Goal: Task Accomplishment & Management: Manage account settings

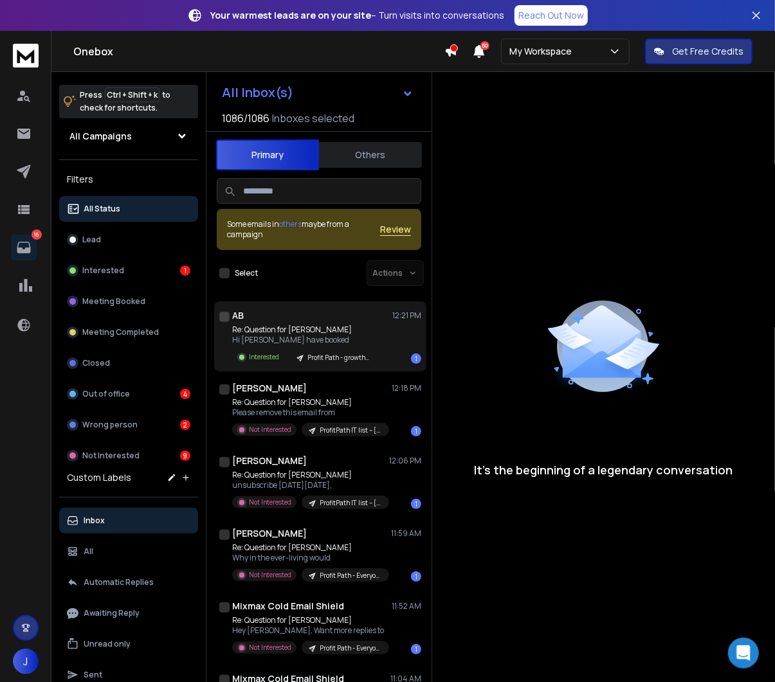
click at [324, 351] on div "Profit Path - growth execs with ICP -- Rerun" at bounding box center [332, 358] width 87 height 14
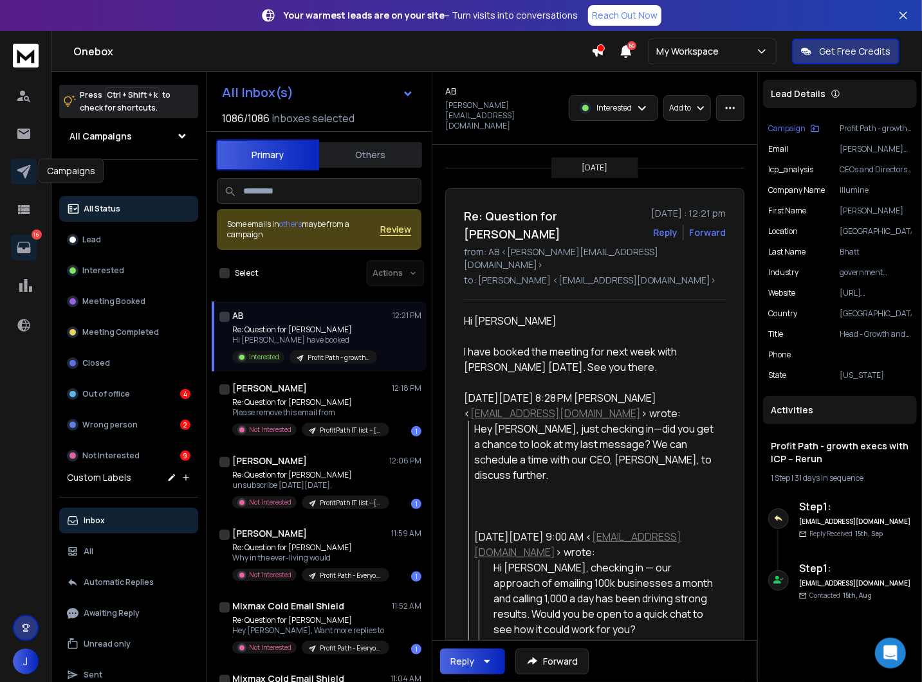
click at [23, 167] on icon at bounding box center [23, 171] width 15 height 15
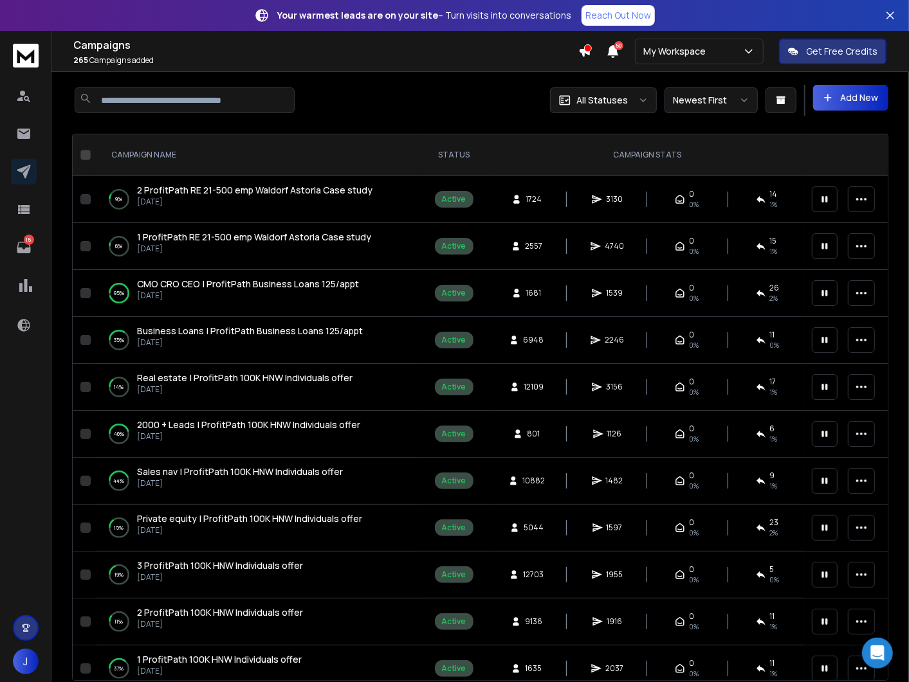
drag, startPoint x: 191, startPoint y: 345, endPoint x: 39, endPoint y: 371, distance: 154.0
click at [24, 418] on div "15 J" at bounding box center [25, 359] width 51 height 657
click at [212, 334] on span "Business Loans | ProfitPath Business Loans 125/appt" at bounding box center [250, 331] width 226 height 12
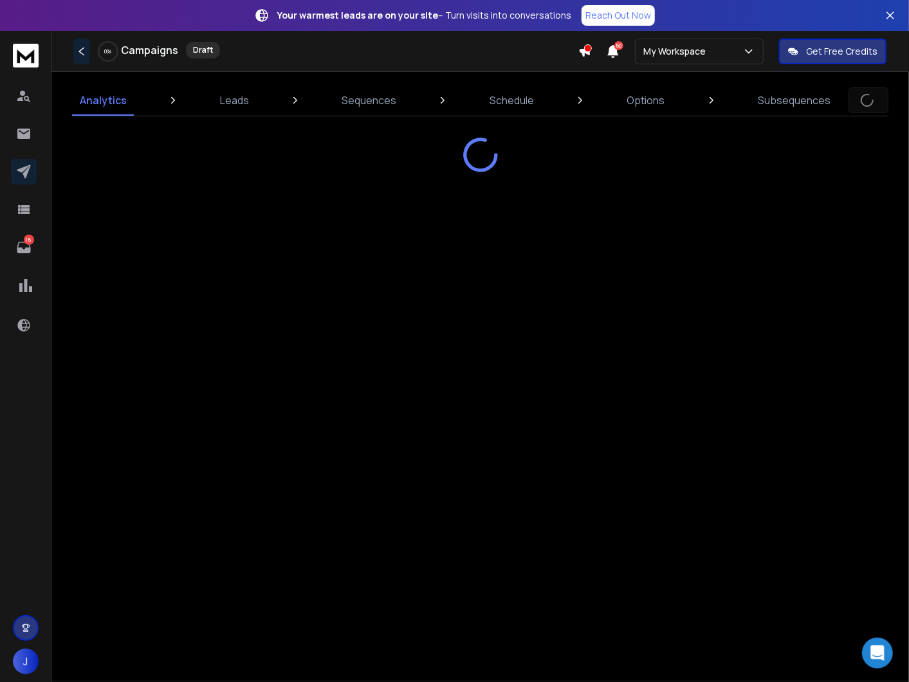
click at [85, 55] on icon at bounding box center [82, 52] width 12 height 12
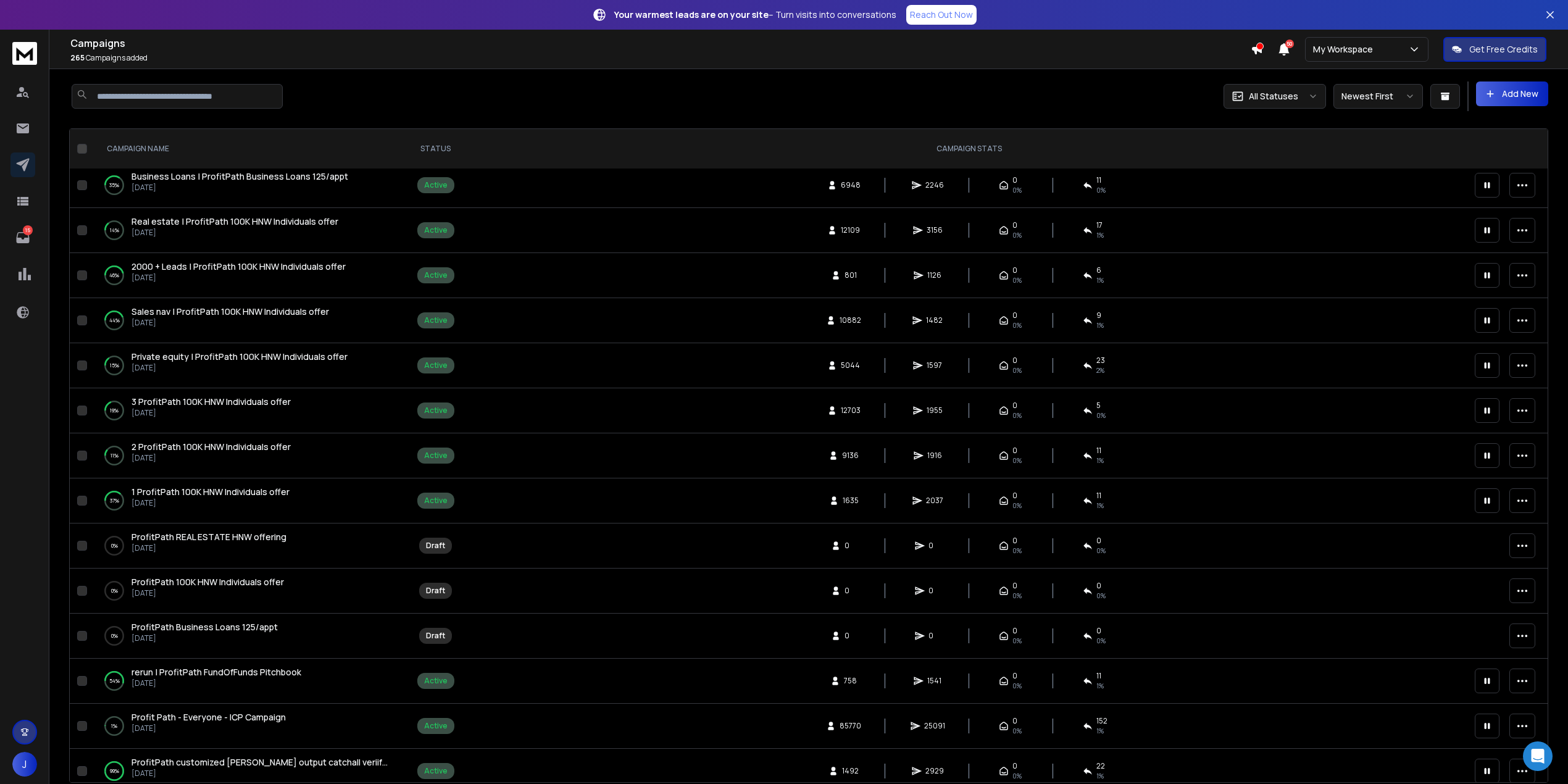
scroll to position [247, 0]
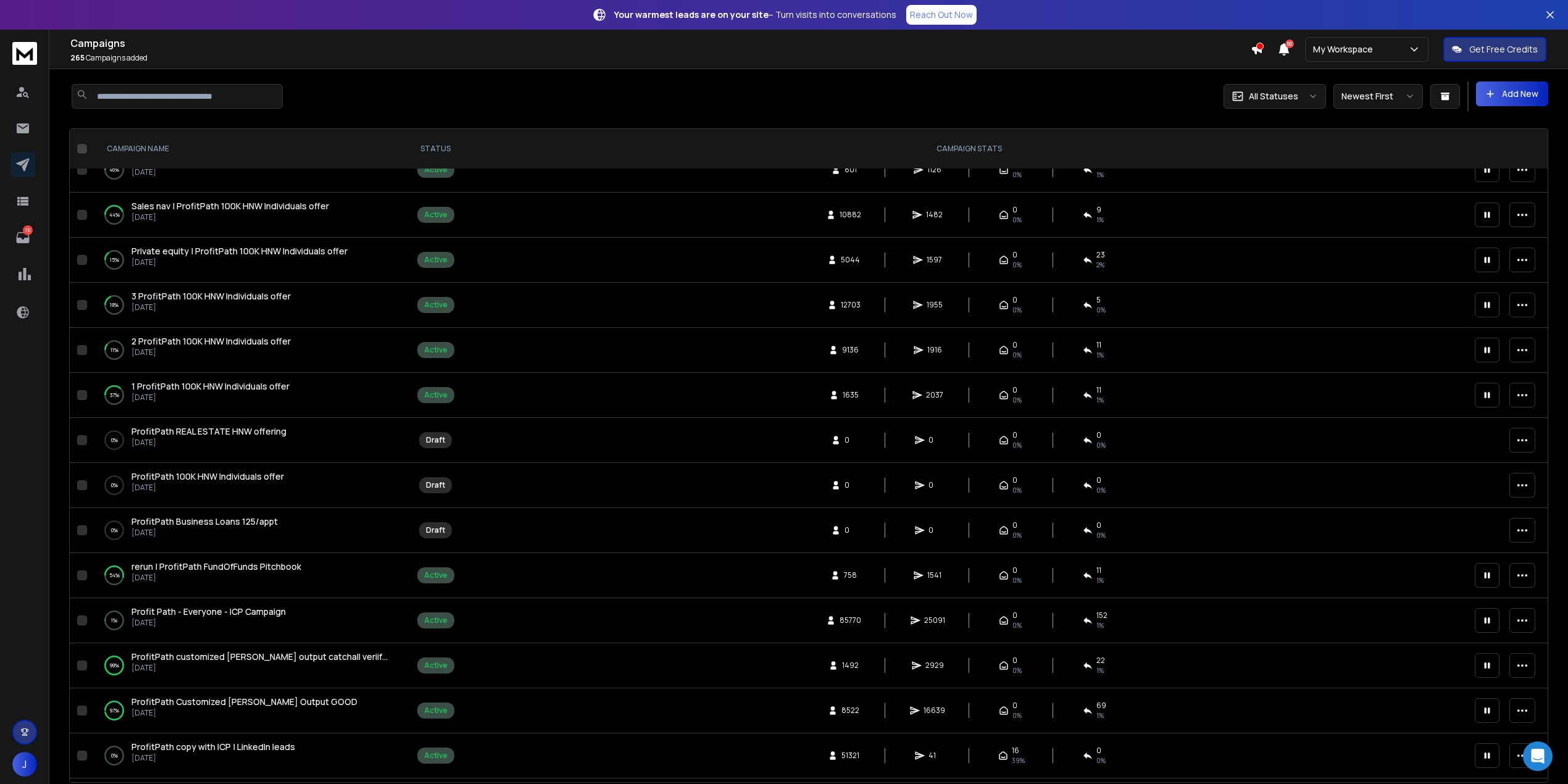
drag, startPoint x: 158, startPoint y: 578, endPoint x: 132, endPoint y: 572, distance: 26.7
drag, startPoint x: 173, startPoint y: 667, endPoint x: 133, endPoint y: 655, distance: 41.8
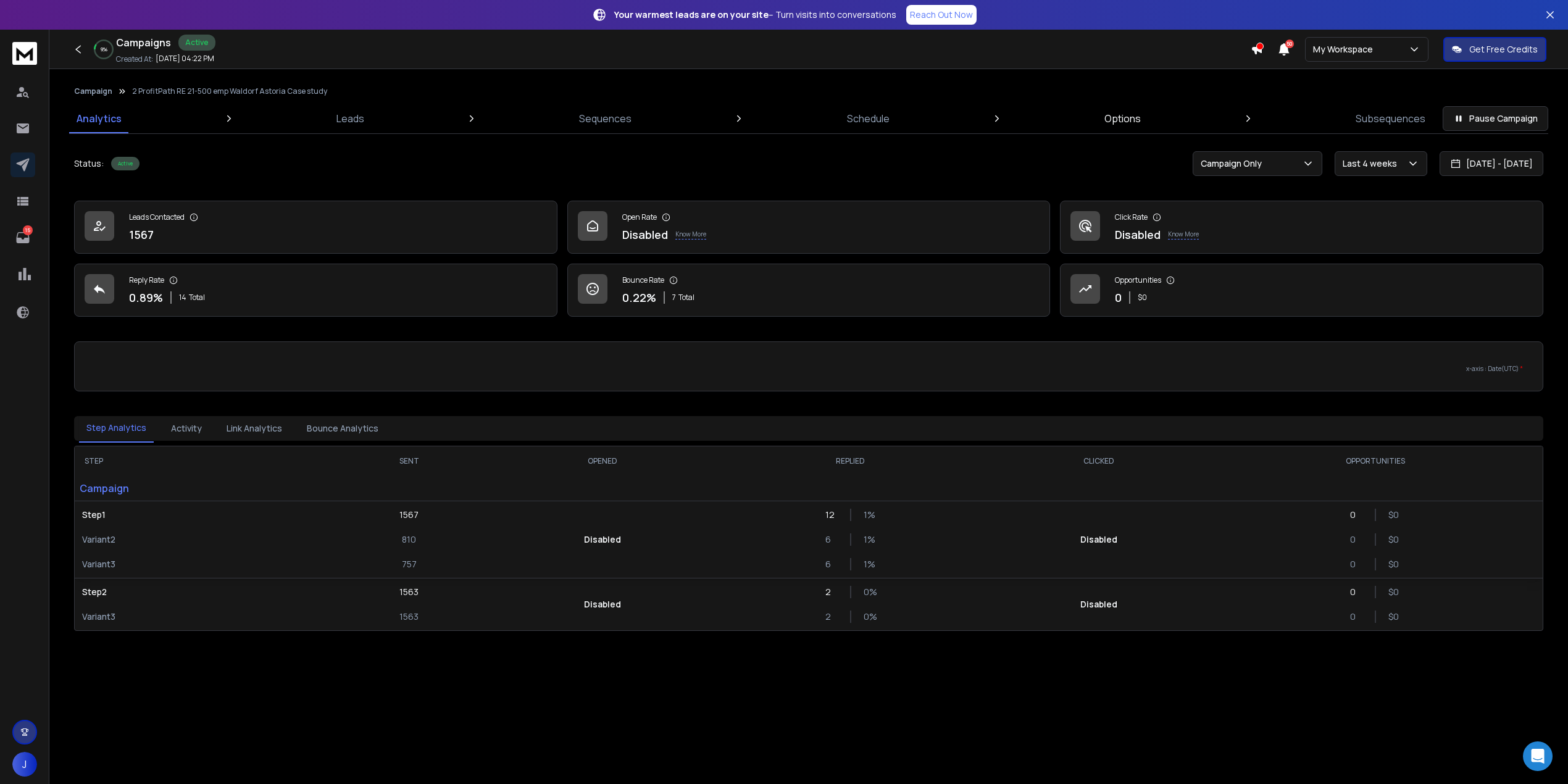
click at [871, 120] on p "Options" at bounding box center [1123, 118] width 36 height 14
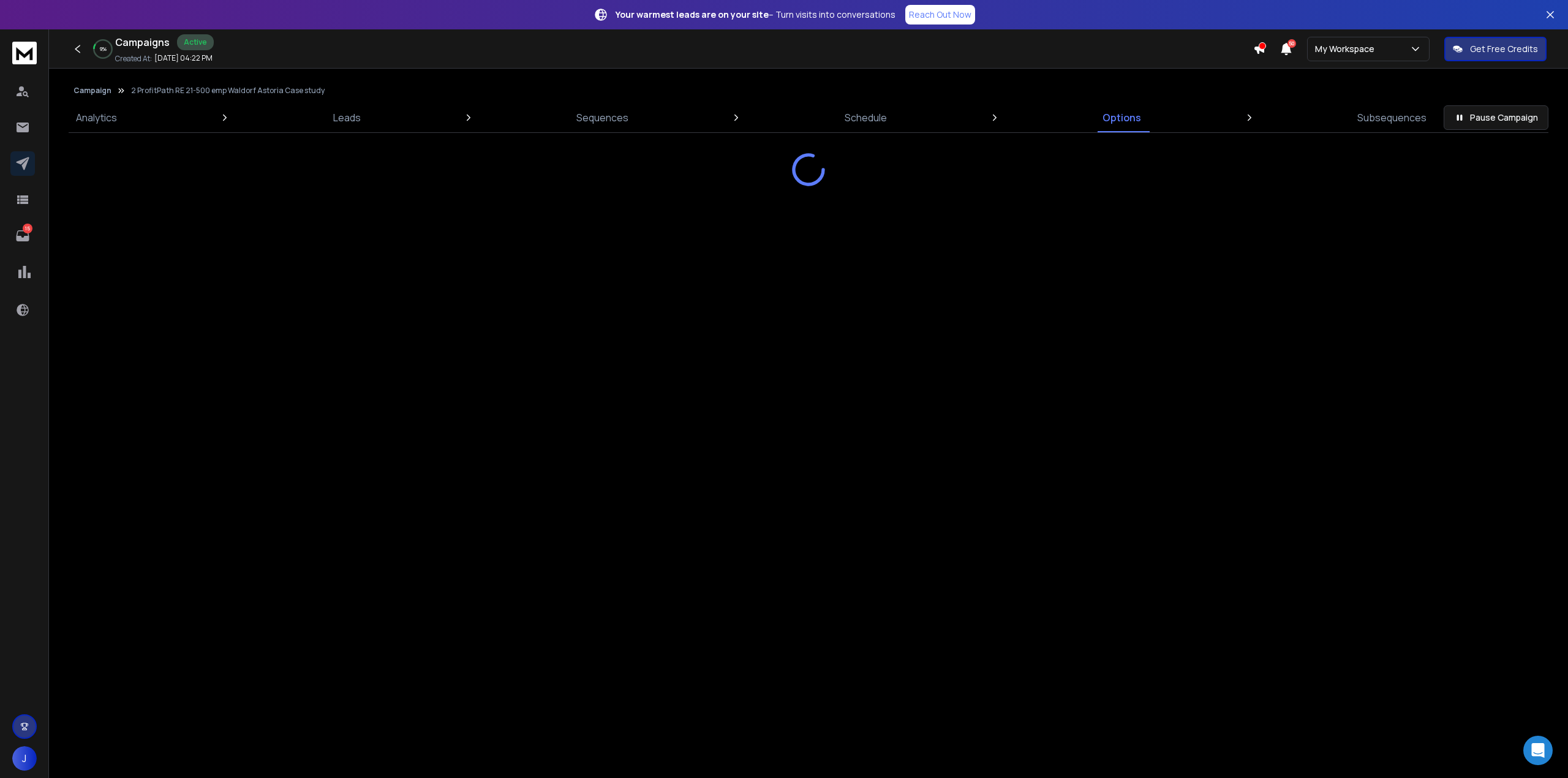
select select "*"
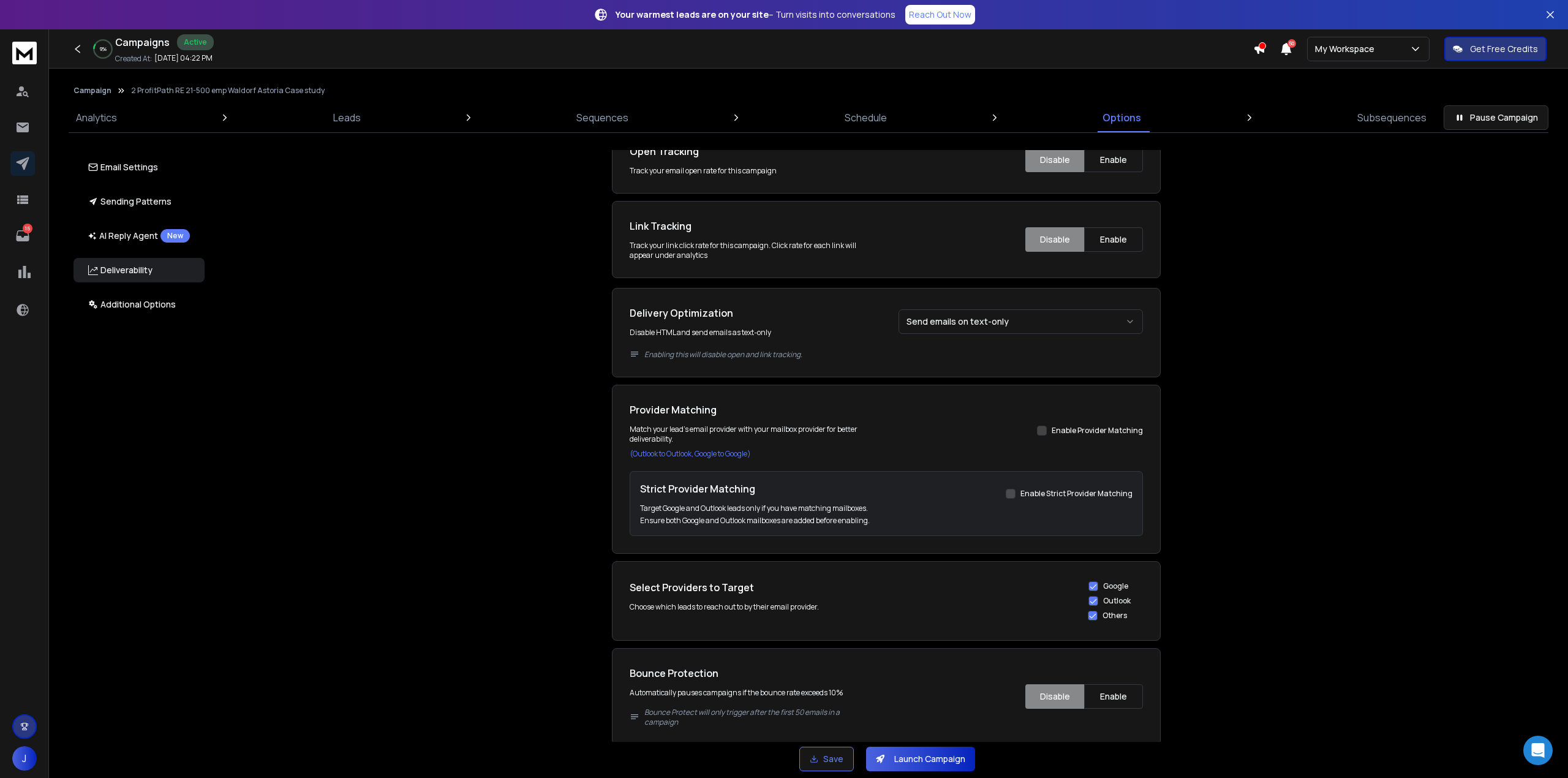
scroll to position [1407, 0]
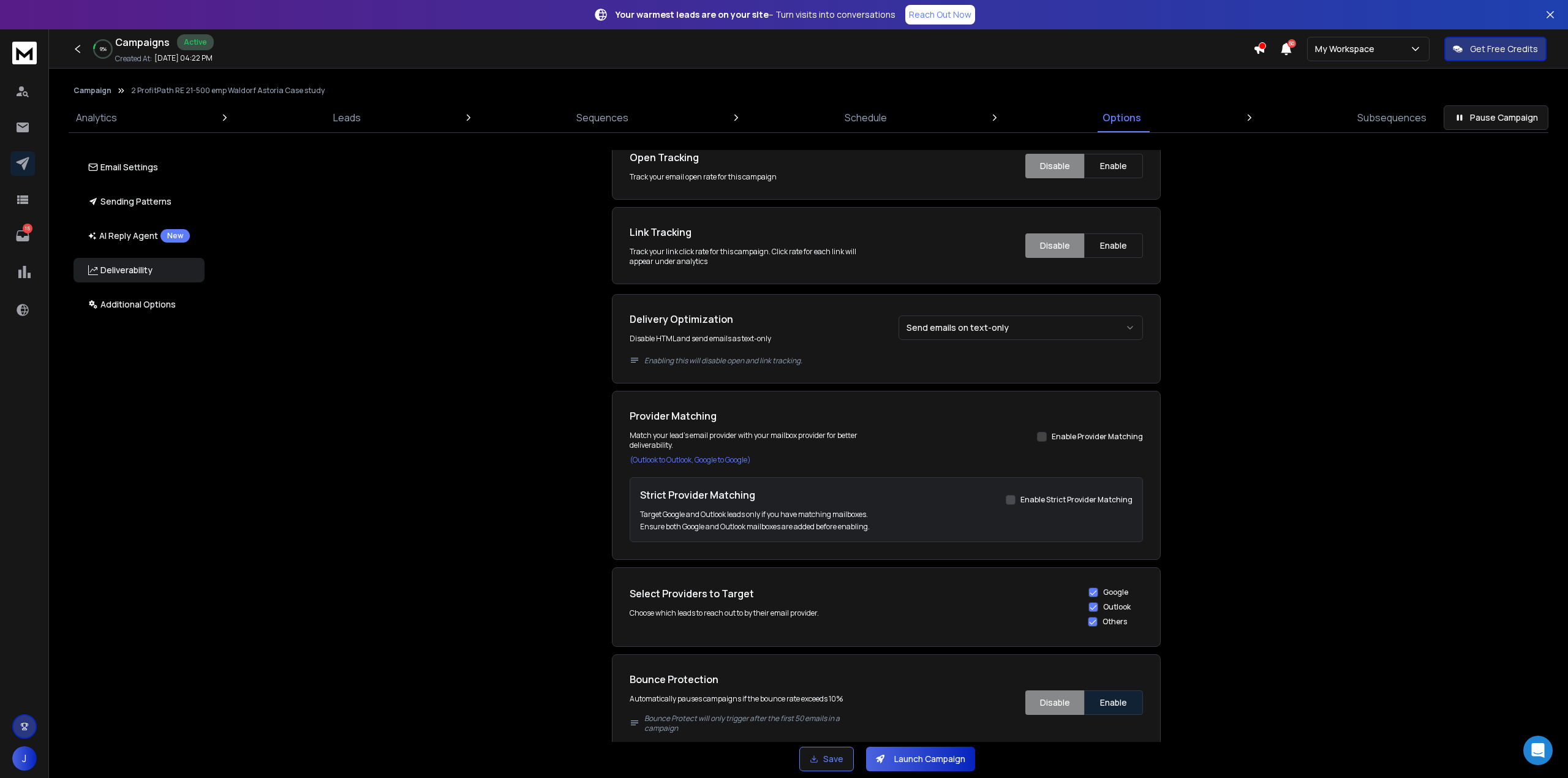
click at [864, 649] on button "Enable" at bounding box center [1114, 703] width 59 height 25
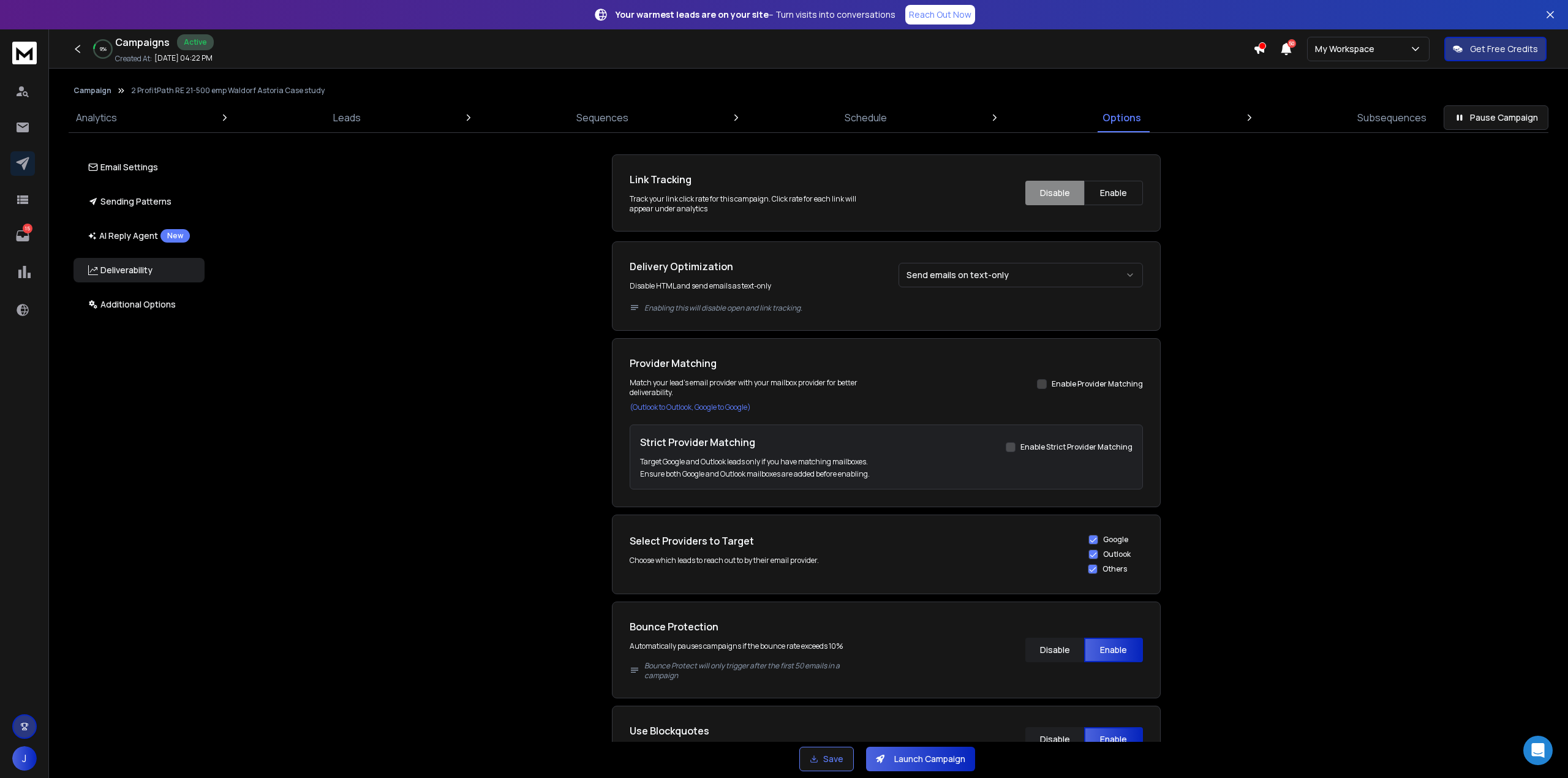
scroll to position [1489, 0]
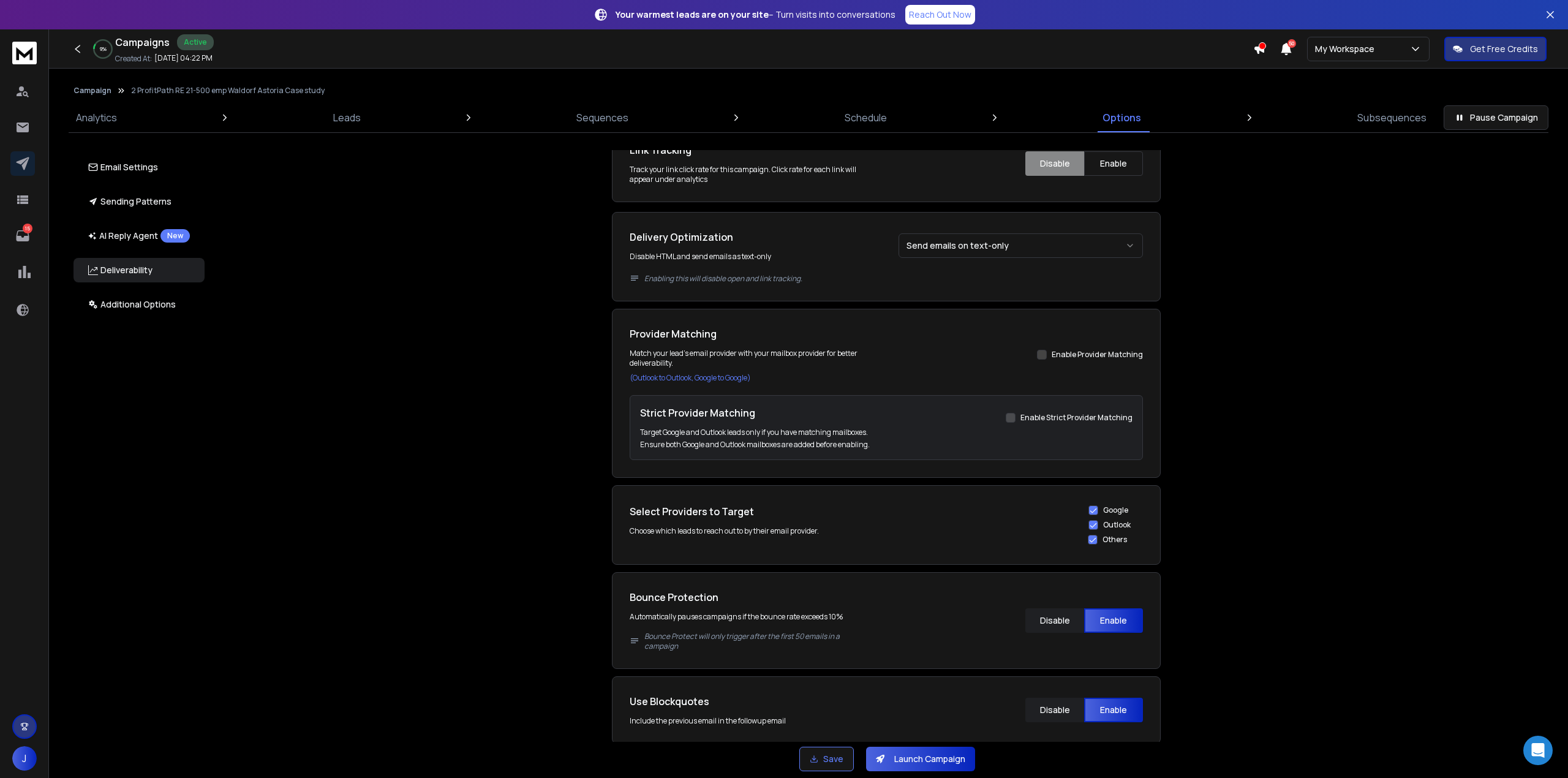
click at [732, 640] on p "Bounce Protect will only trigger after the first 50 emails in a campaign" at bounding box center [759, 641] width 229 height 20
click at [864, 619] on button "Disable" at bounding box center [1055, 621] width 59 height 25
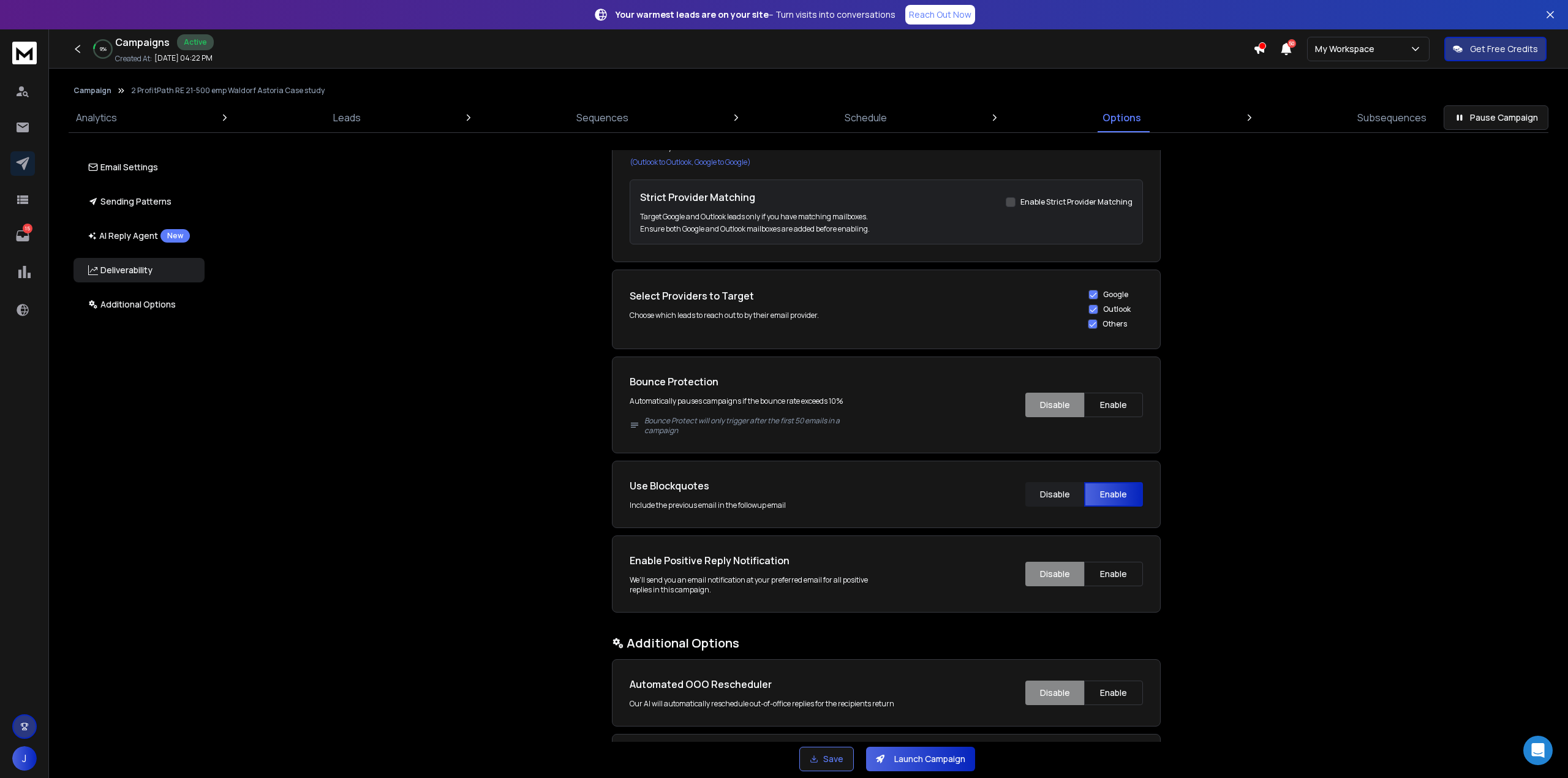
scroll to position [1735, 0]
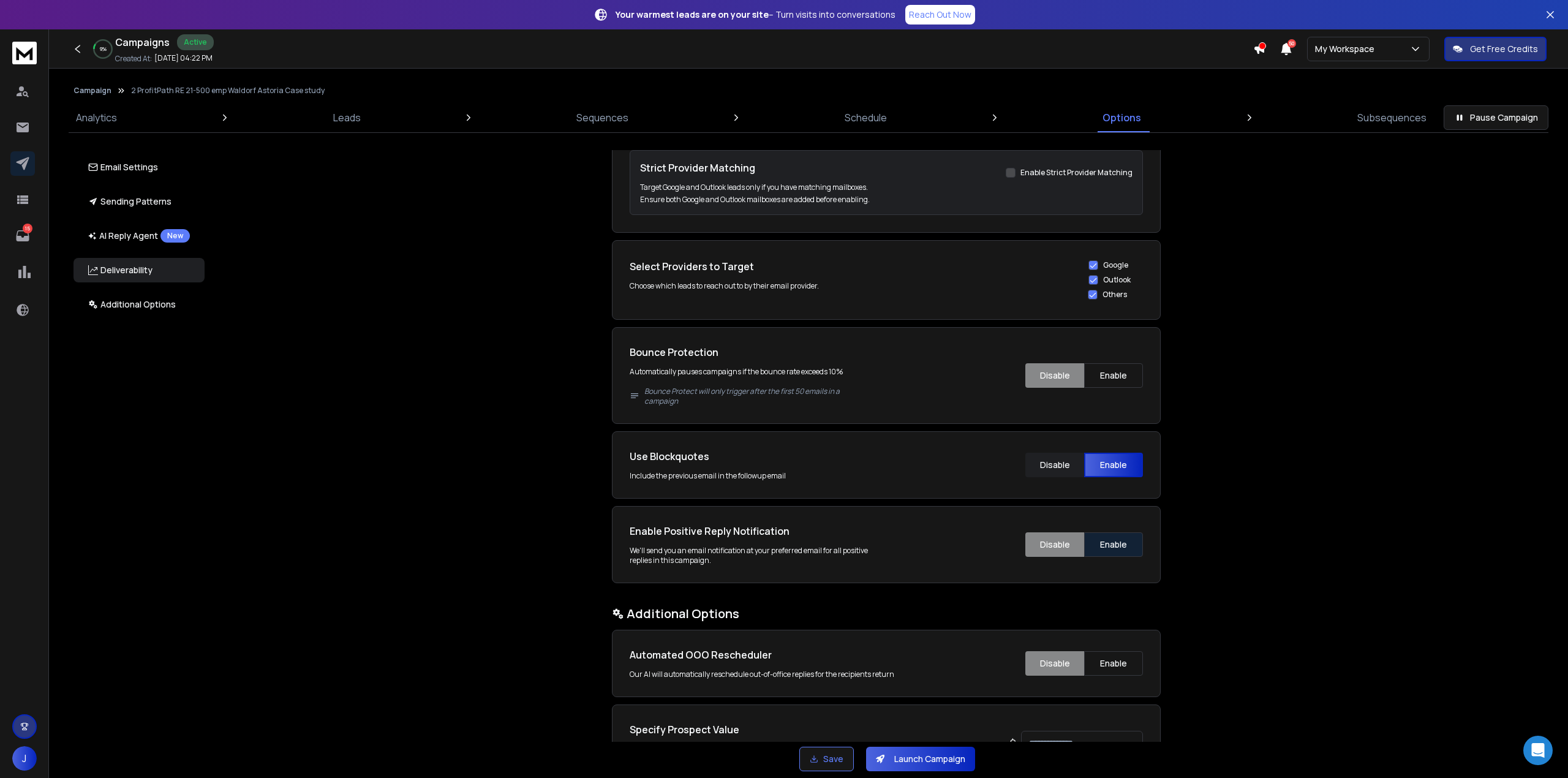
click at [864, 557] on button "Enable" at bounding box center [1114, 545] width 59 height 25
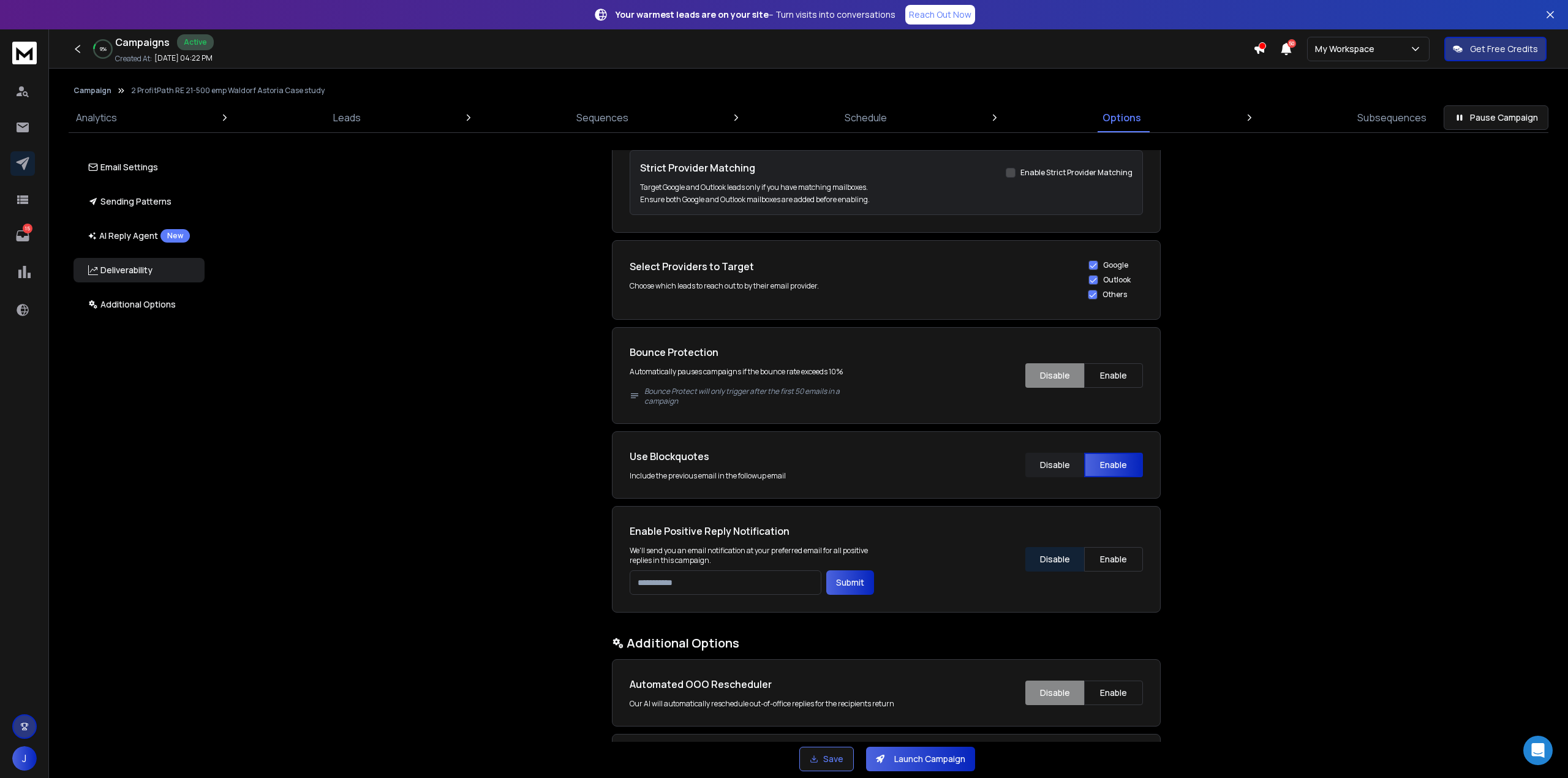
click at [864, 568] on button "Disable" at bounding box center [1055, 559] width 59 height 25
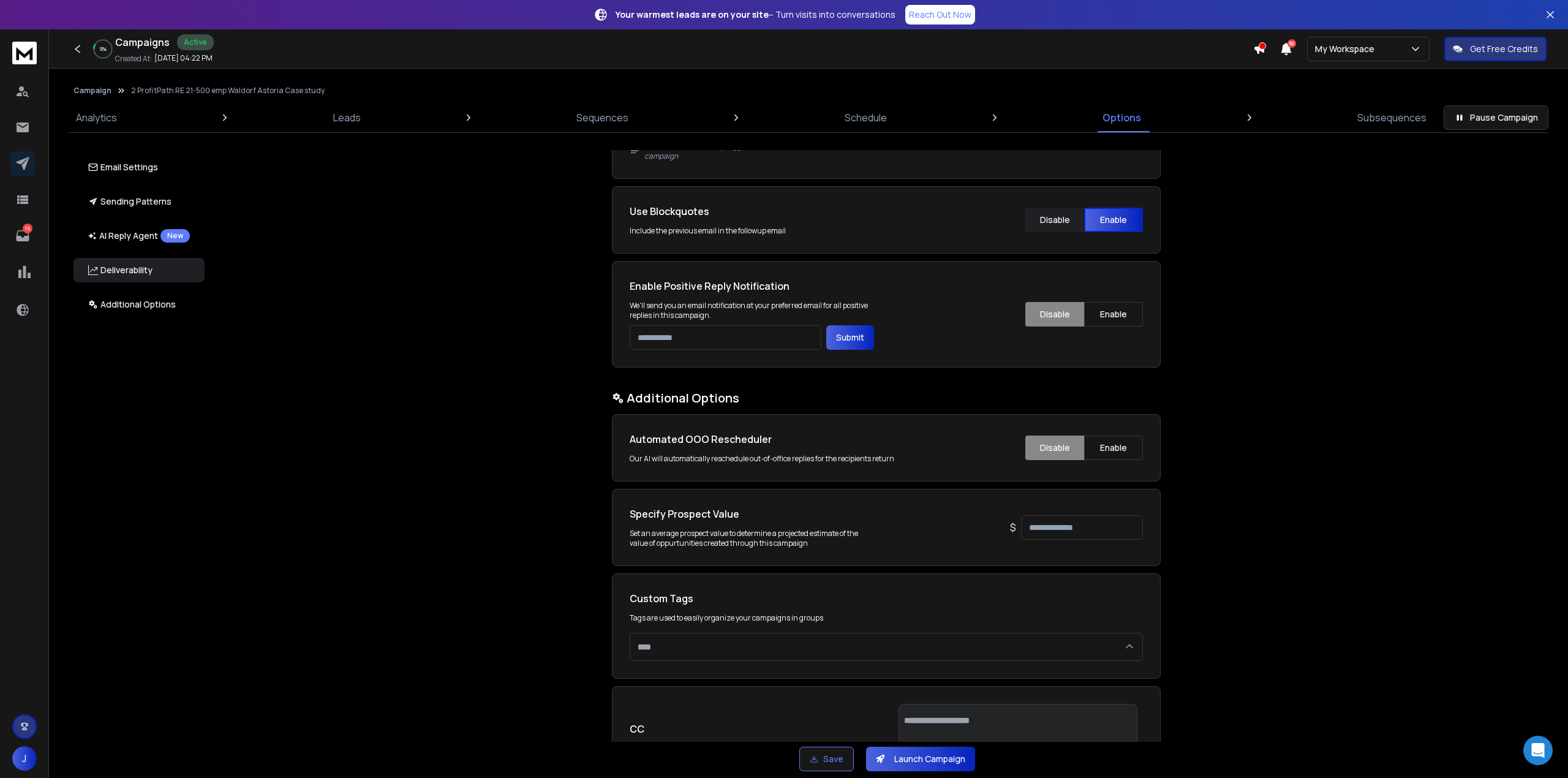
click at [660, 344] on input "email" at bounding box center [724, 338] width 191 height 25
paste input "**********"
type input "**********"
click at [864, 319] on button "Enable" at bounding box center [1114, 314] width 59 height 25
click at [839, 341] on button "Submit" at bounding box center [850, 338] width 48 height 25
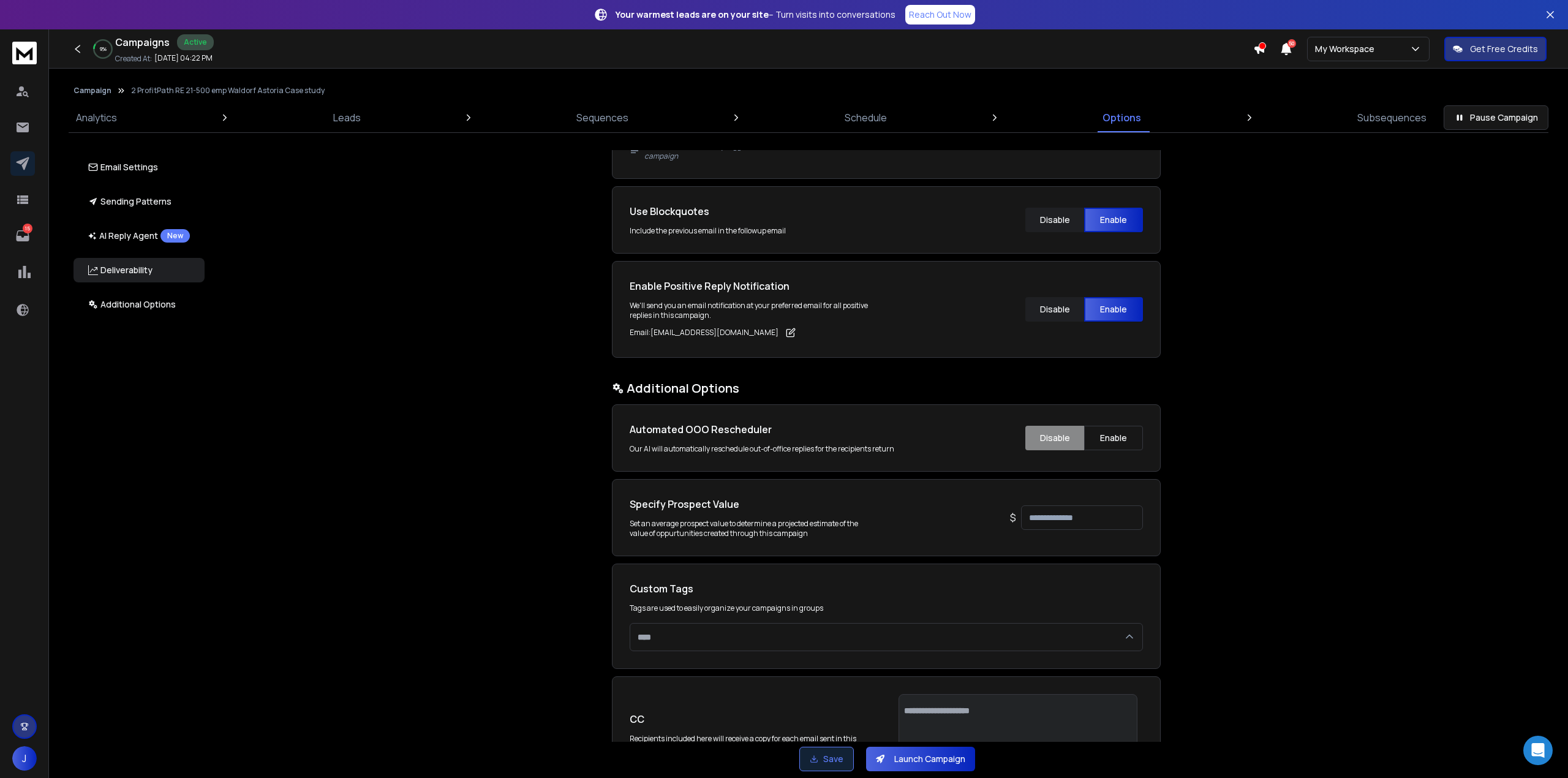
click at [830, 649] on button "Save" at bounding box center [825, 759] width 54 height 25
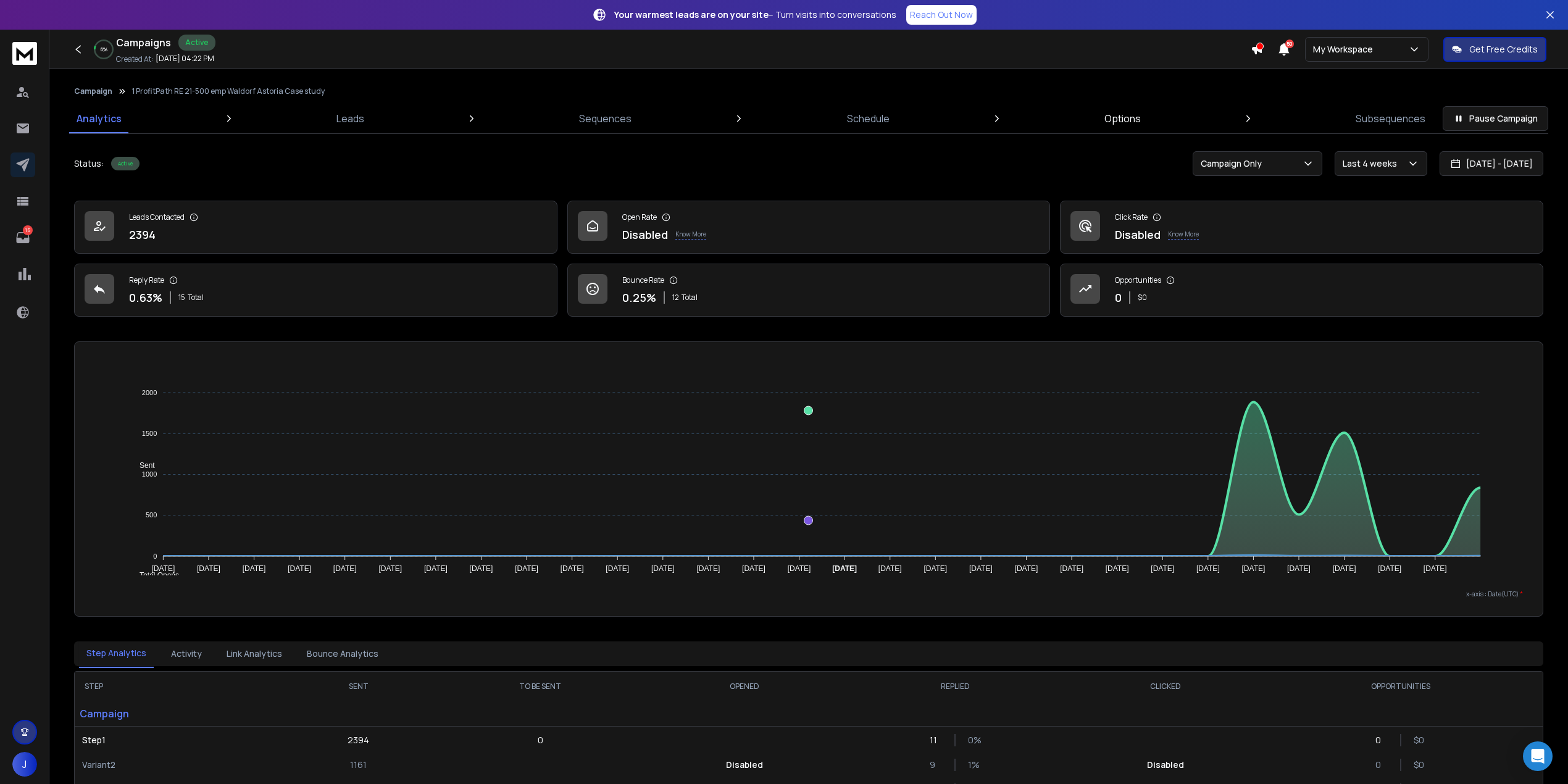
click at [871, 112] on p "Options" at bounding box center [1123, 118] width 36 height 14
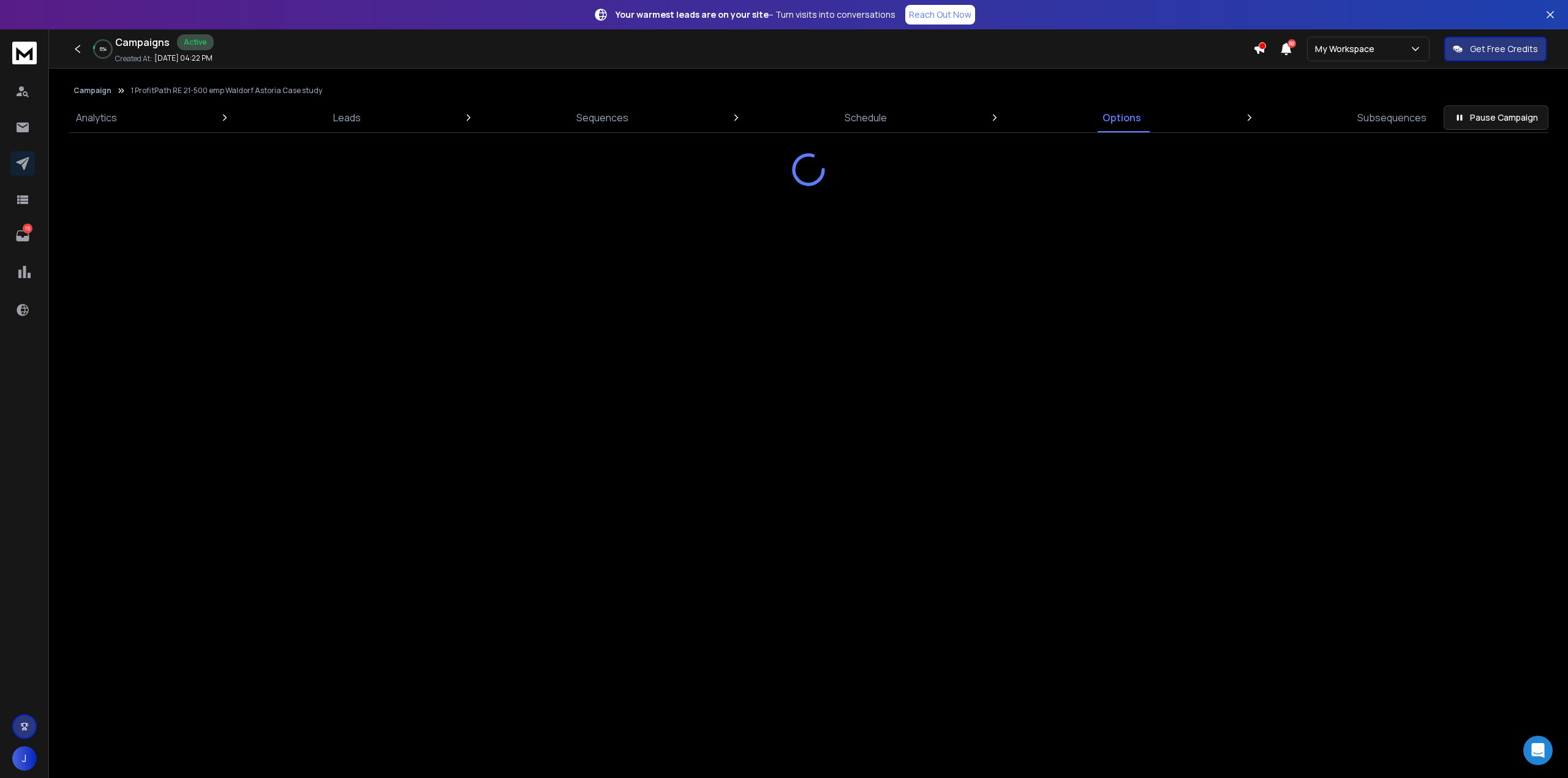
select select "*"
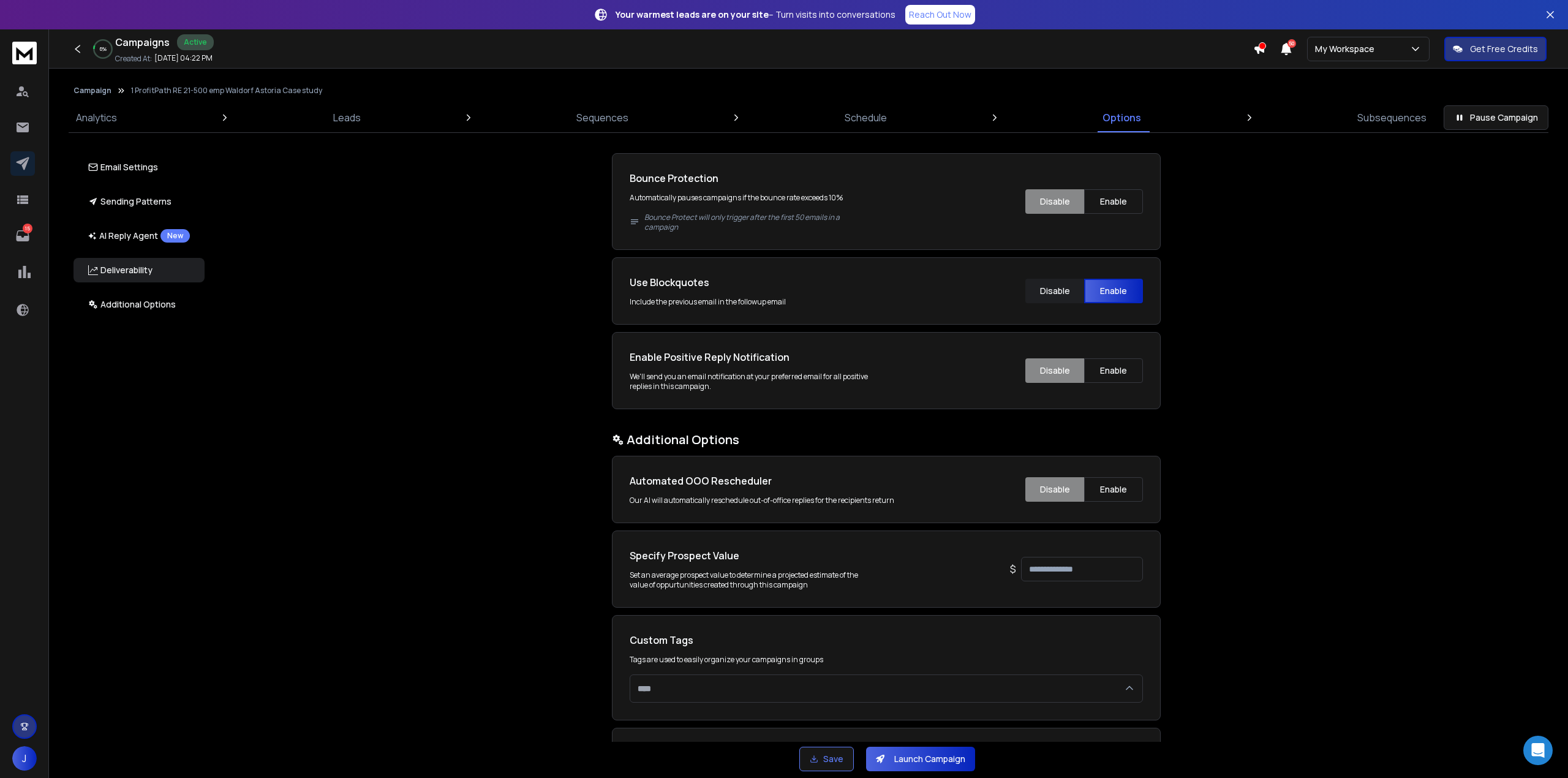
scroll to position [1715, 0]
click at [864, 380] on button "Enable" at bounding box center [1114, 372] width 59 height 25
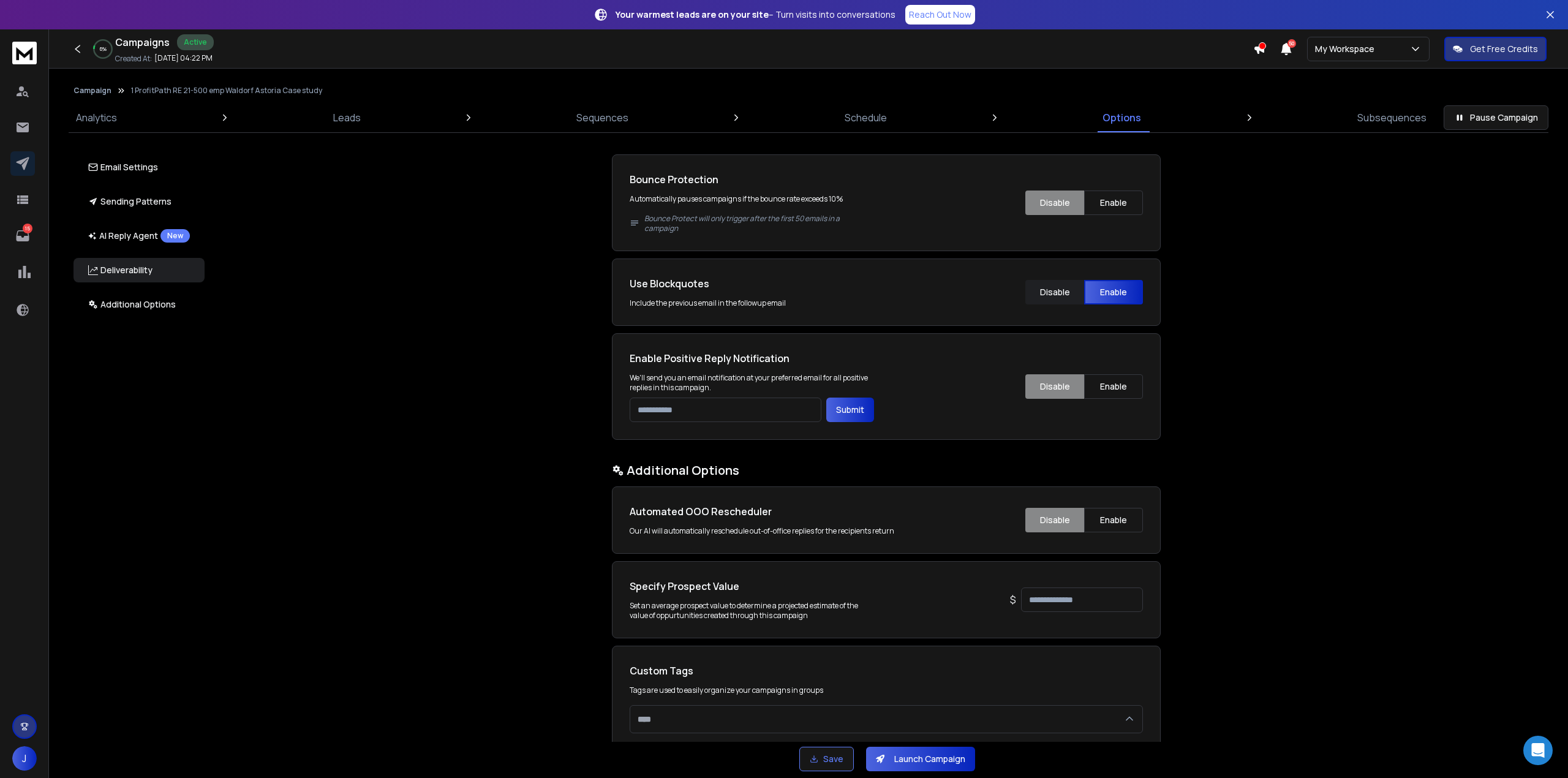
click at [732, 414] on input "email" at bounding box center [724, 409] width 191 height 25
paste input "**********"
type input "**********"
click at [844, 417] on button "Submit" at bounding box center [850, 409] width 48 height 25
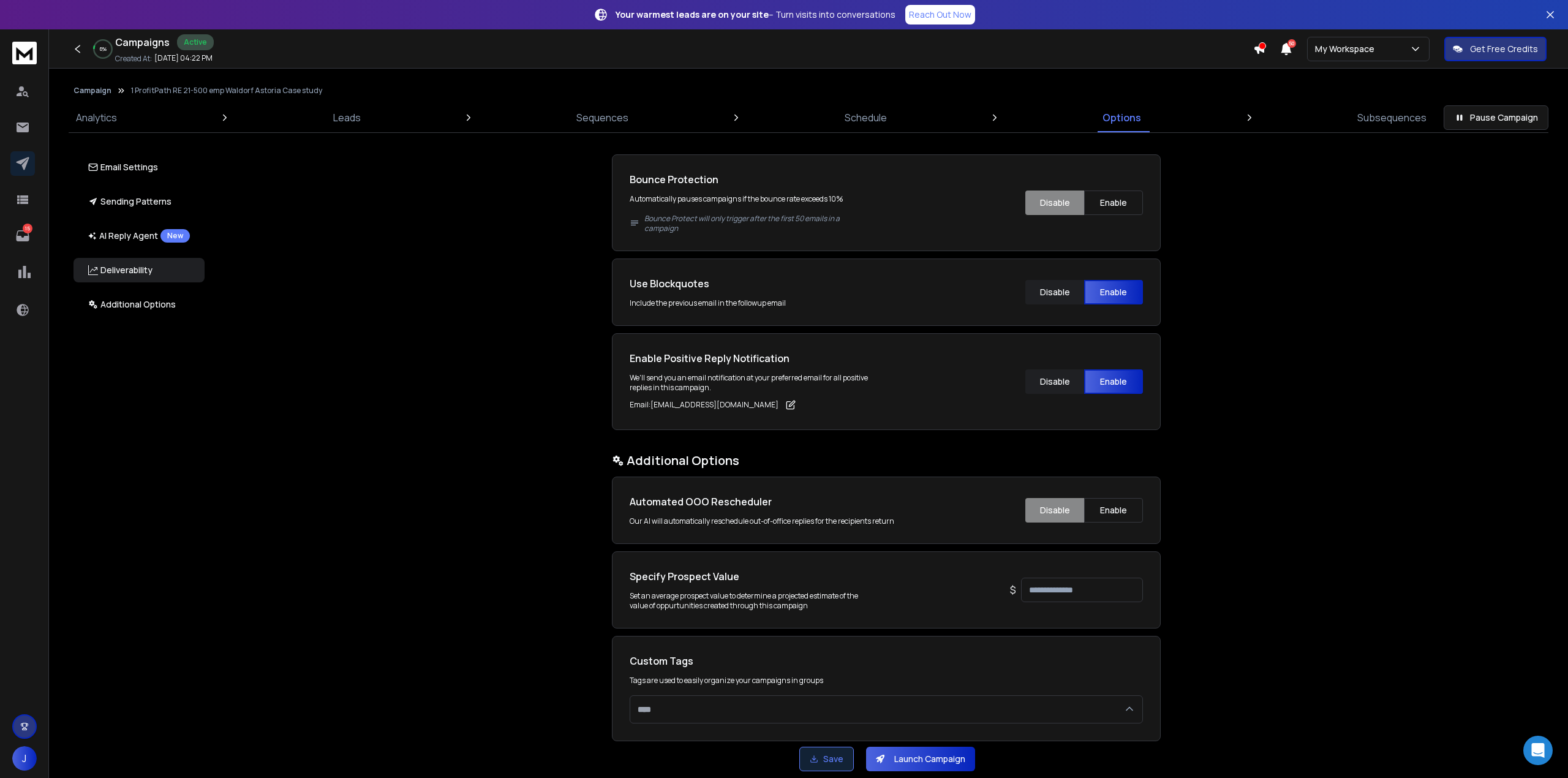
click at [811, 649] on icon "submit" at bounding box center [813, 758] width 9 height 9
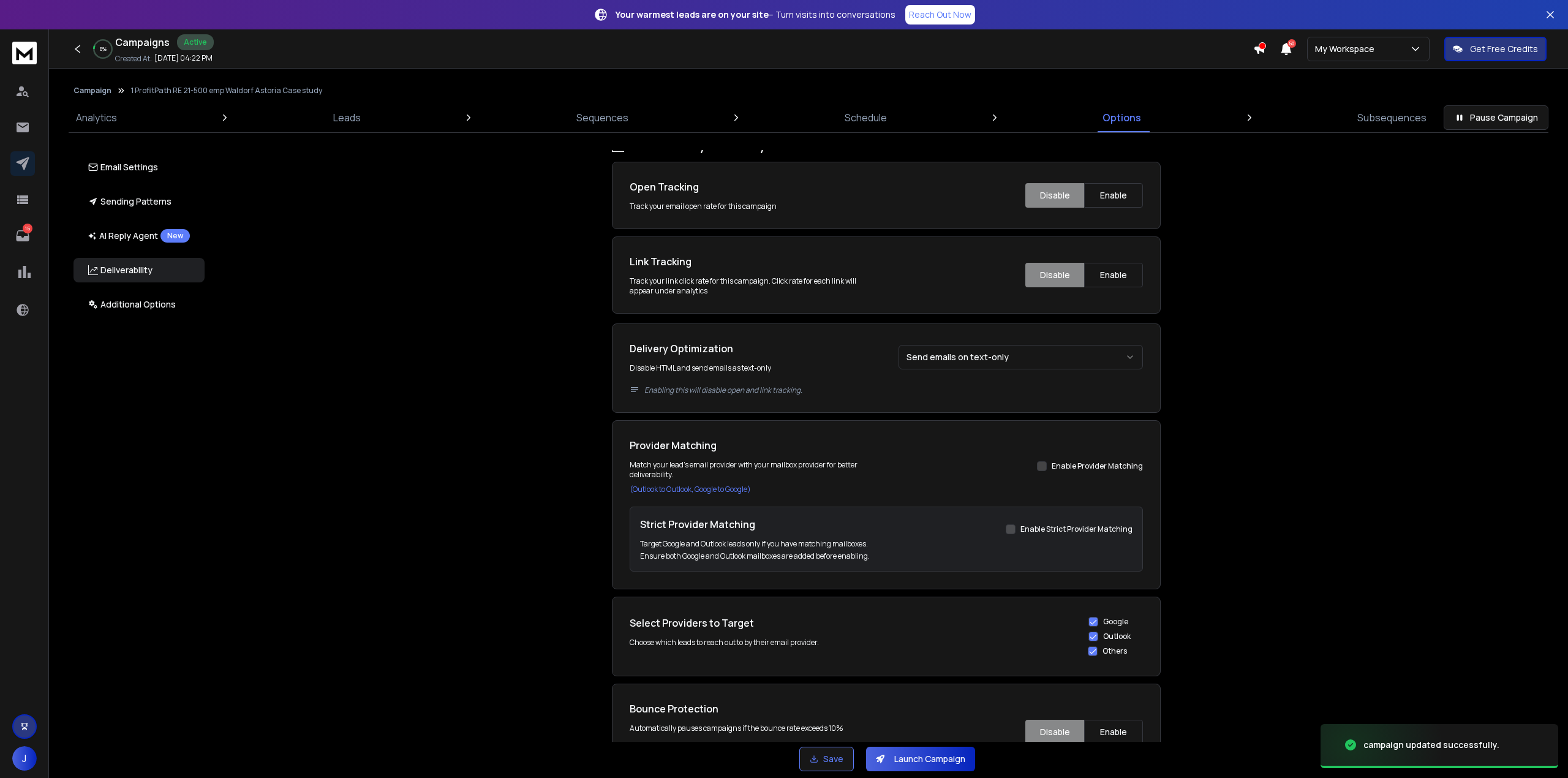
scroll to position [980, 0]
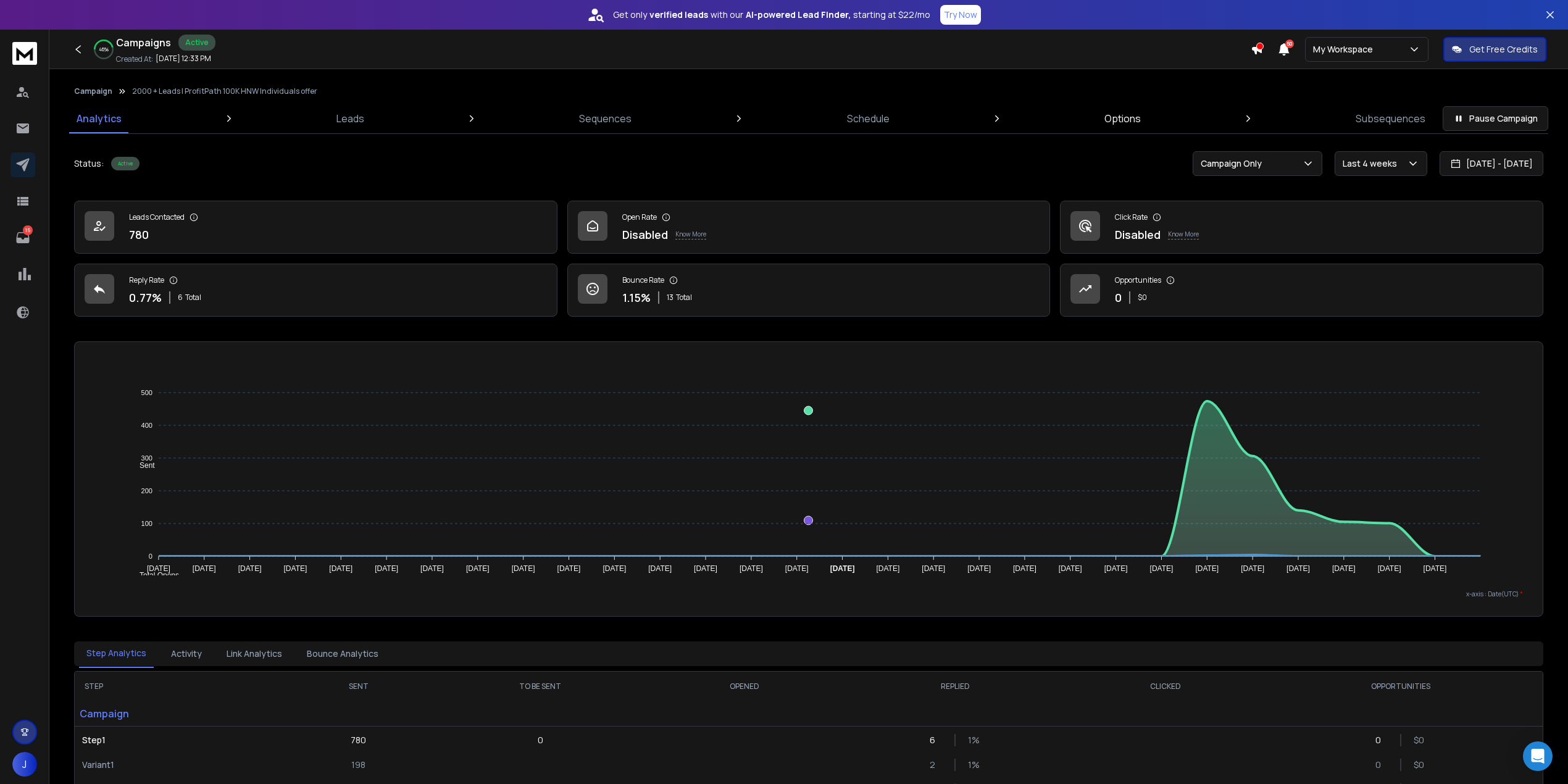
click at [871, 112] on p "Options" at bounding box center [1123, 118] width 36 height 14
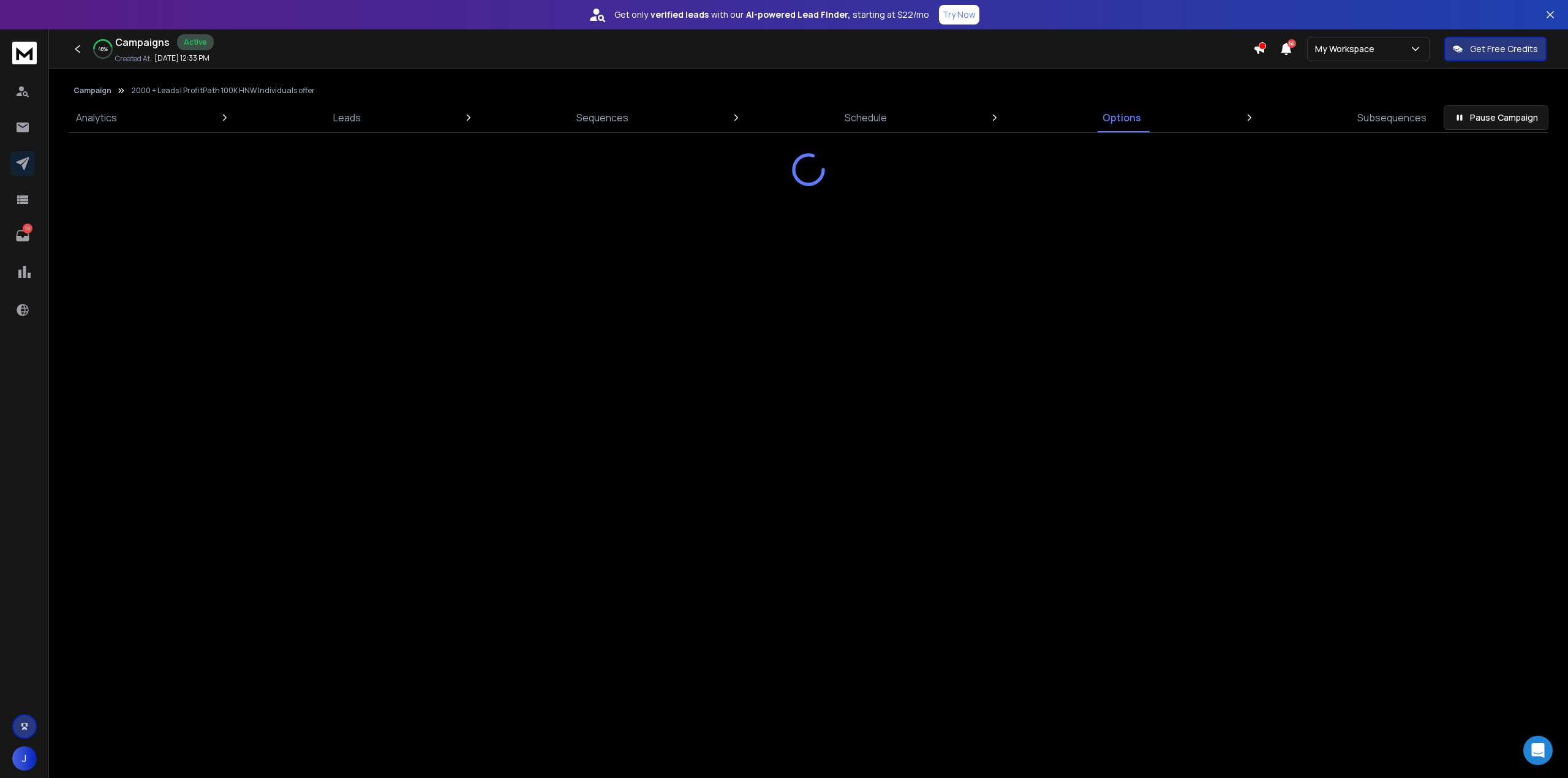
select select "*"
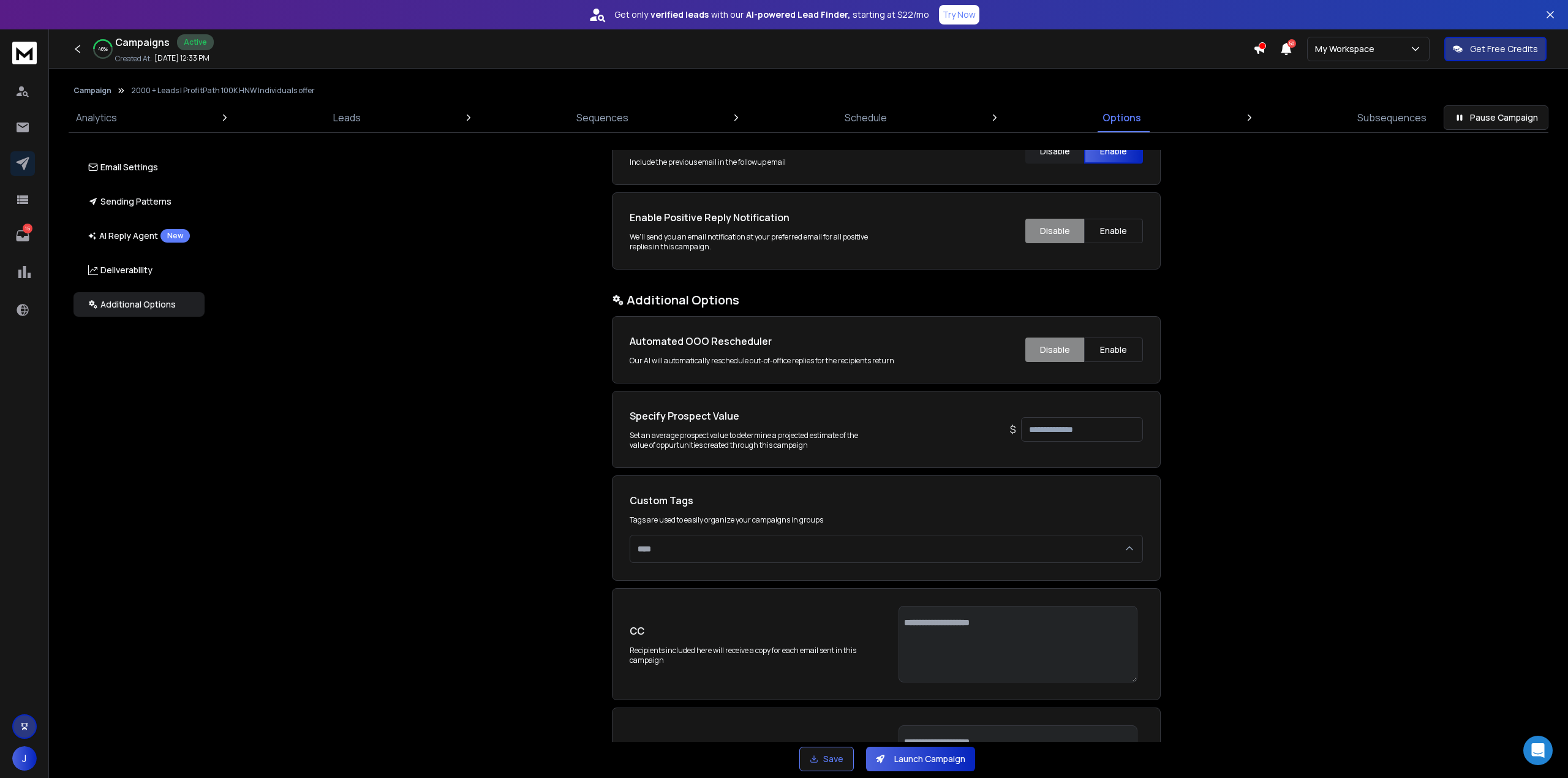
scroll to position [1706, 0]
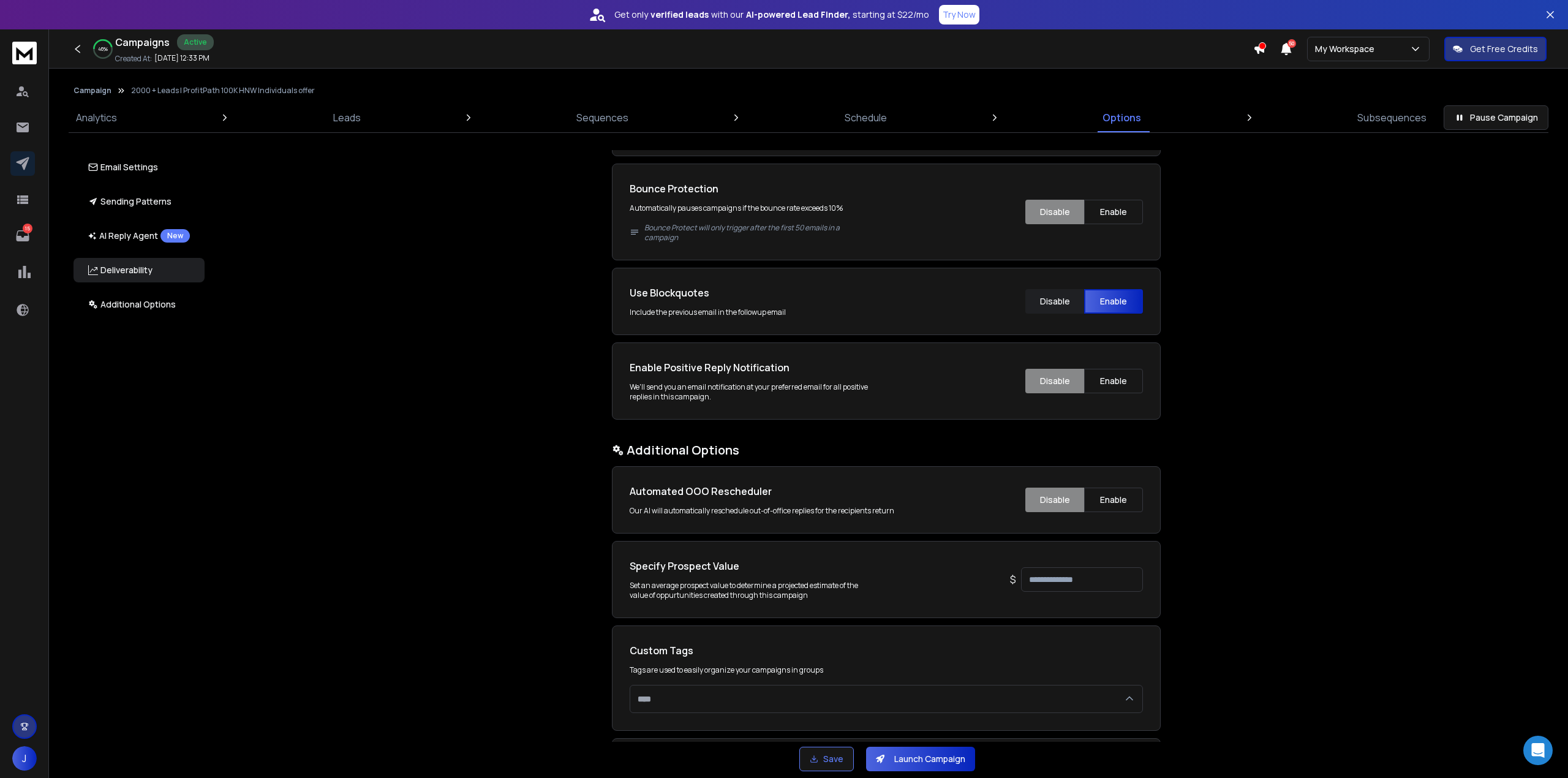
drag, startPoint x: 1093, startPoint y: 385, endPoint x: 957, endPoint y: 405, distance: 137.5
click at [864, 385] on button "Enable" at bounding box center [1114, 381] width 59 height 25
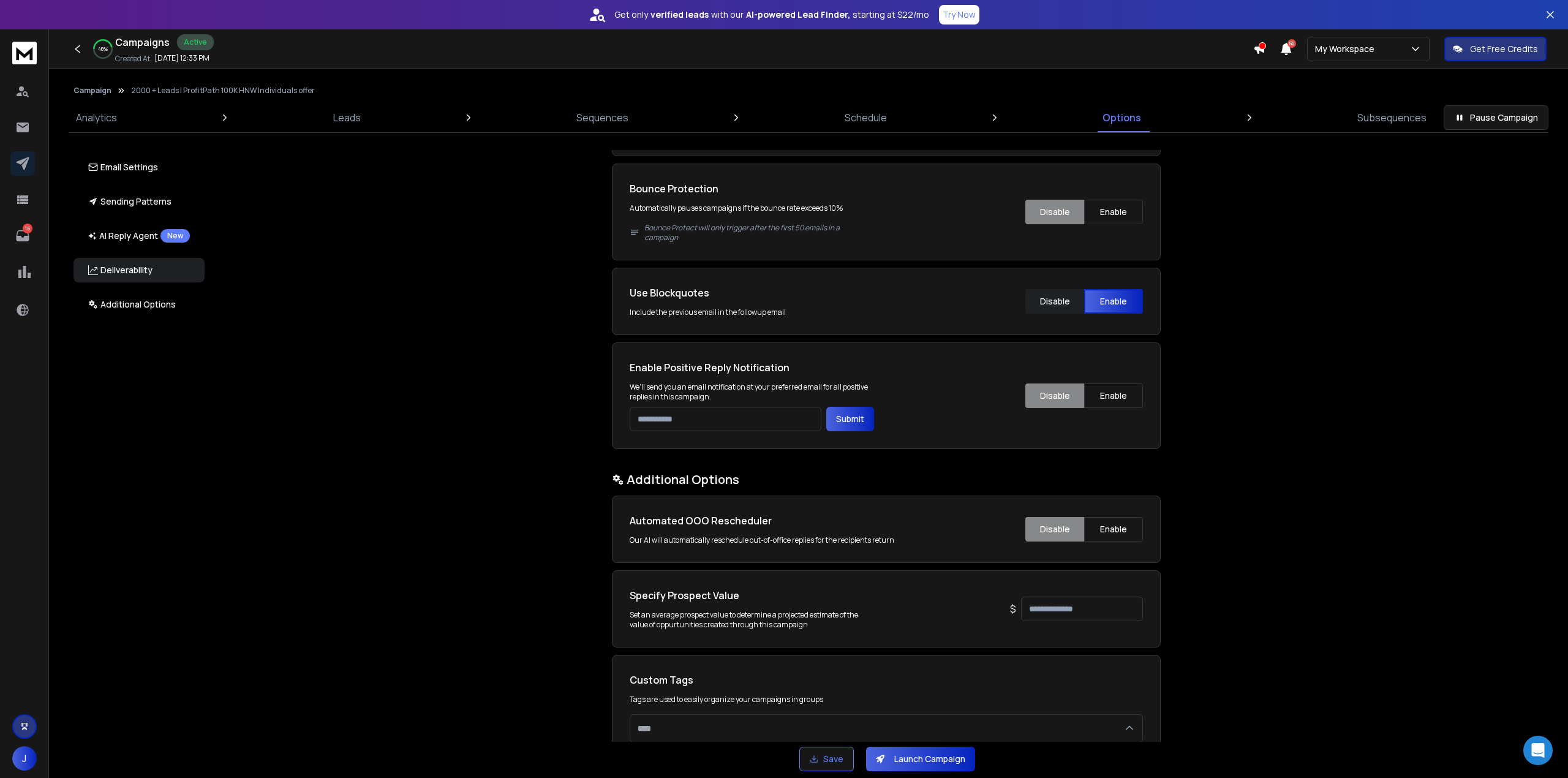
drag, startPoint x: 749, startPoint y: 402, endPoint x: 744, endPoint y: 411, distance: 10.3
click at [748, 402] on p "We'll send you an email notification at your preferred email for all positive r…" at bounding box center [751, 391] width 245 height 20
click at [744, 411] on div "We'll send you an email notification at your preferred email for all positive r…" at bounding box center [751, 406] width 245 height 49
click at [739, 424] on input "email" at bounding box center [724, 419] width 191 height 25
paste input "**********"
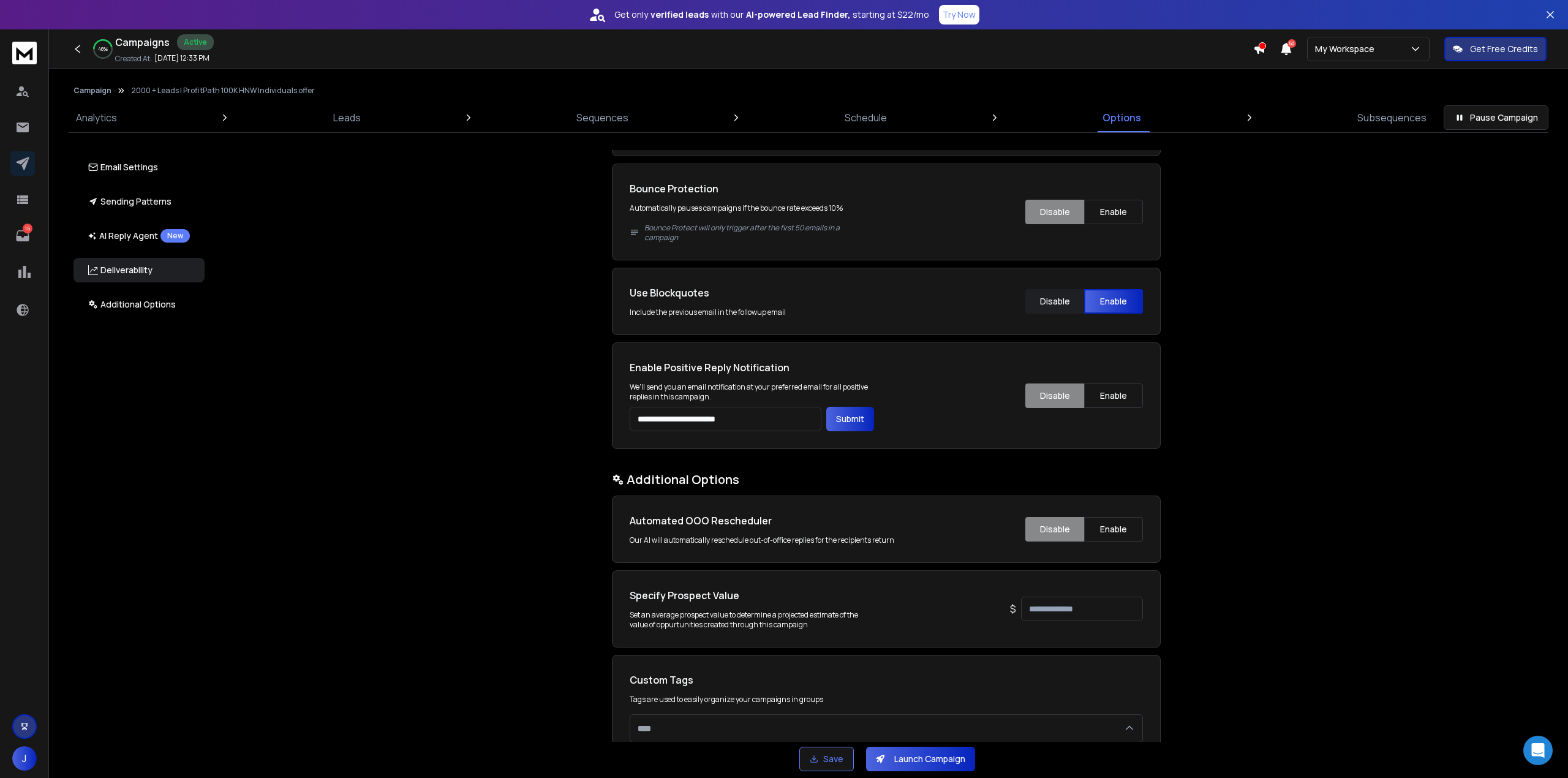
type input "**********"
click at [850, 429] on button "Submit" at bounding box center [850, 419] width 48 height 25
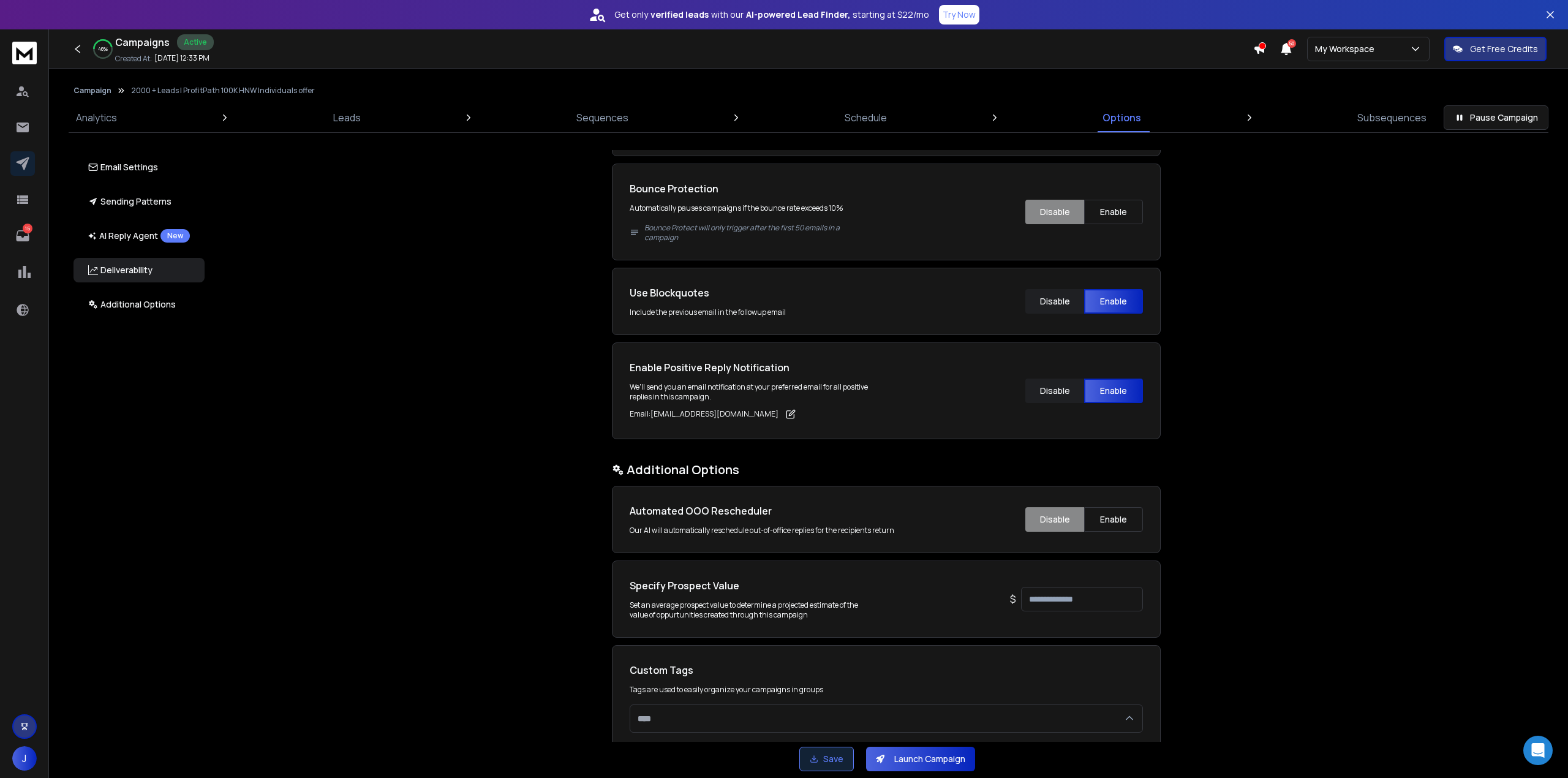
click at [809, 649] on button "Save" at bounding box center [825, 759] width 54 height 25
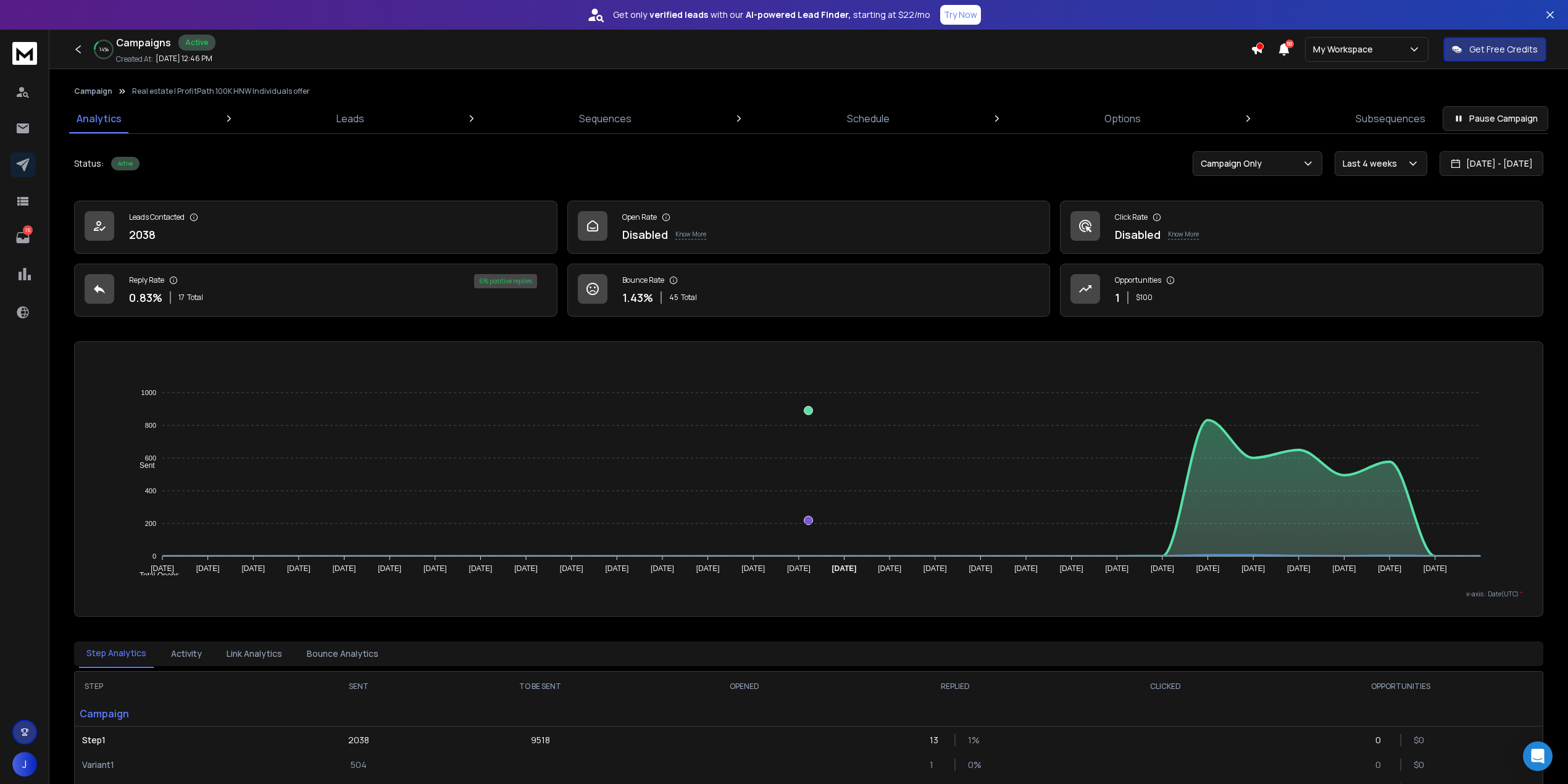
click at [837, 112] on div "Analytics Leads Sequences Schedule Options Subsequences" at bounding box center [750, 118] width 1364 height 30
click at [871, 113] on div "Analytics Leads Sequences Schedule Options Subsequences" at bounding box center [750, 118] width 1364 height 30
click at [871, 97] on div "Campaign Real estate | ProfitPath 100K HNW Individuals offer" at bounding box center [808, 91] width 1479 height 20
click at [871, 105] on link "Options" at bounding box center [1122, 118] width 51 height 30
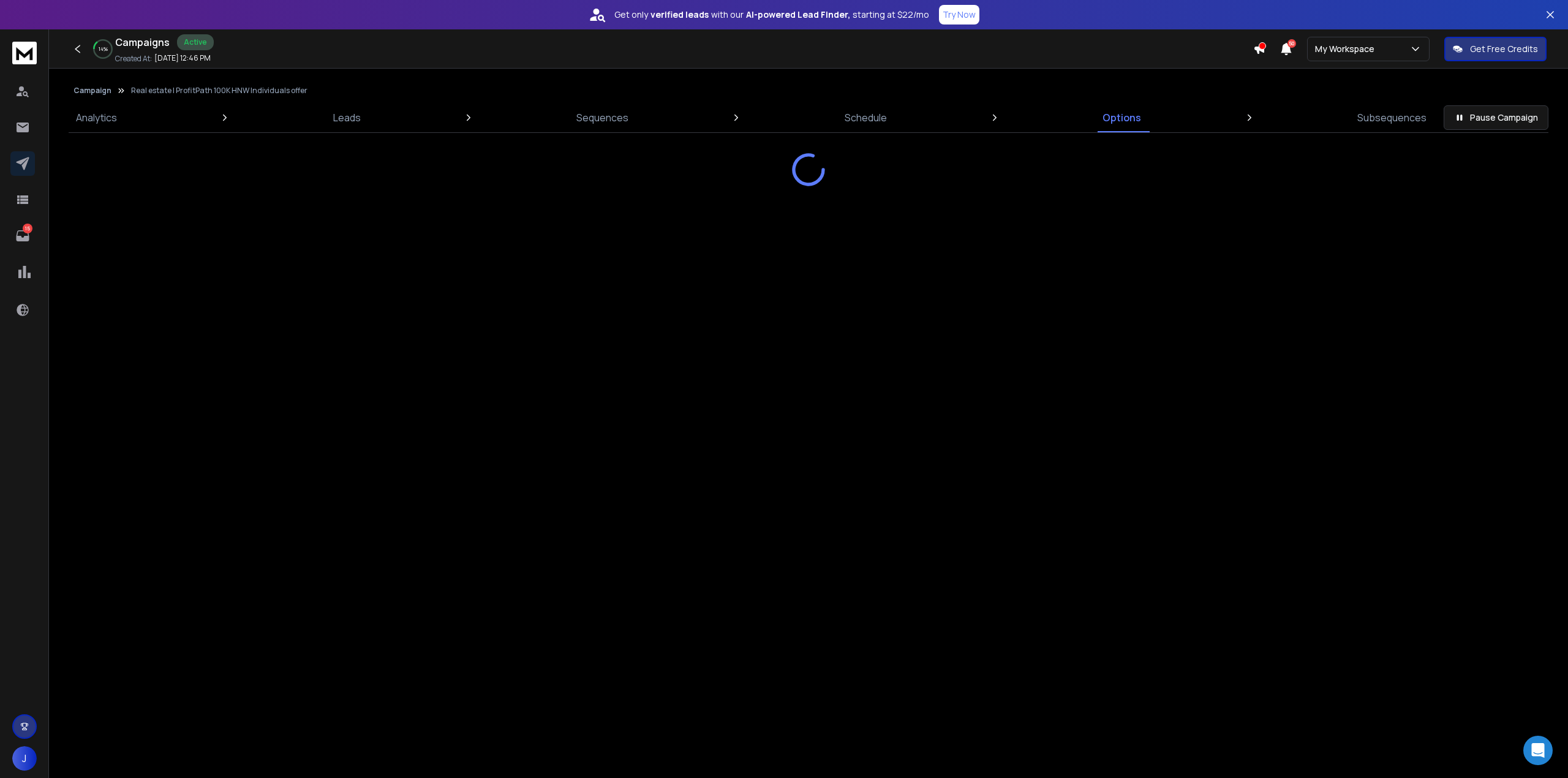
select select "*"
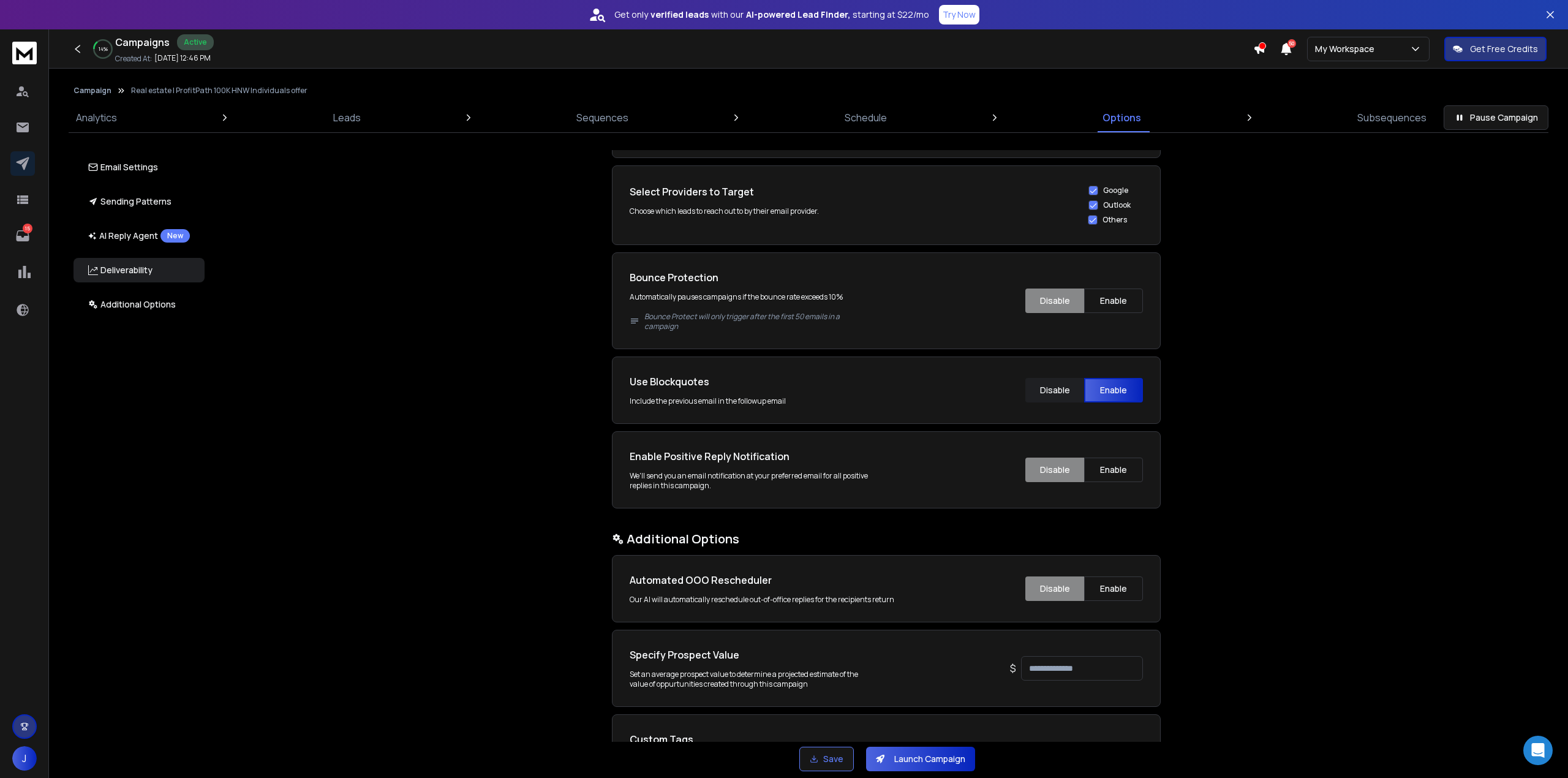
scroll to position [1816, 0]
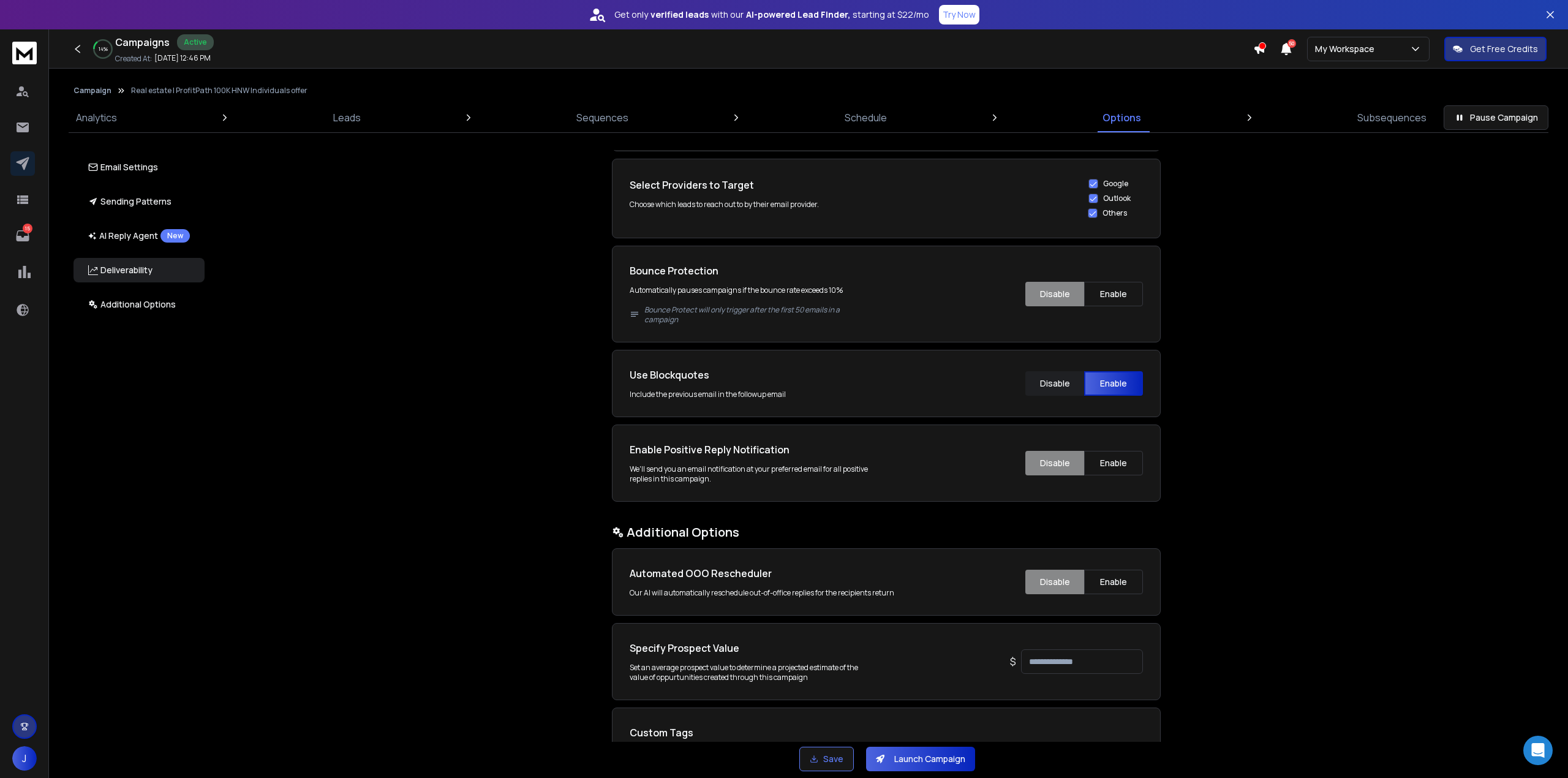
click at [864, 466] on button "Enable" at bounding box center [1114, 463] width 59 height 25
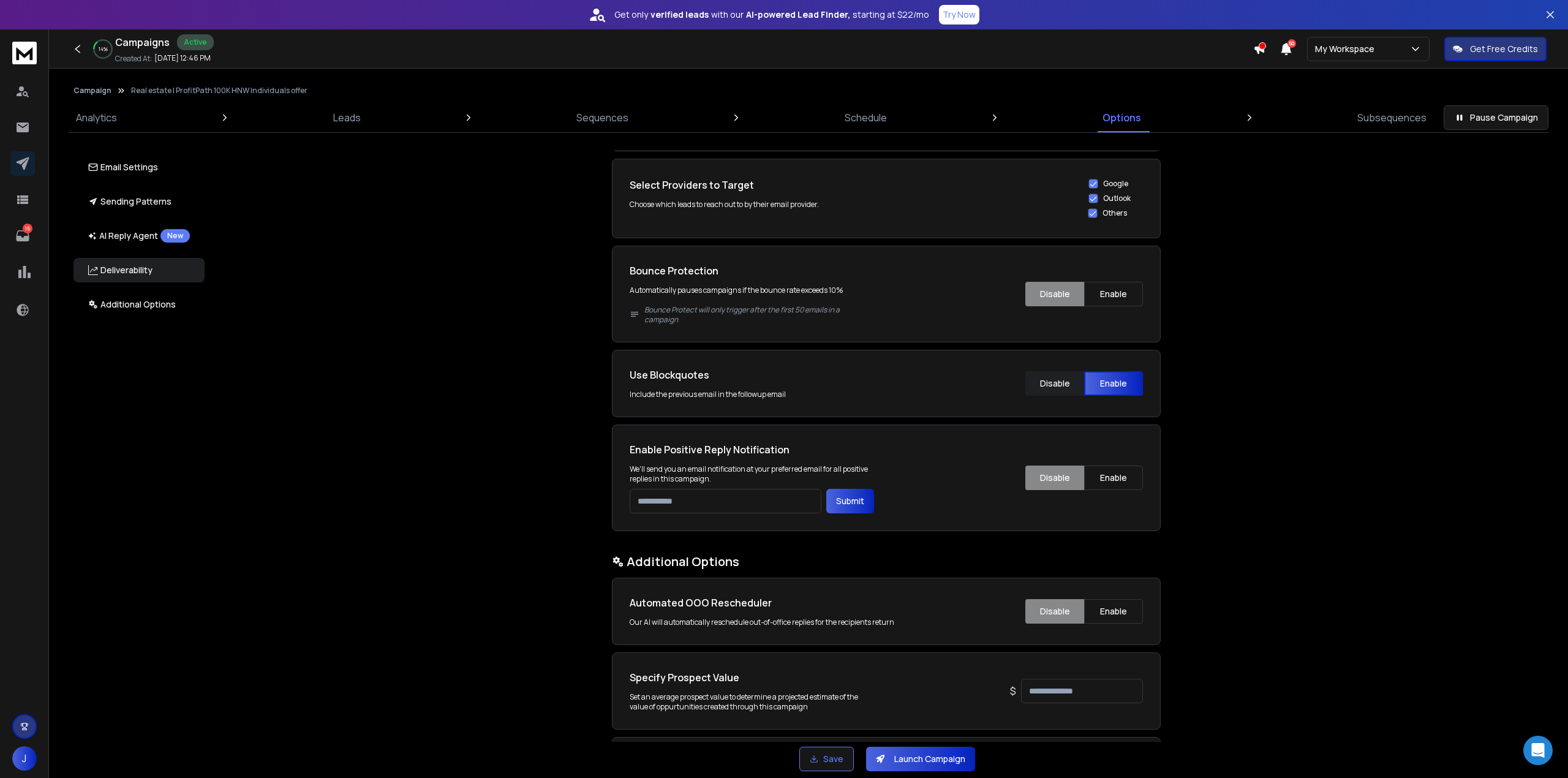
click at [728, 526] on div "Enable Positive Reply Notification We'll send you an email notification at your…" at bounding box center [886, 478] width 548 height 107
click at [775, 502] on input "email" at bounding box center [724, 501] width 191 height 25
paste input "**********"
type input "**********"
click at [844, 505] on button "Submit" at bounding box center [850, 501] width 48 height 25
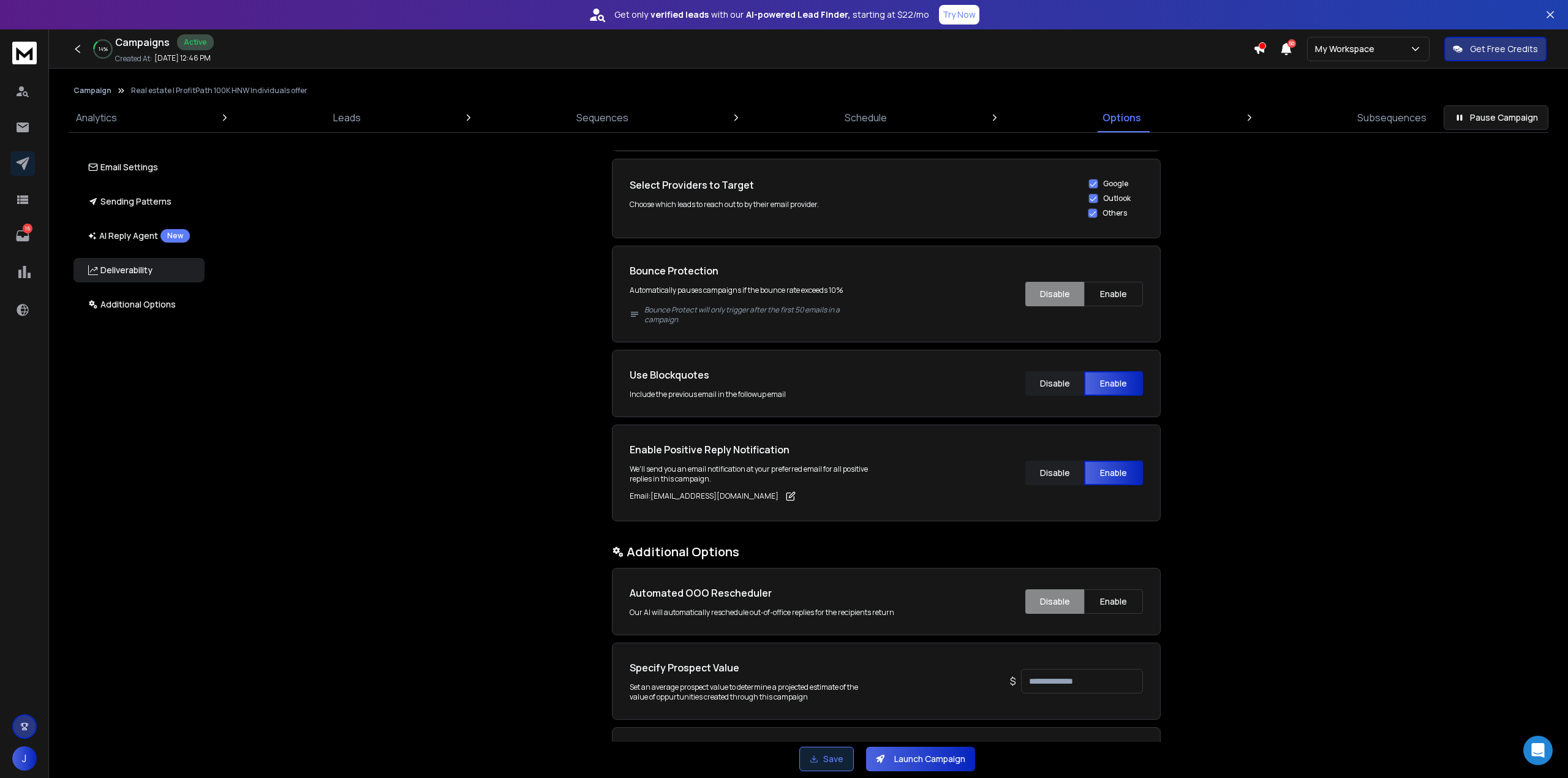
click at [816, 649] on button "Save" at bounding box center [825, 759] width 54 height 25
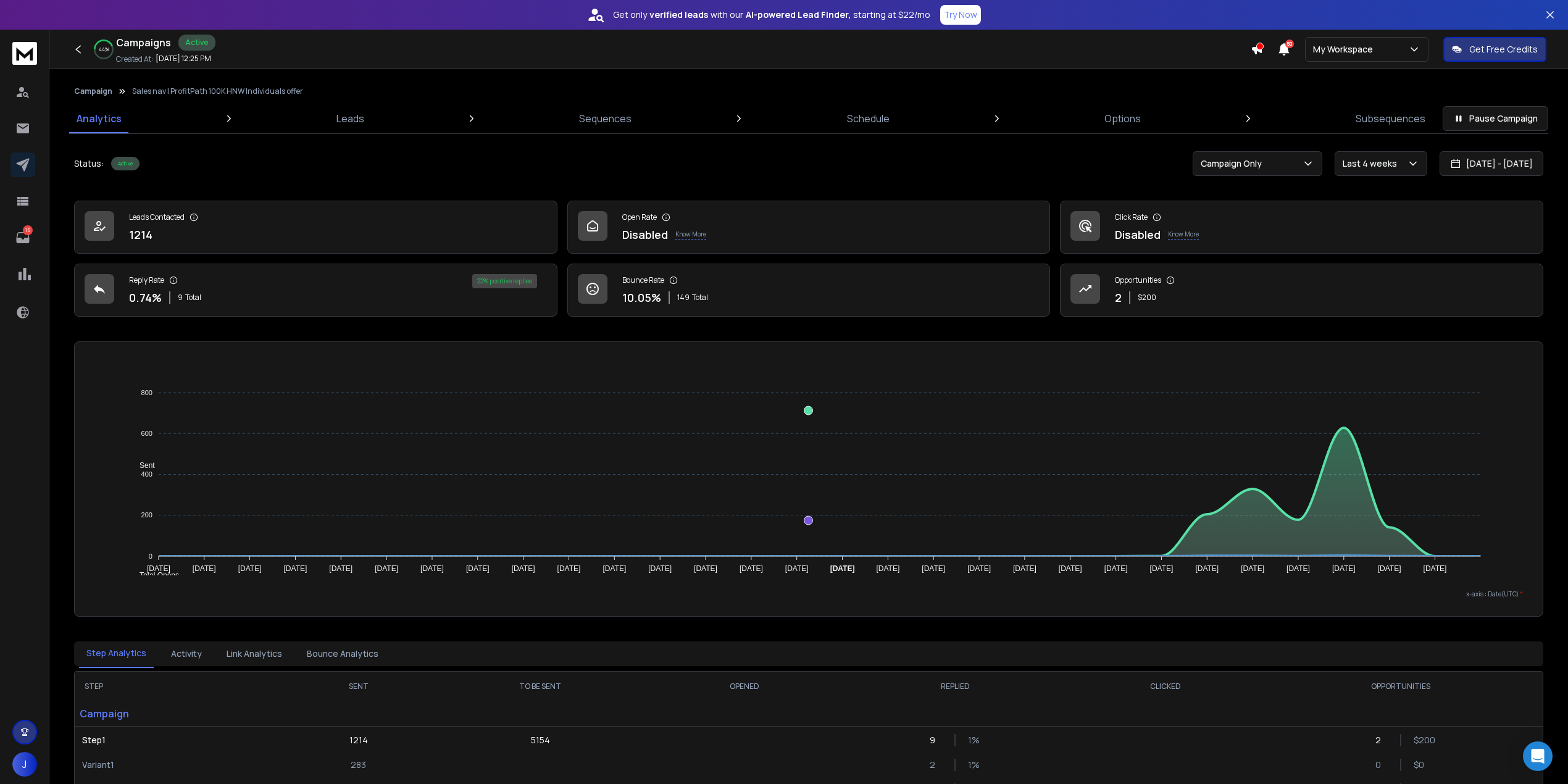
click at [871, 122] on div "Analytics Leads Sequences Schedule Options Subsequences" at bounding box center [750, 118] width 1364 height 30
click at [871, 116] on p "Options" at bounding box center [1123, 118] width 36 height 14
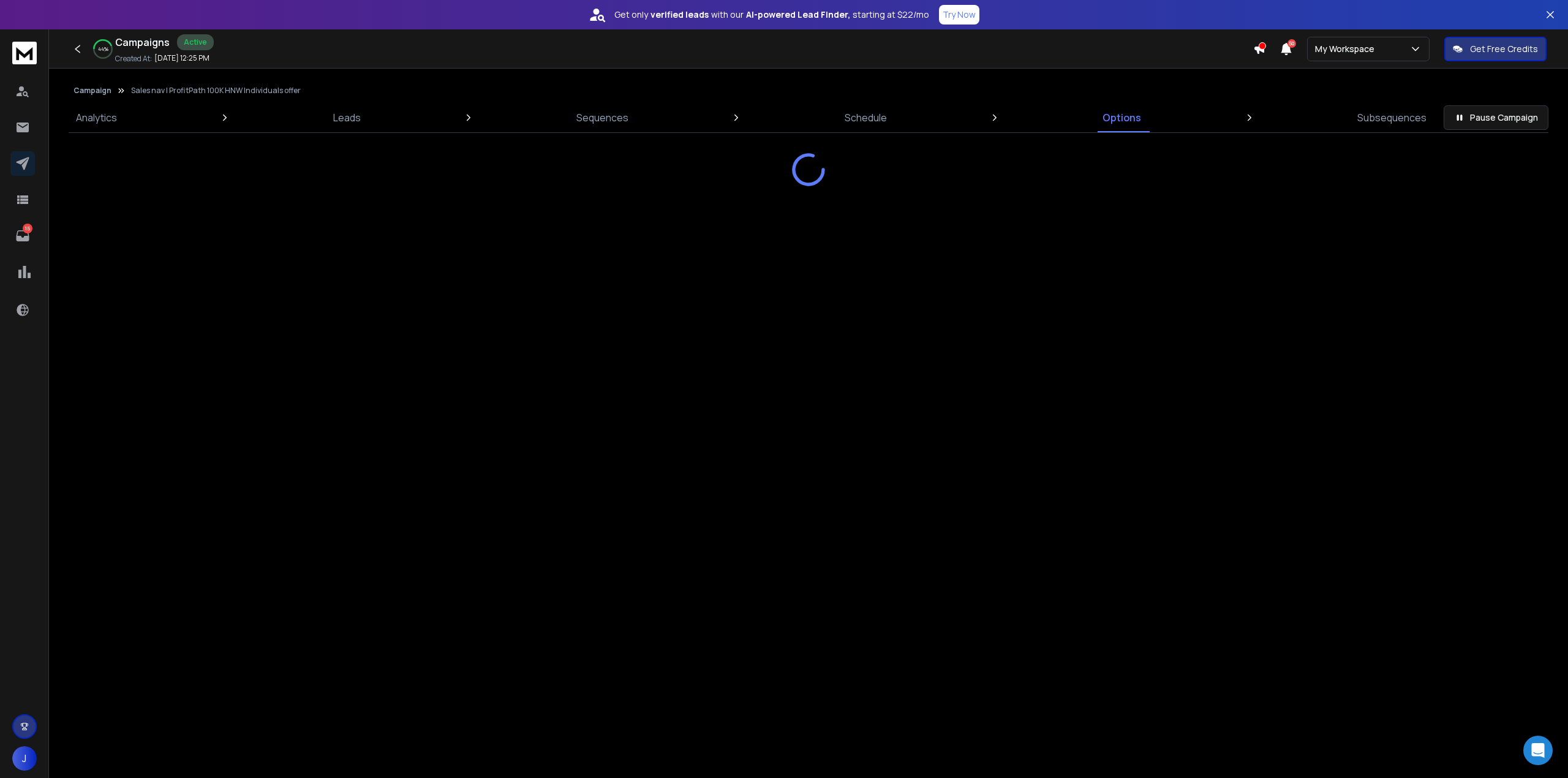
select select "*"
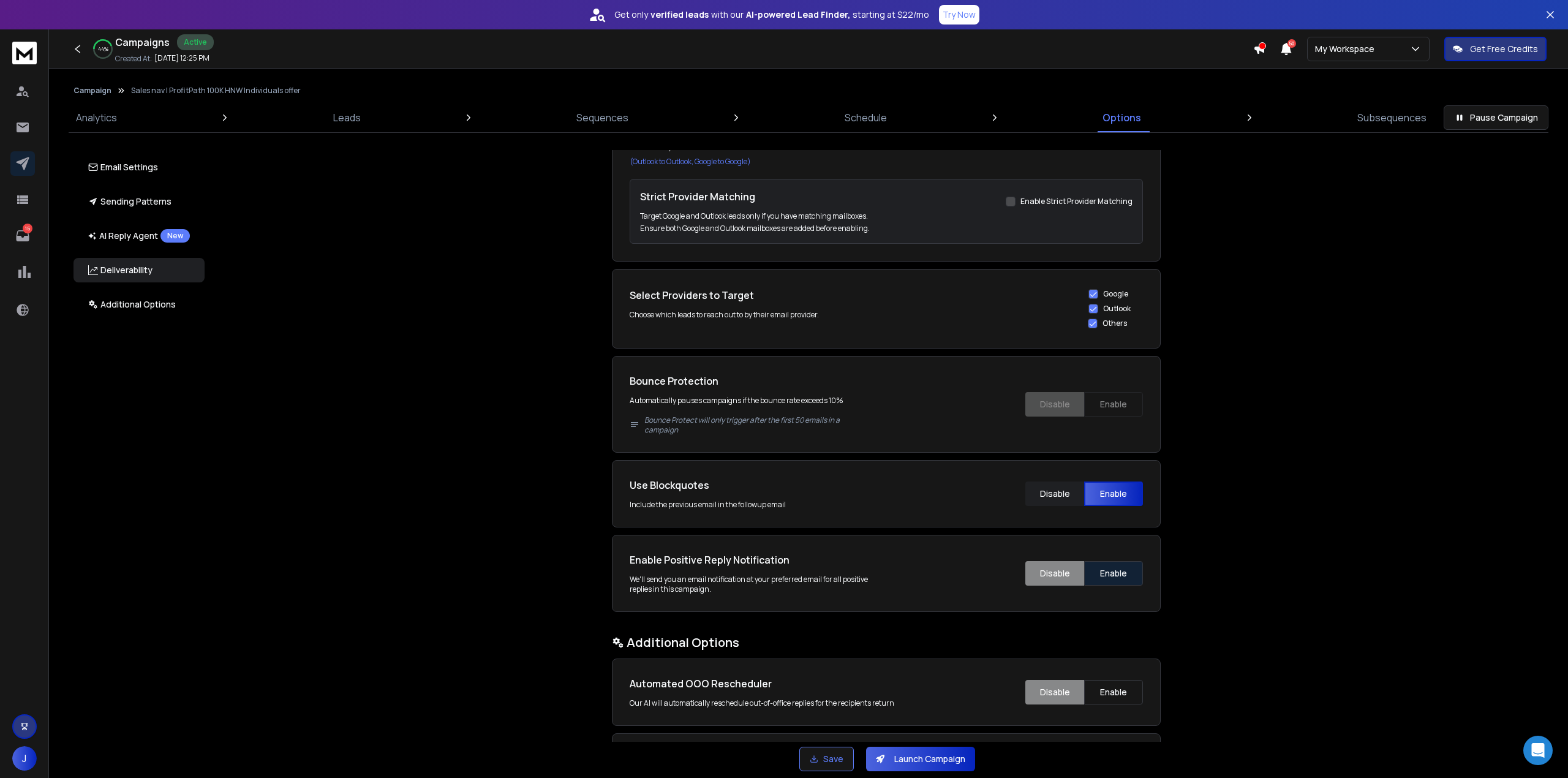
scroll to position [1898, 0]
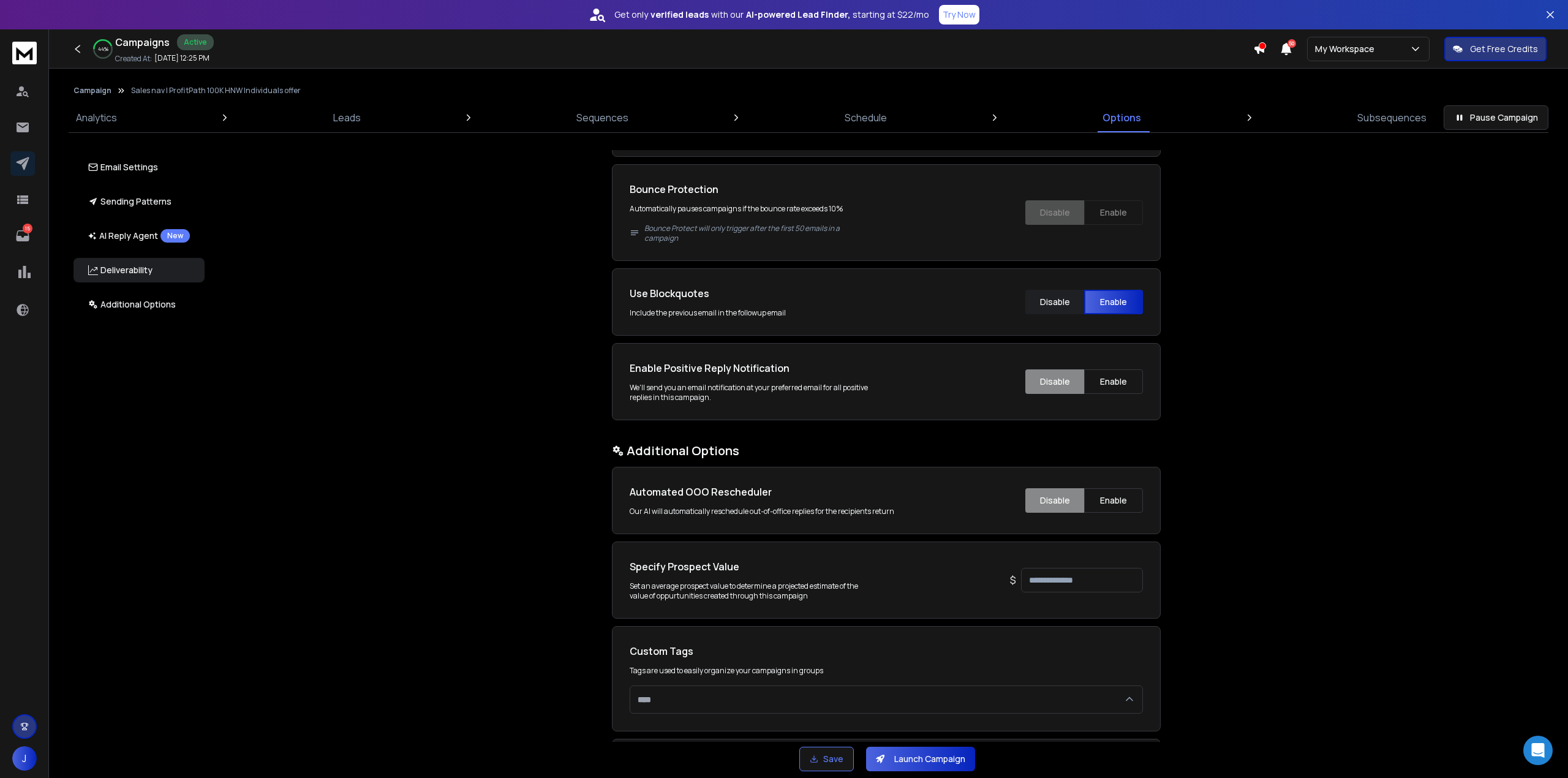
click at [864, 389] on button "Enable" at bounding box center [1114, 382] width 59 height 25
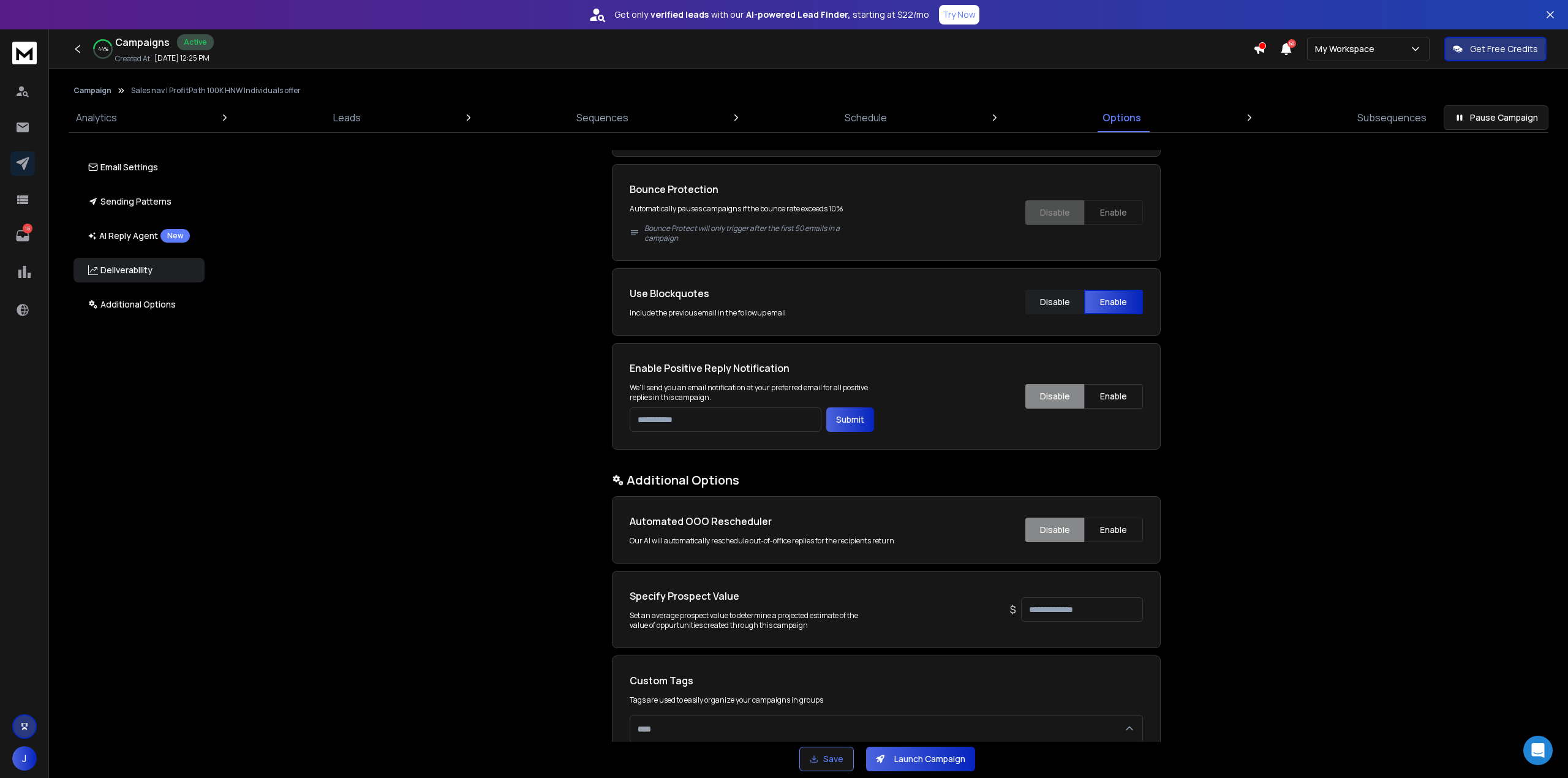
click at [724, 427] on input "email" at bounding box center [724, 420] width 191 height 25
paste input "**********"
type input "**********"
click at [826, 431] on button "Submit" at bounding box center [850, 420] width 48 height 25
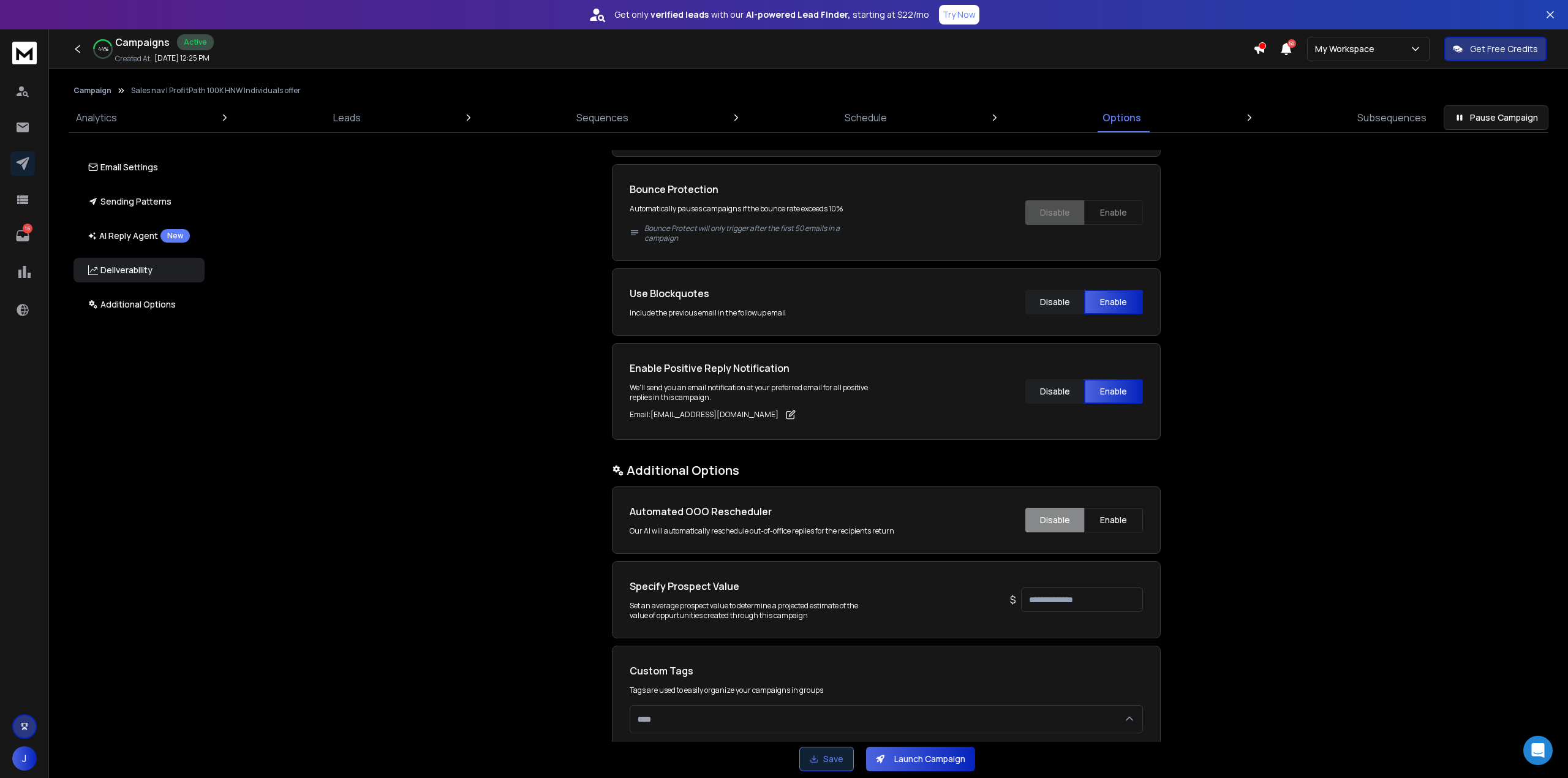
click at [817, 649] on button "Save" at bounding box center [825, 759] width 54 height 25
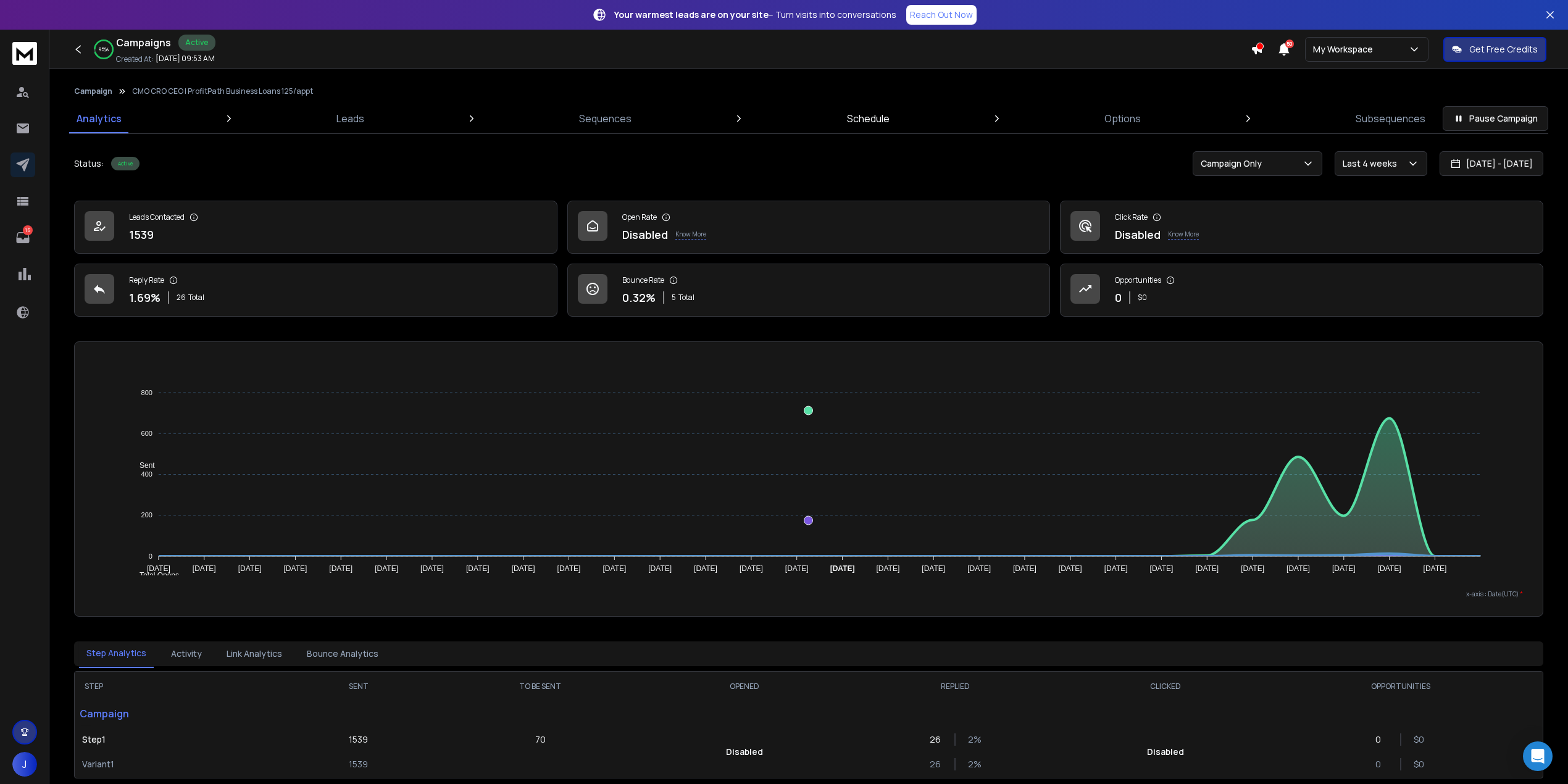
click at [854, 117] on p "Schedule" at bounding box center [868, 118] width 42 height 14
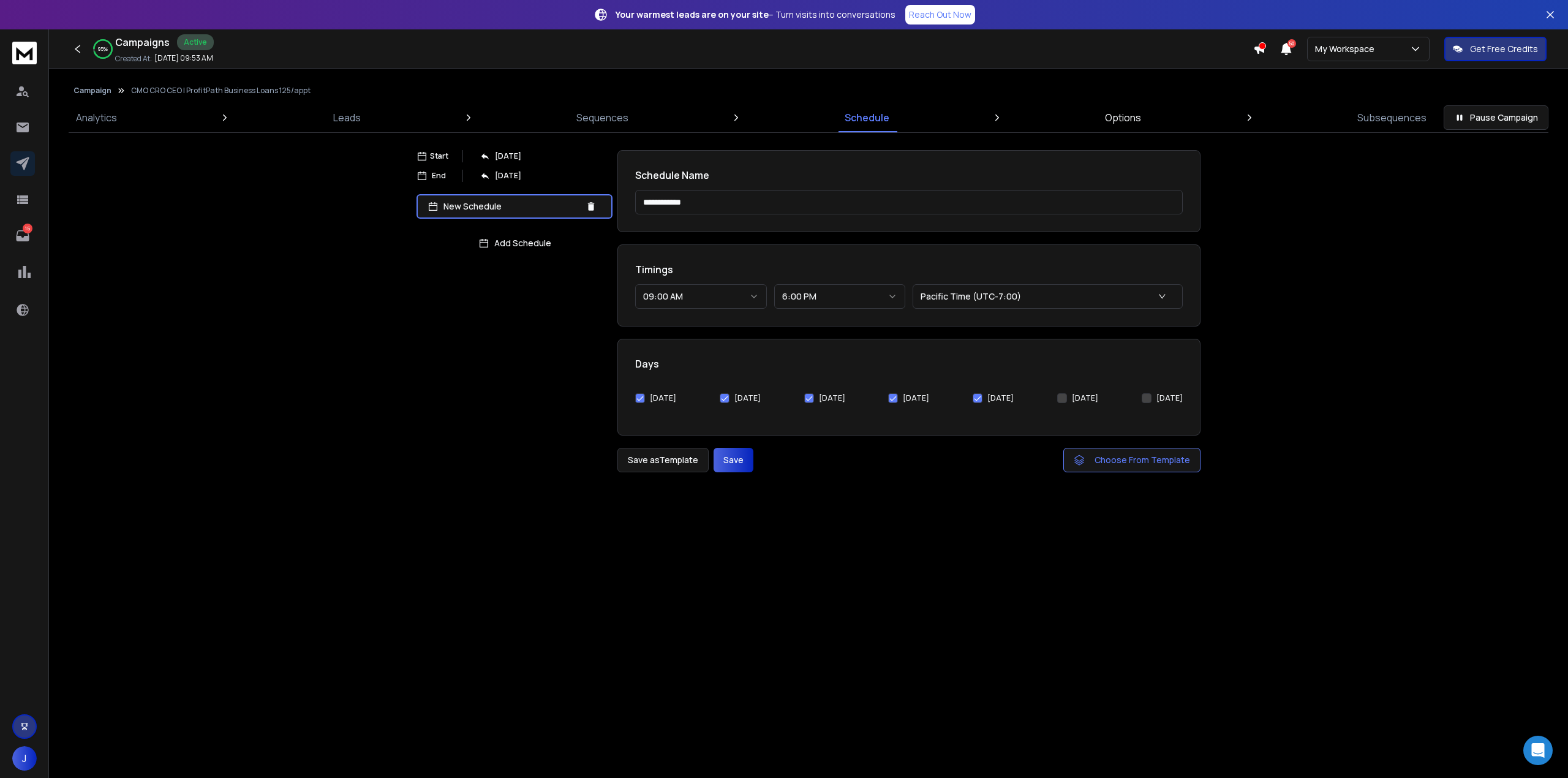
click at [864, 118] on link "Options" at bounding box center [1122, 117] width 50 height 30
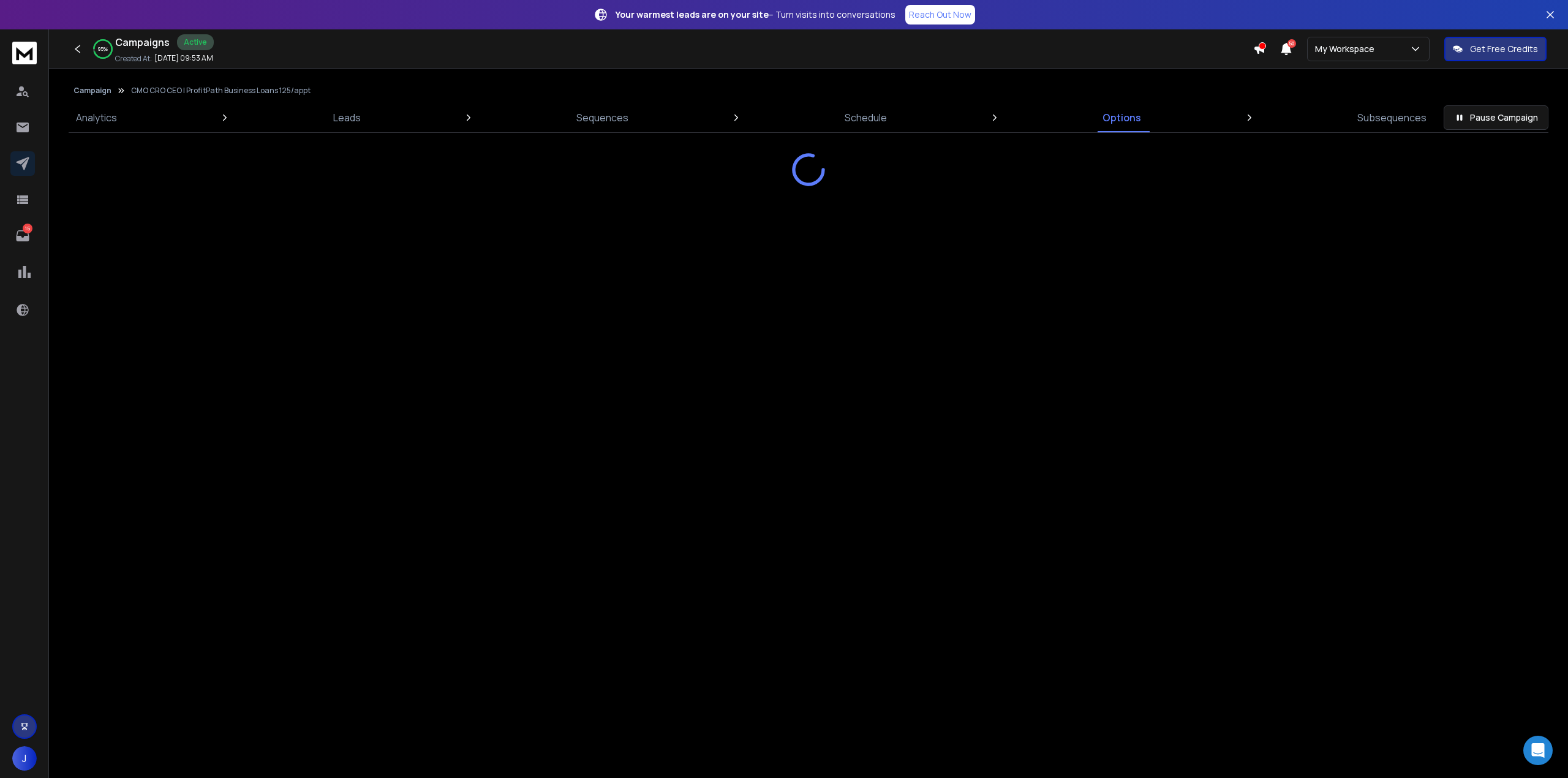
select select "*"
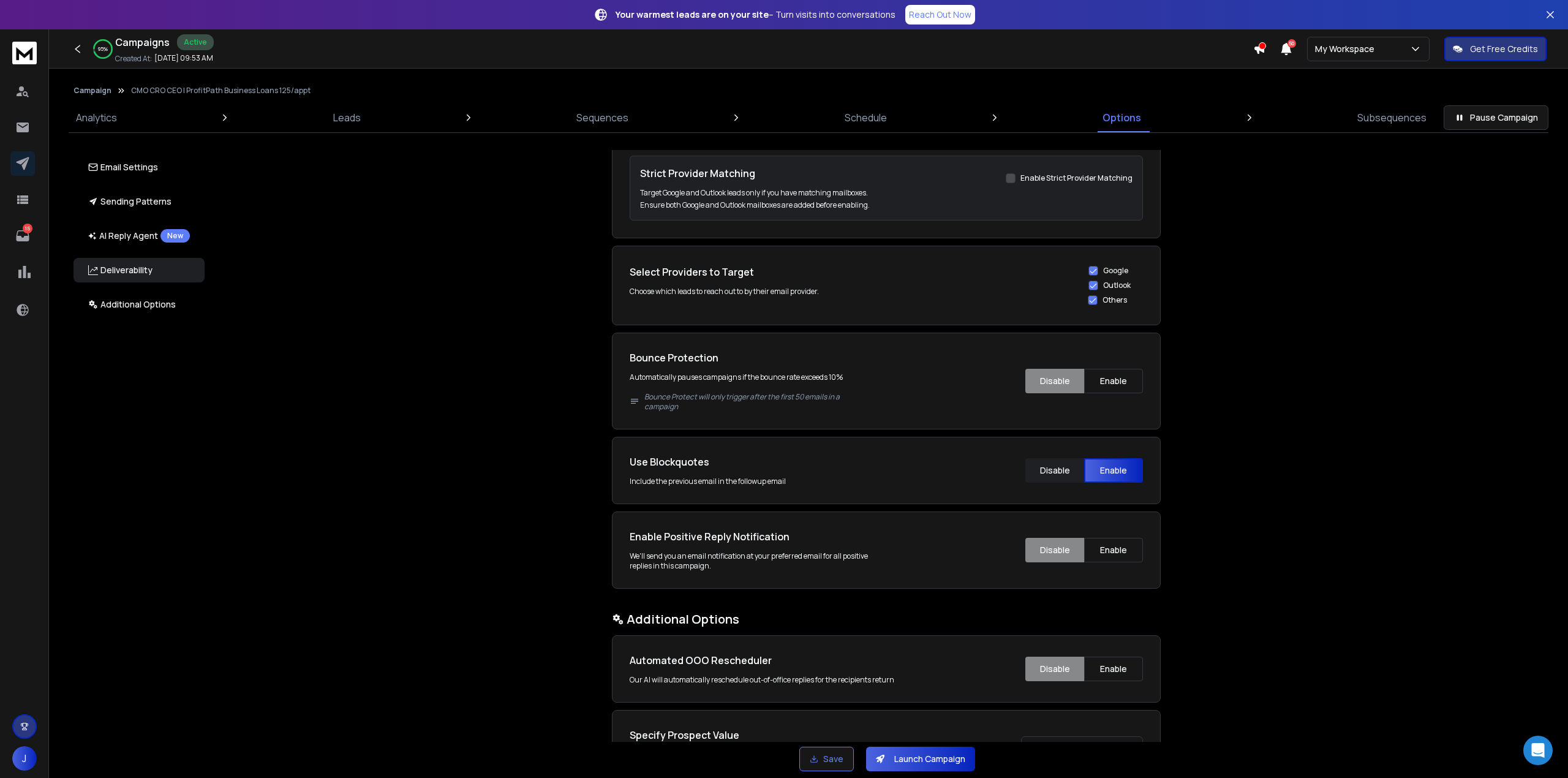
scroll to position [1715, 0]
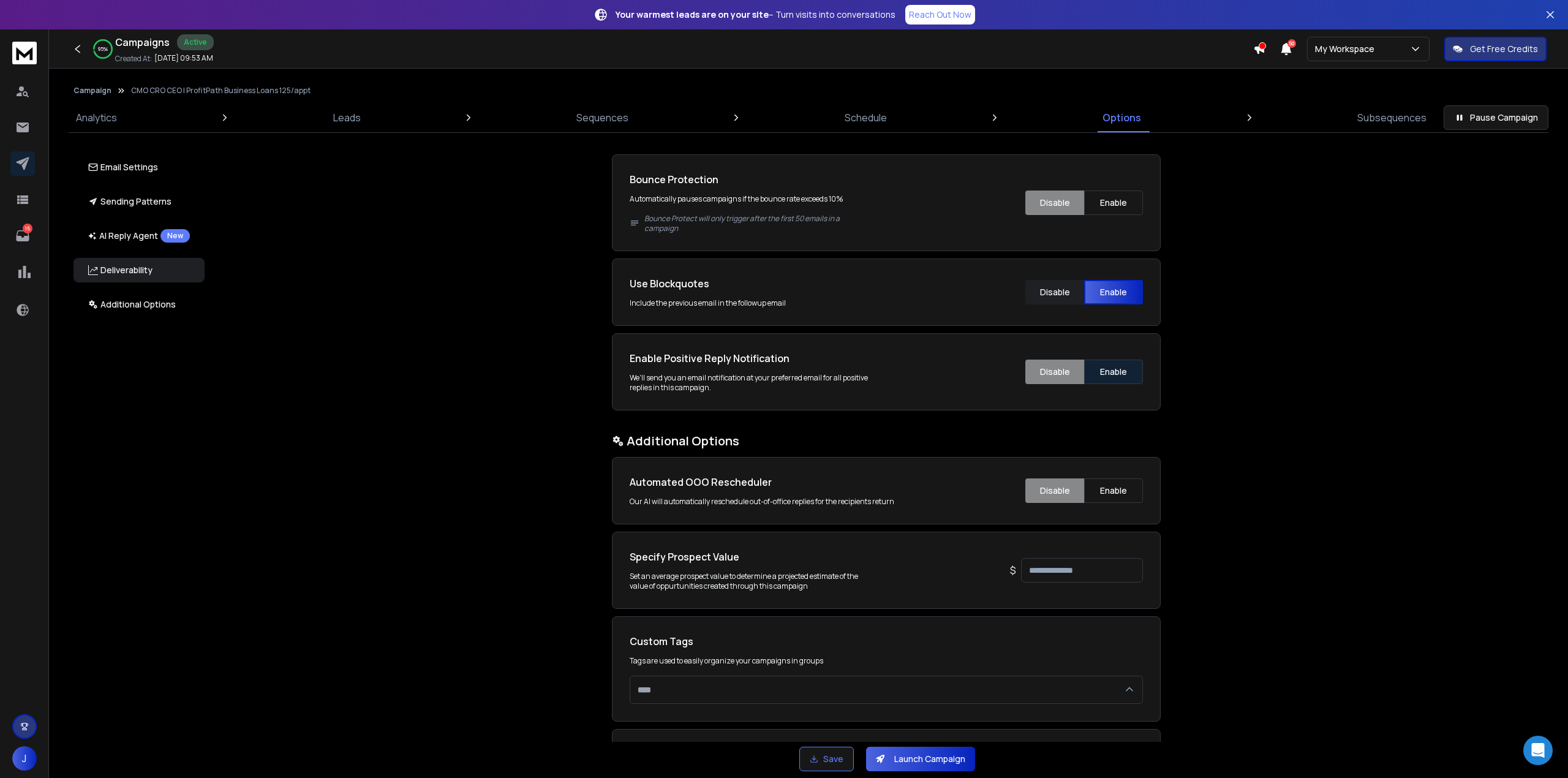
click at [864, 384] on button "Enable" at bounding box center [1114, 372] width 59 height 25
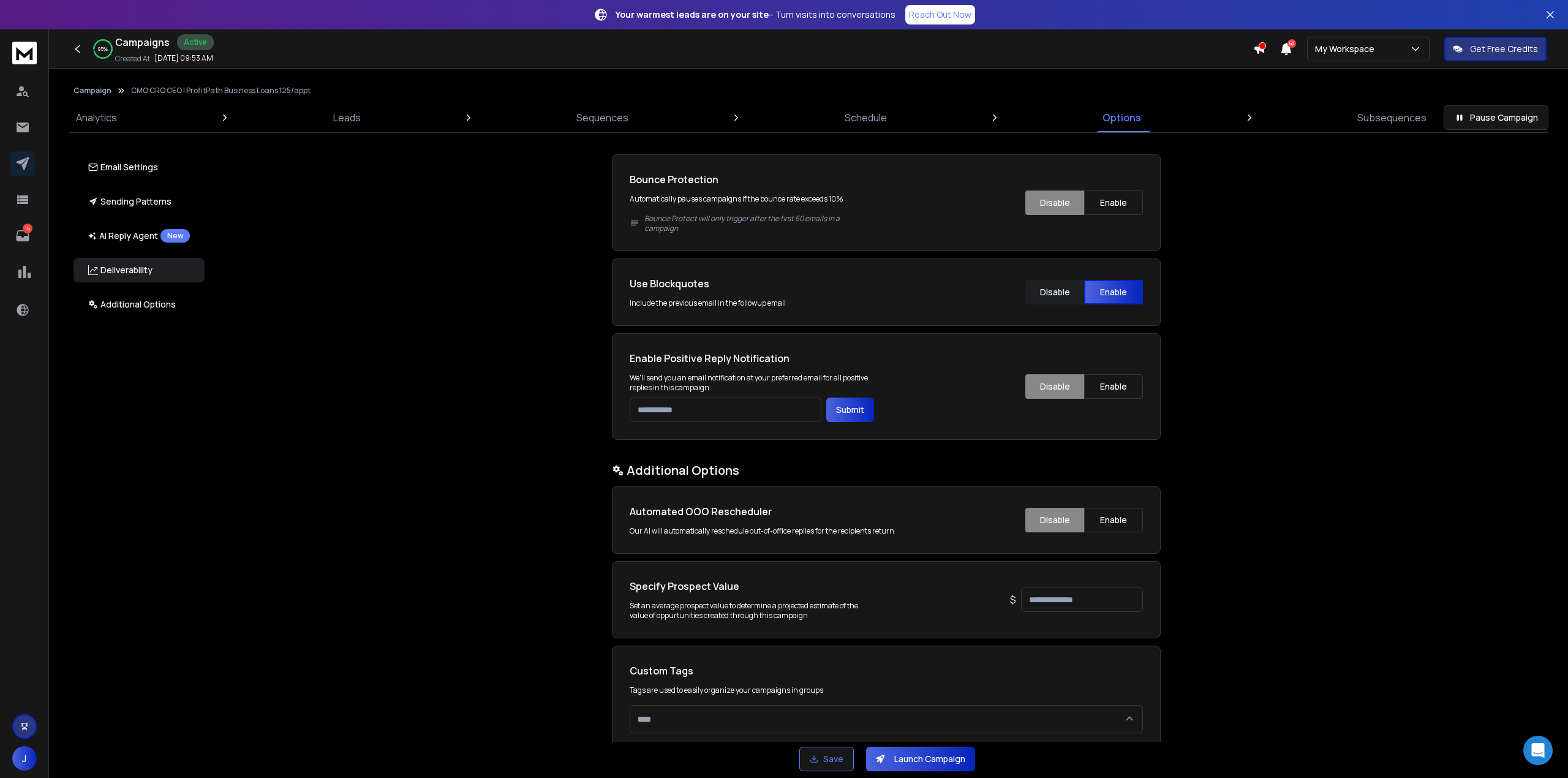
click at [694, 414] on input "email" at bounding box center [724, 409] width 191 height 25
paste input "**********"
type input "**********"
click at [833, 420] on button "Submit" at bounding box center [850, 409] width 48 height 25
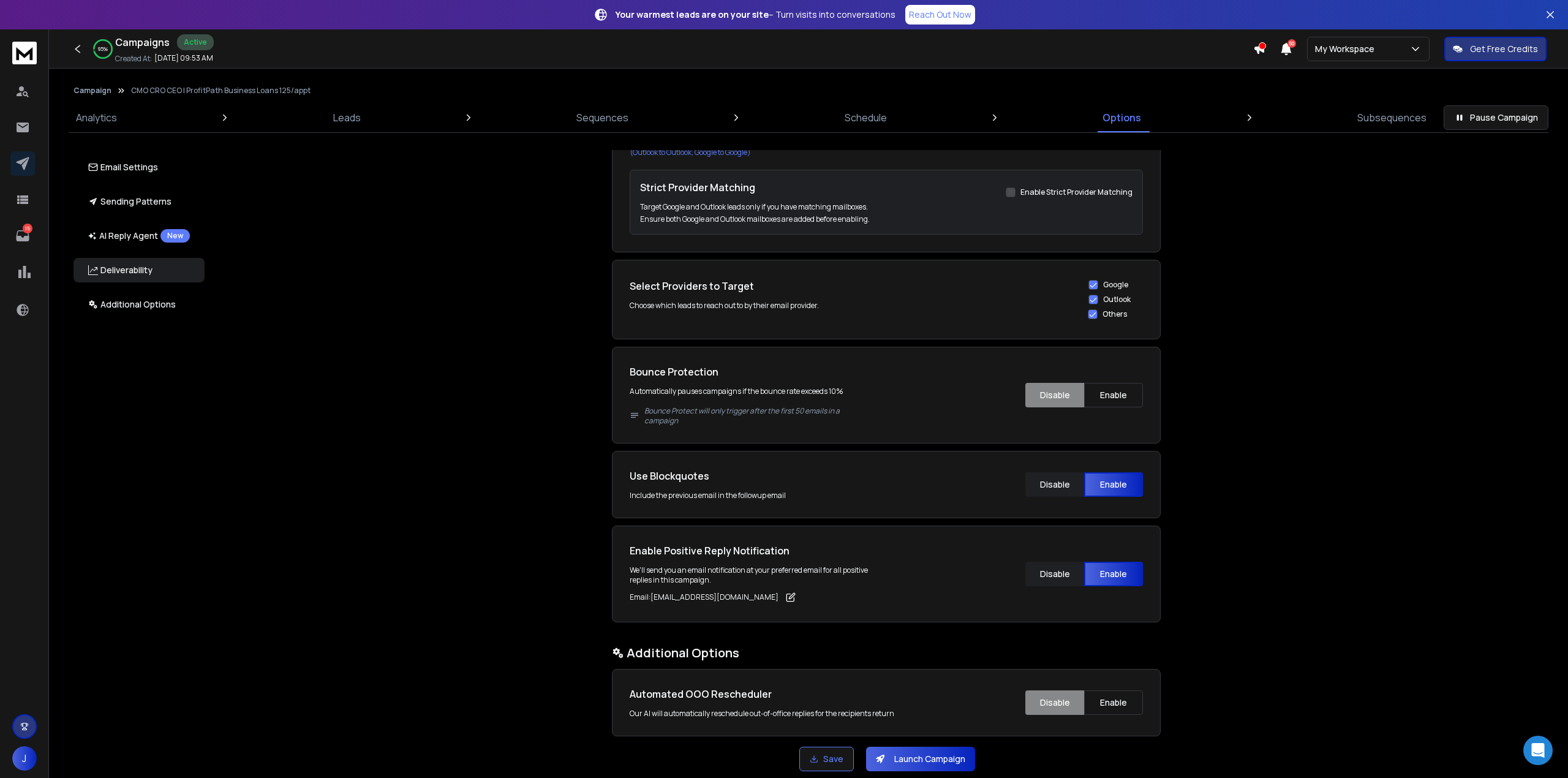
scroll to position [1906, 0]
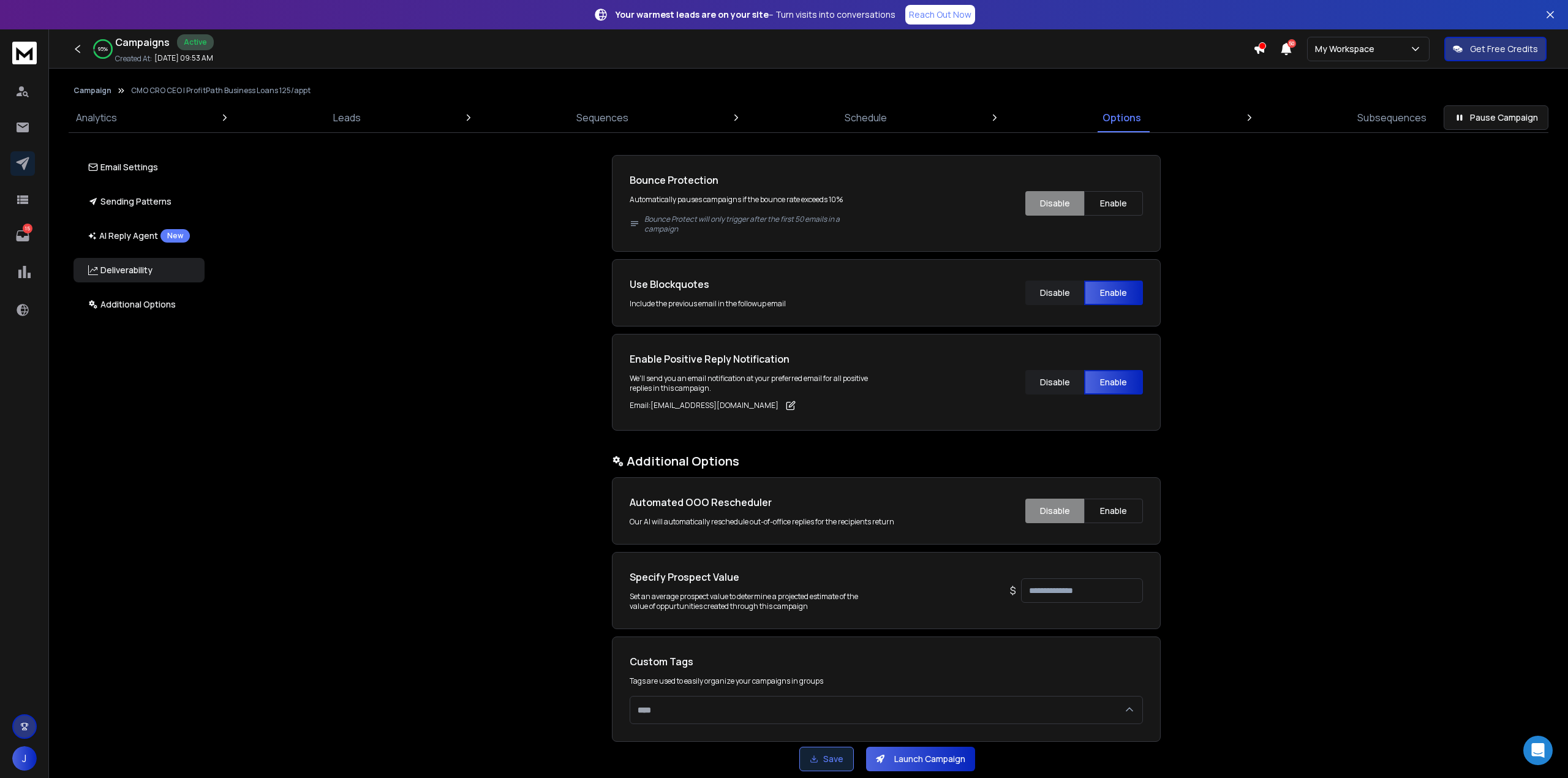
click at [822, 649] on button "Save" at bounding box center [825, 759] width 54 height 25
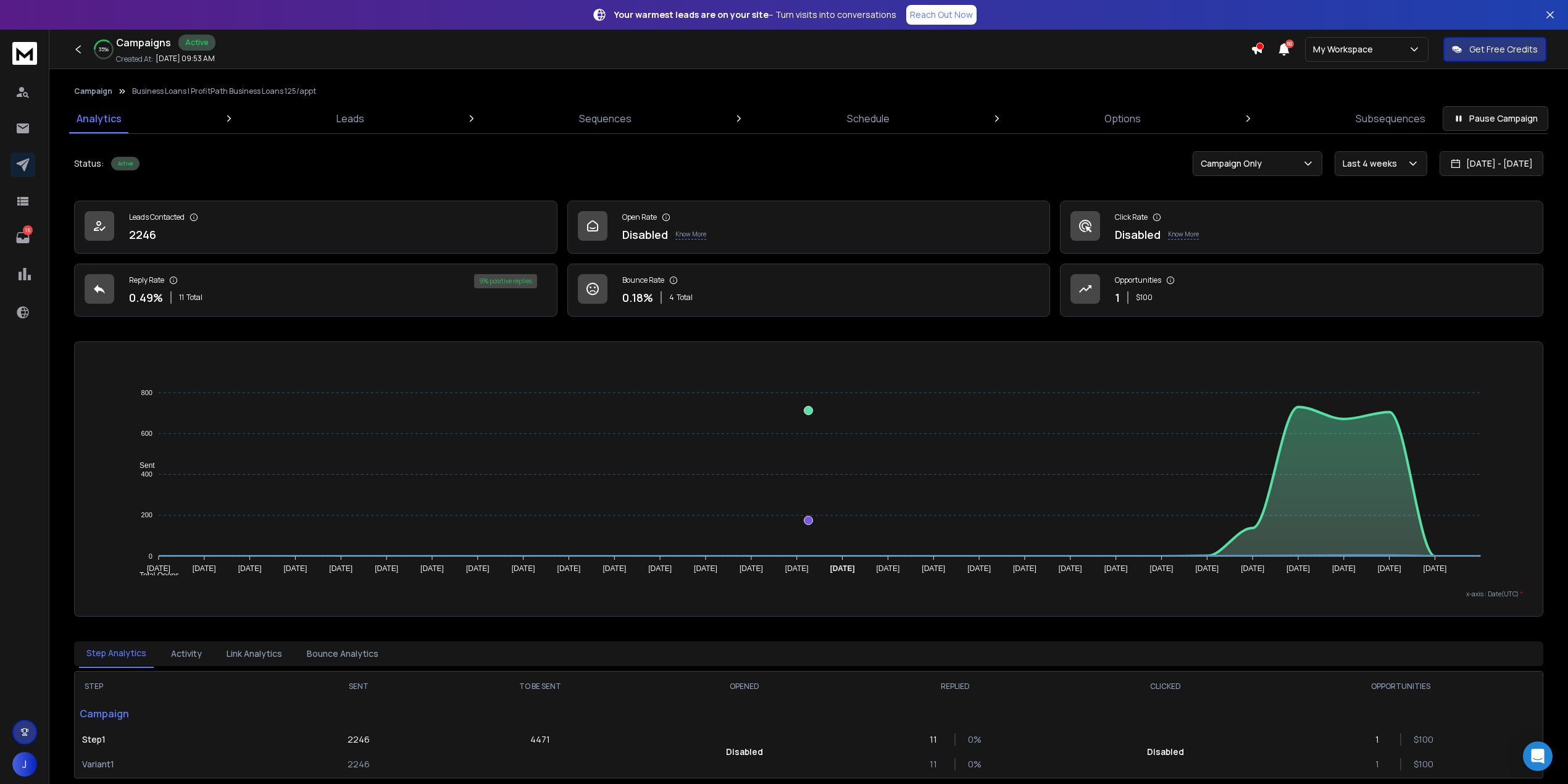
click at [871, 99] on div "Campaign Business Loans | ProfitPath Business Loans 125/appt" at bounding box center [808, 91] width 1479 height 20
click at [871, 107] on link "Options" at bounding box center [1122, 118] width 51 height 30
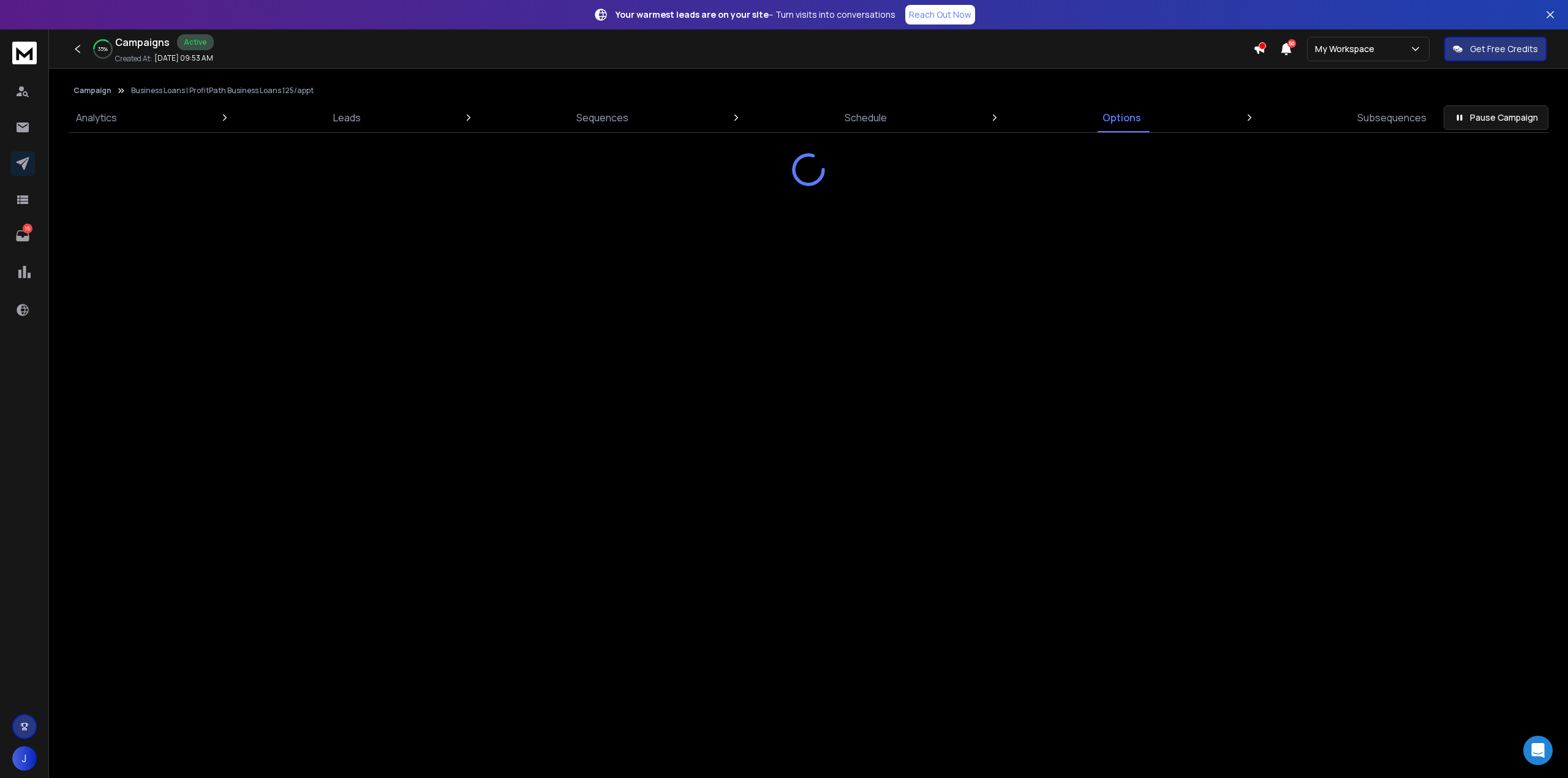
select select "*"
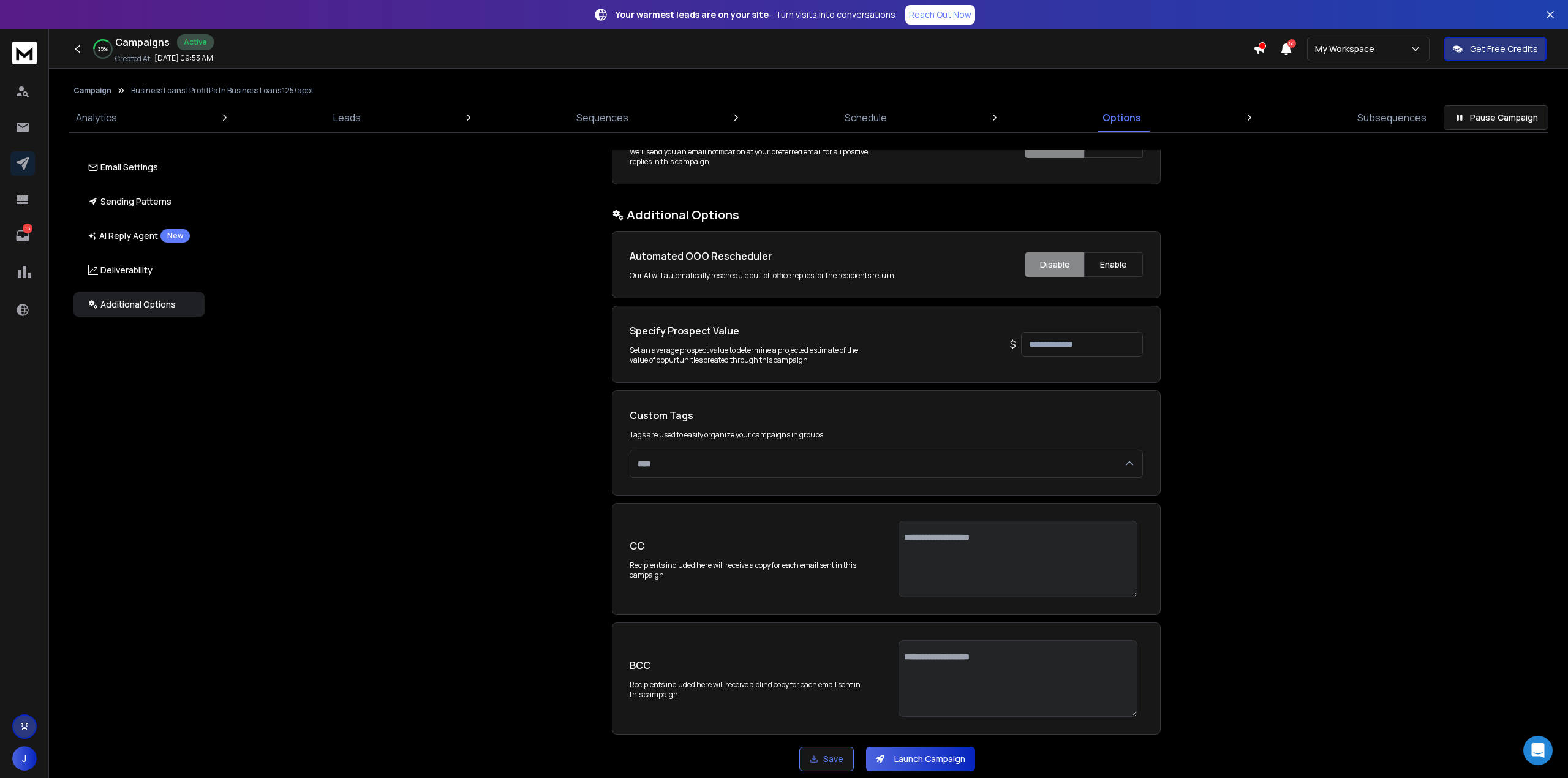
scroll to position [1787, 0]
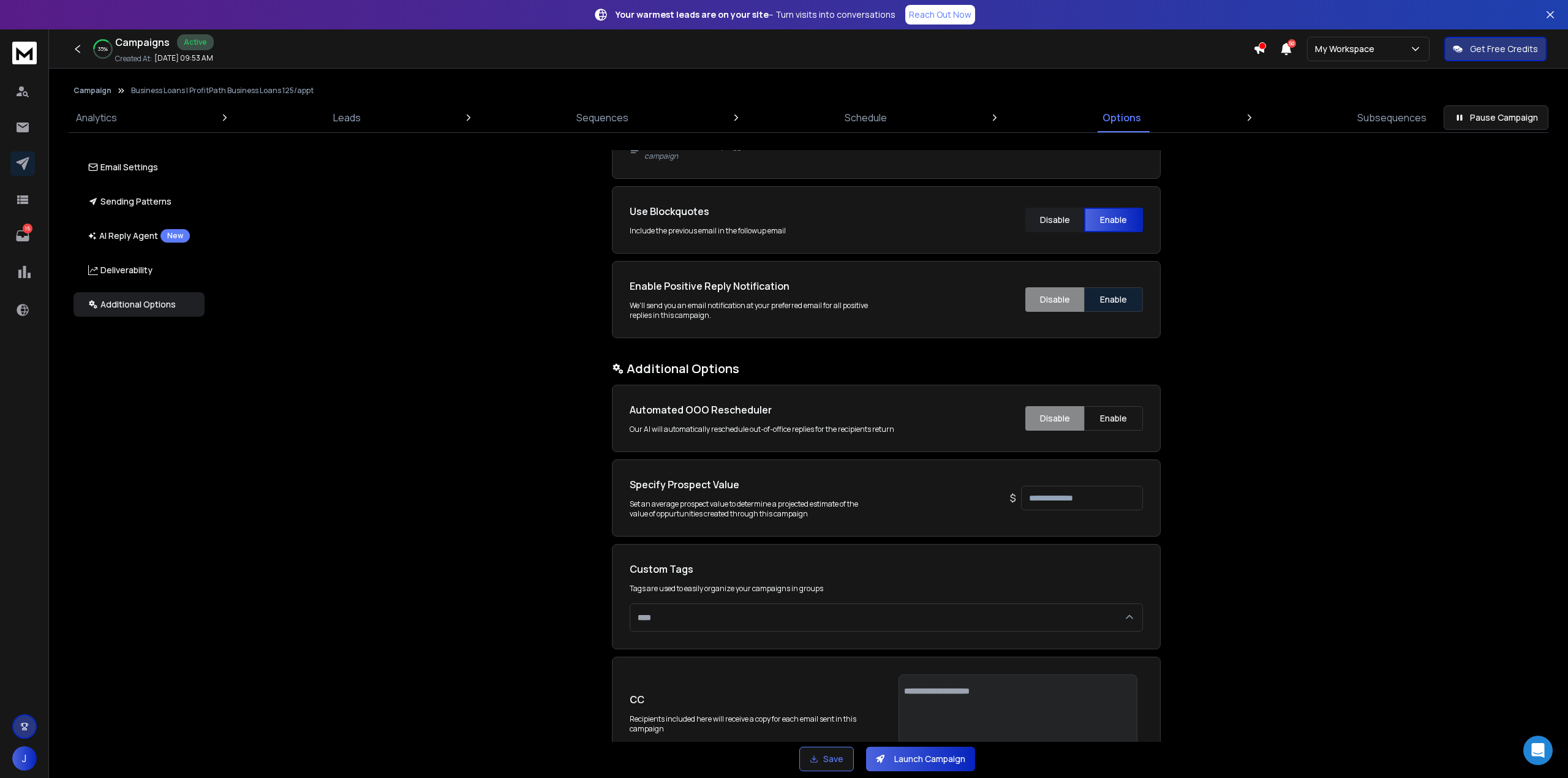
click at [864, 311] on button "Enable" at bounding box center [1114, 300] width 59 height 25
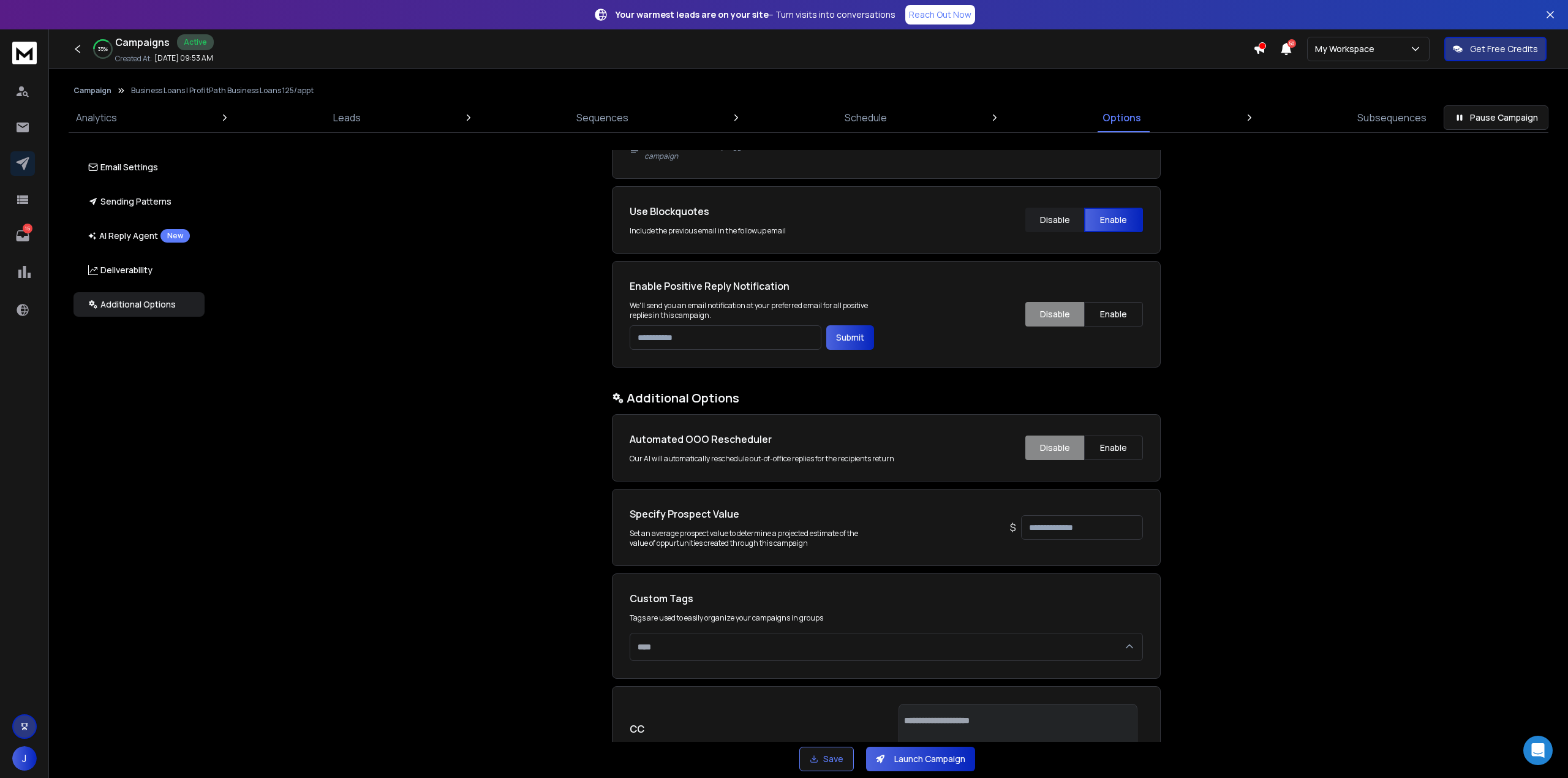
click at [669, 346] on input "email" at bounding box center [724, 338] width 191 height 25
paste input "**********"
type input "**********"
click at [838, 348] on button "Submit" at bounding box center [850, 338] width 48 height 25
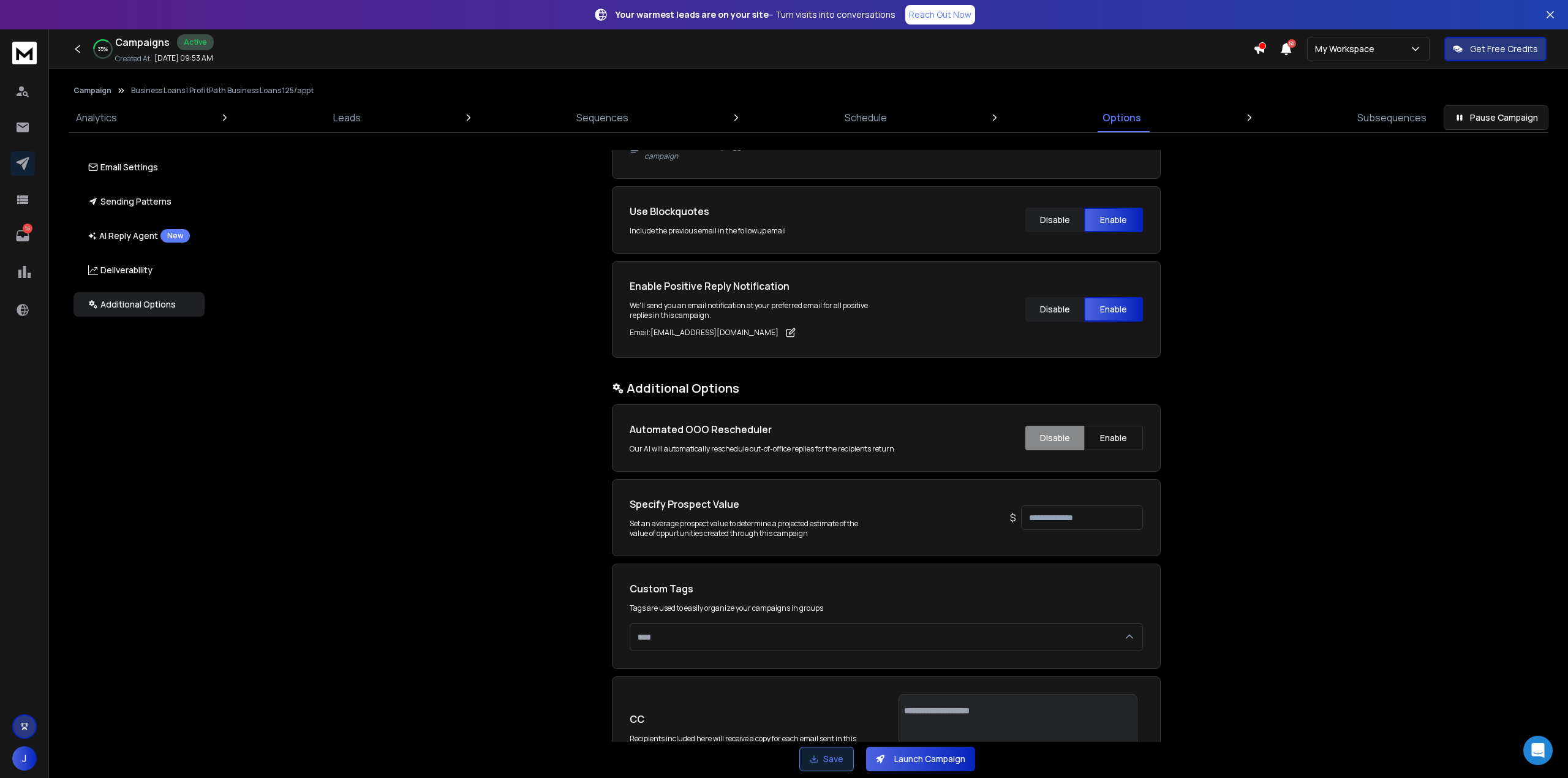
click at [825, 649] on div "Your warmest leads are on your site – Turn visits into conversations Reach Out …" at bounding box center [784, 389] width 1568 height 778
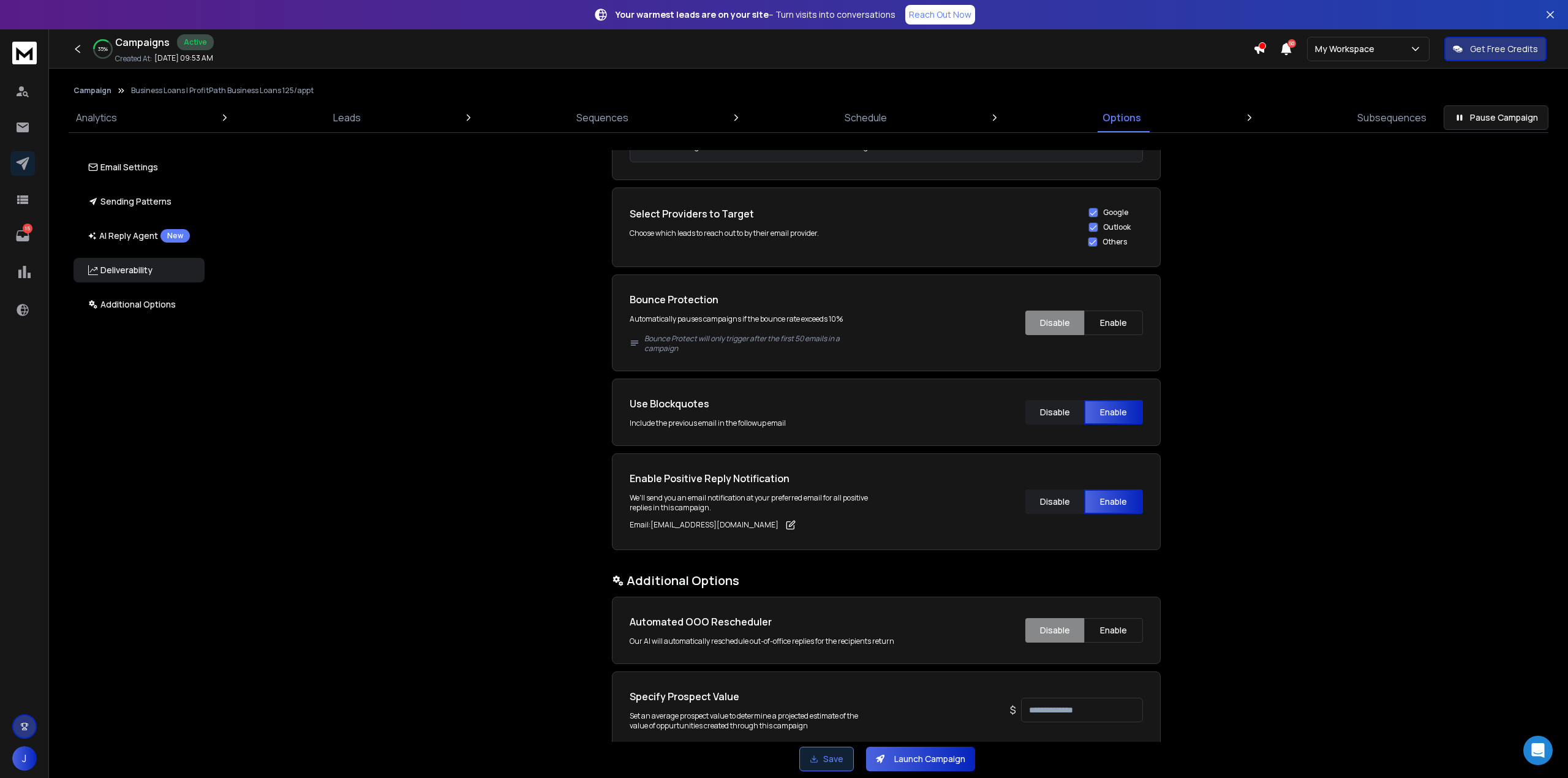
click at [831, 649] on button "Save" at bounding box center [825, 759] width 54 height 25
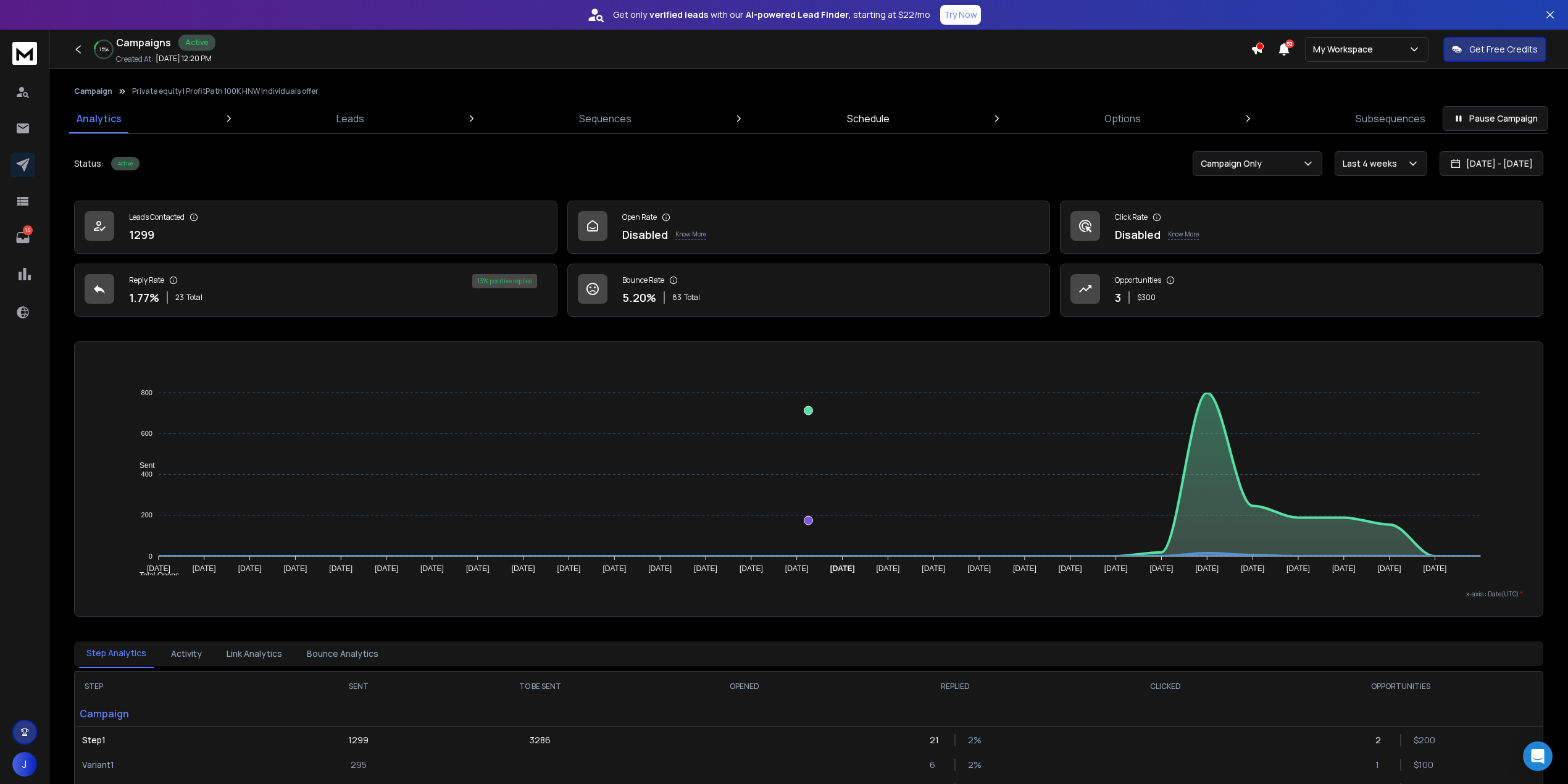
click at [862, 119] on p "Schedule" at bounding box center [868, 118] width 42 height 14
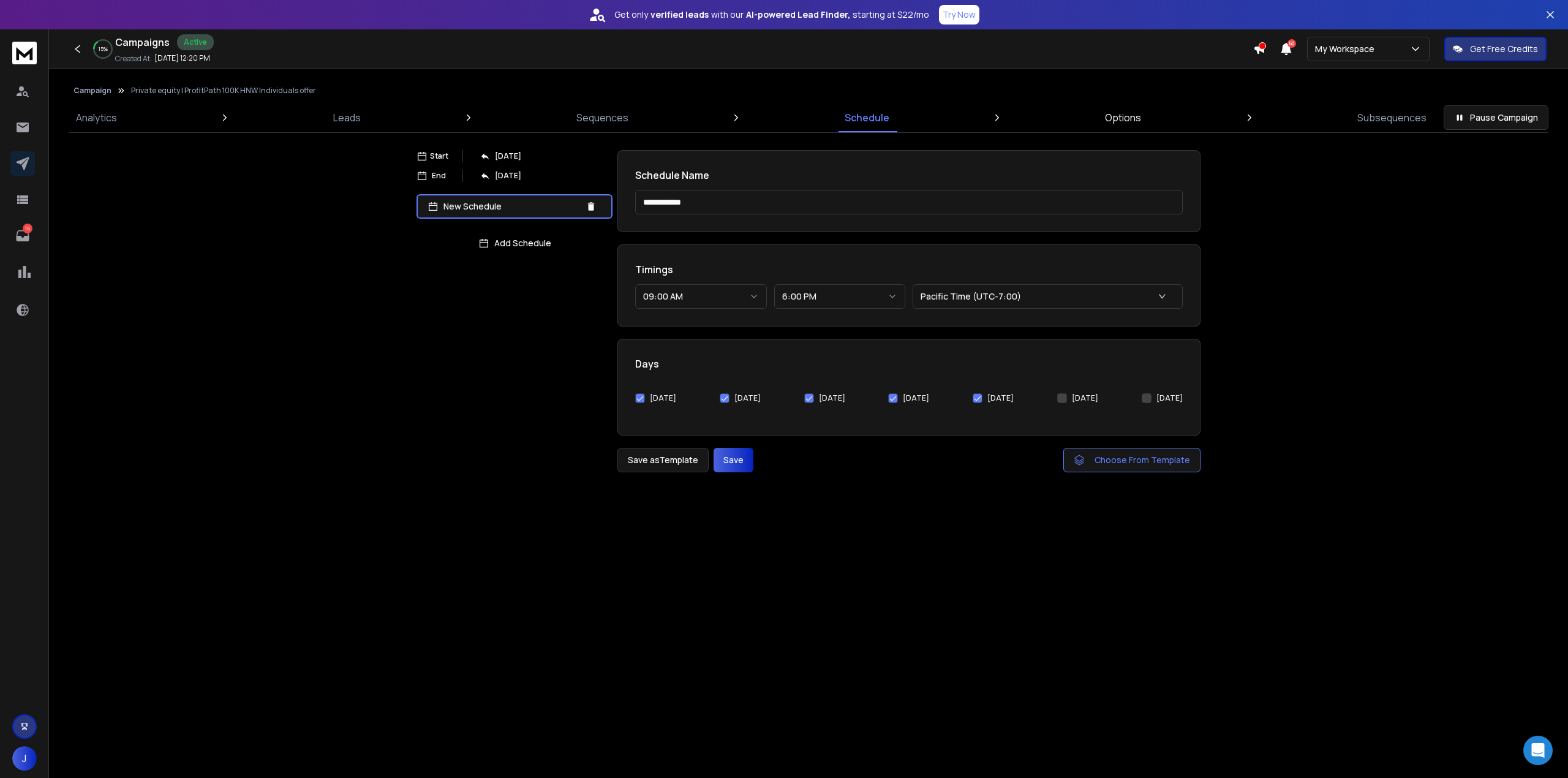
click at [864, 113] on p "Options" at bounding box center [1122, 117] width 36 height 14
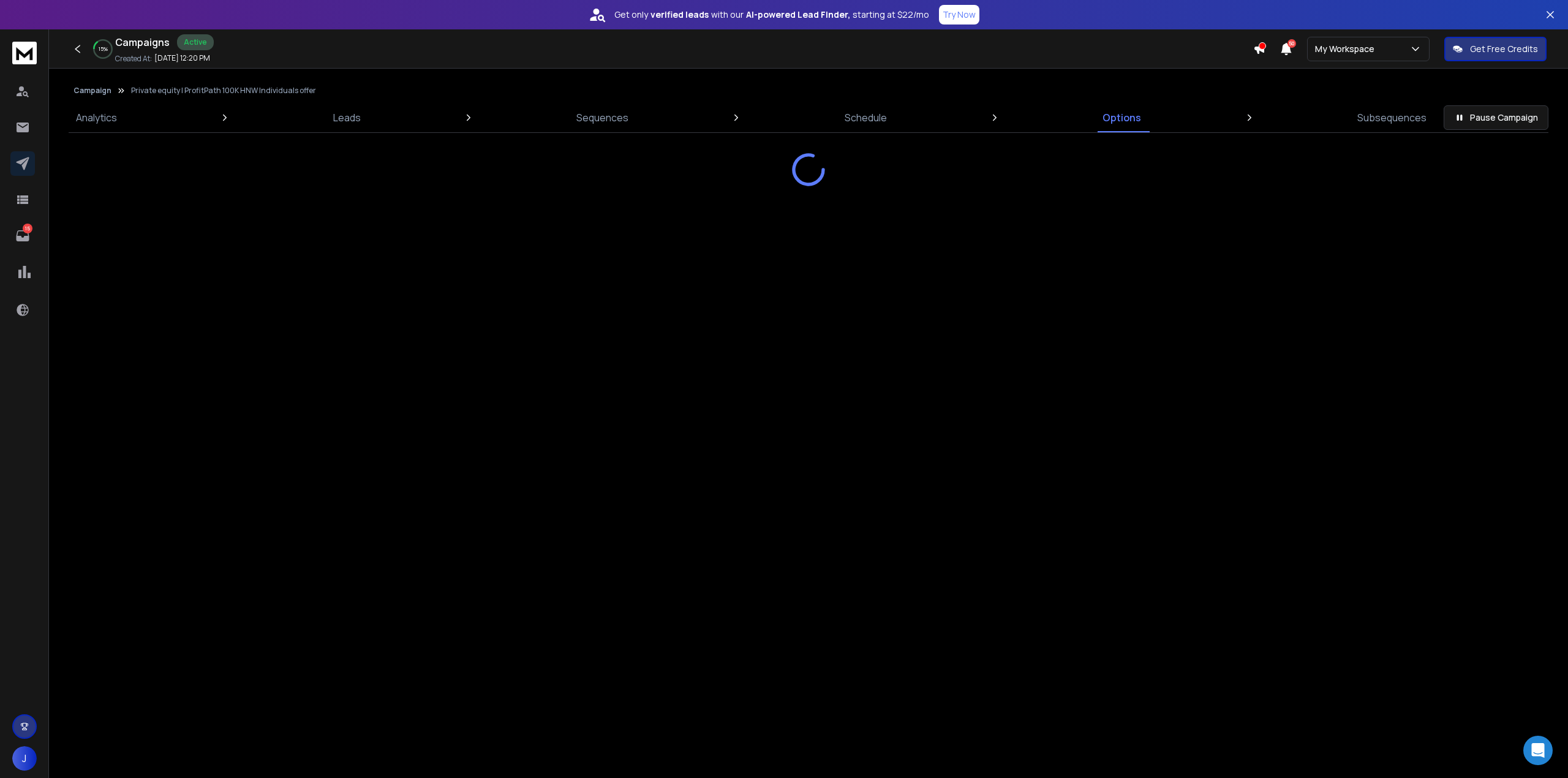
select select "*"
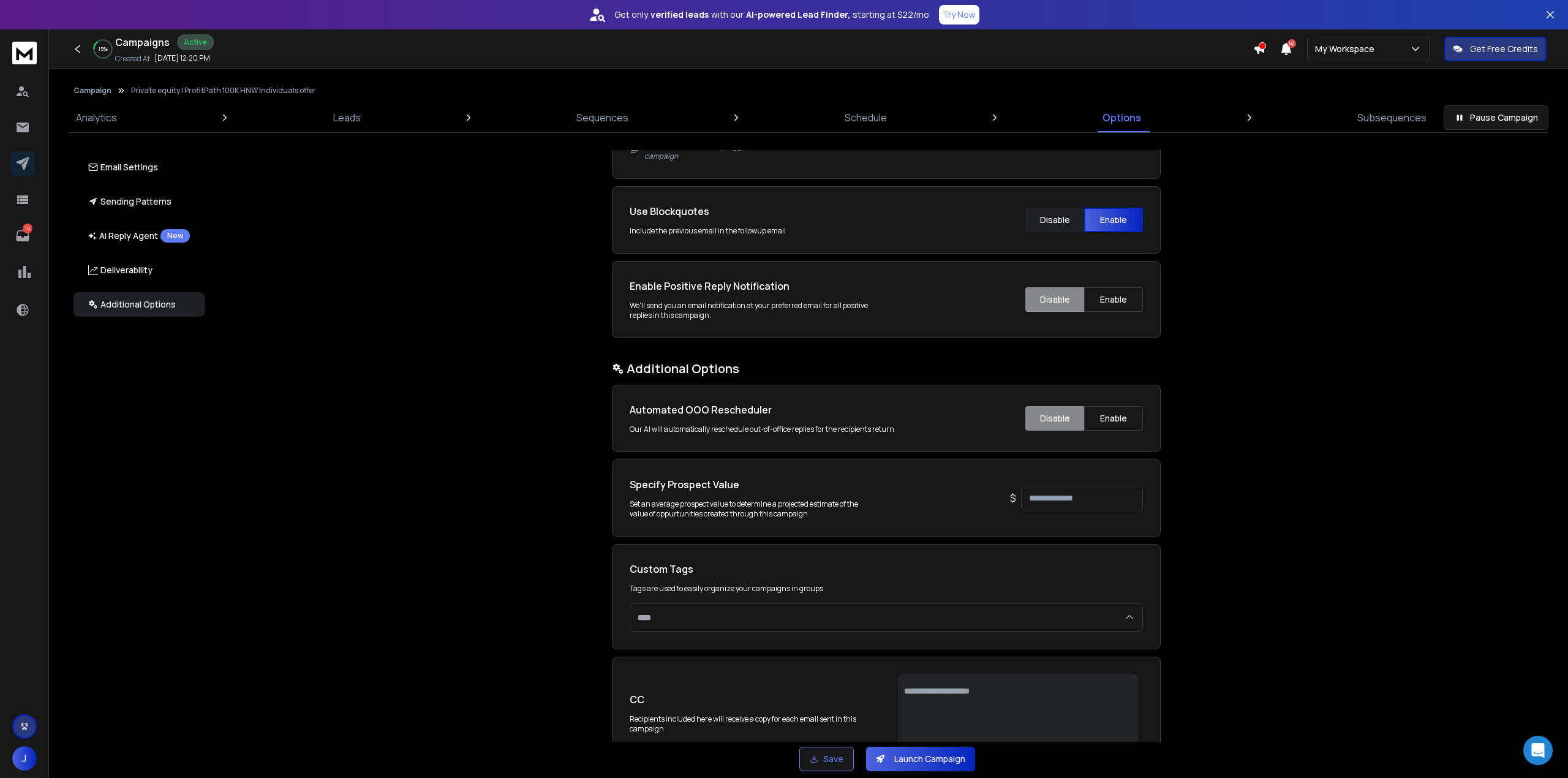
scroll to position [1706, 0]
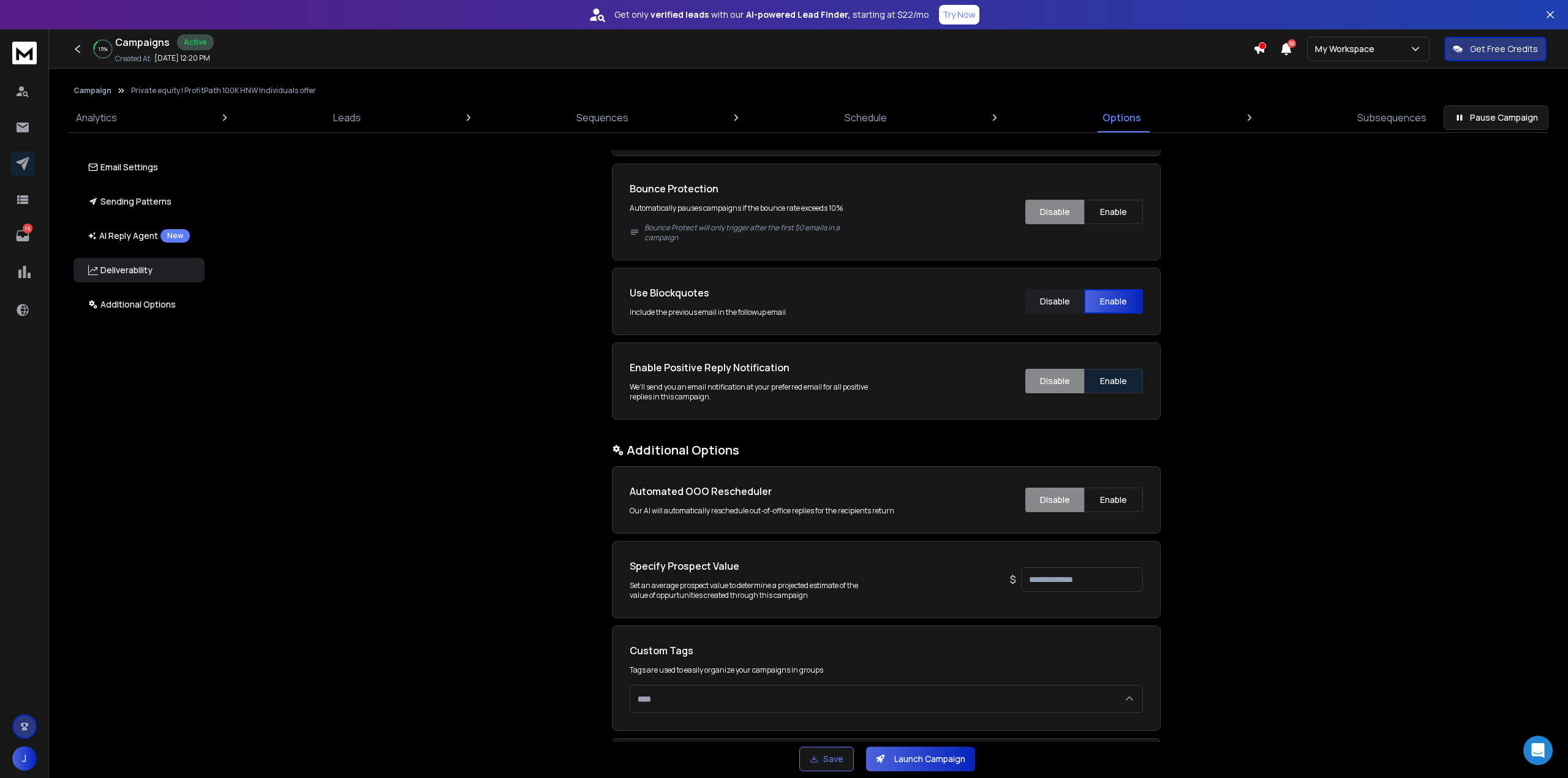
click at [864, 390] on button "Enable" at bounding box center [1114, 381] width 59 height 25
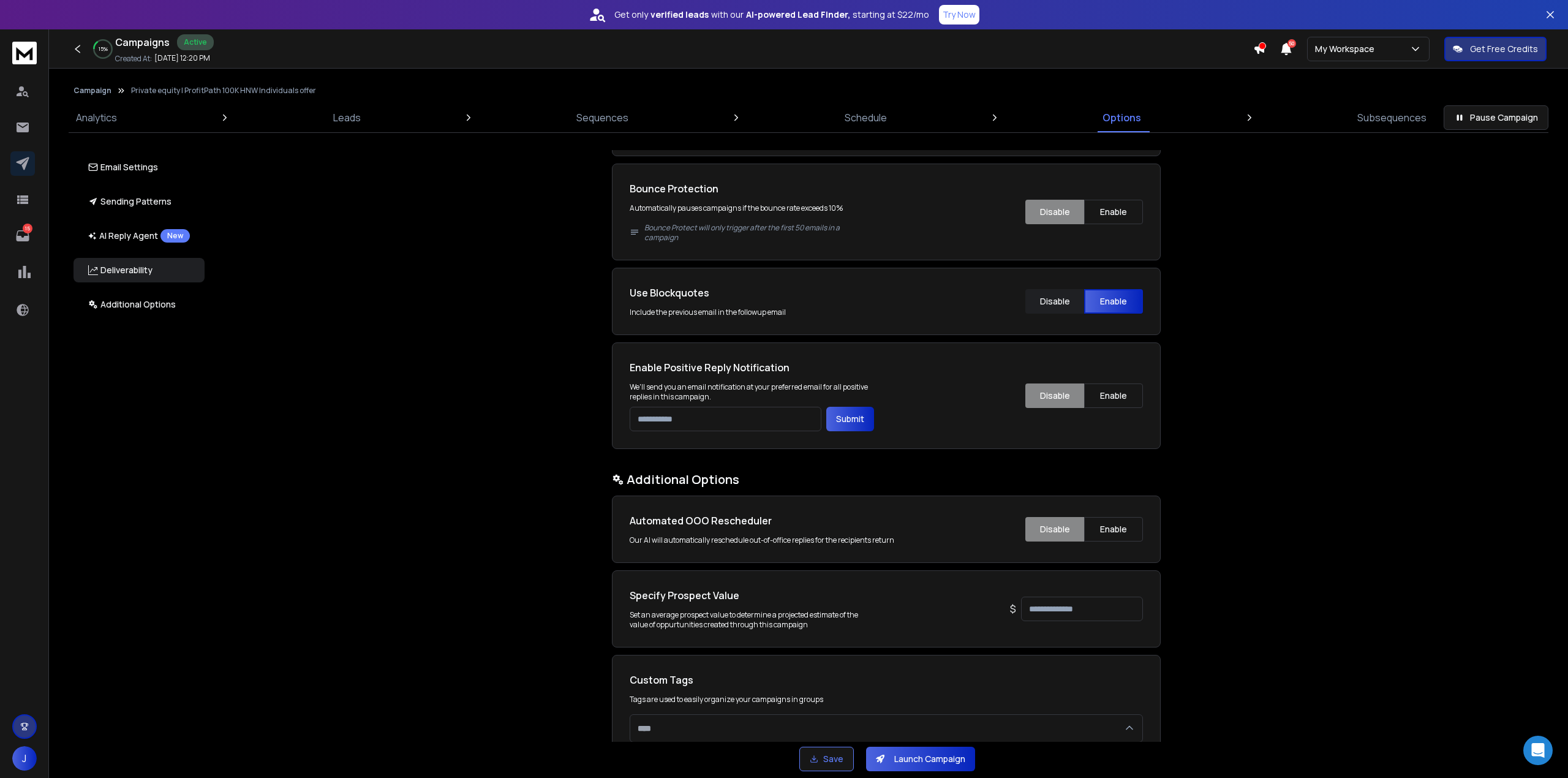
click at [741, 431] on input "email" at bounding box center [724, 419] width 191 height 25
paste input "**********"
type input "**********"
click at [844, 431] on button "Submit" at bounding box center [850, 419] width 48 height 25
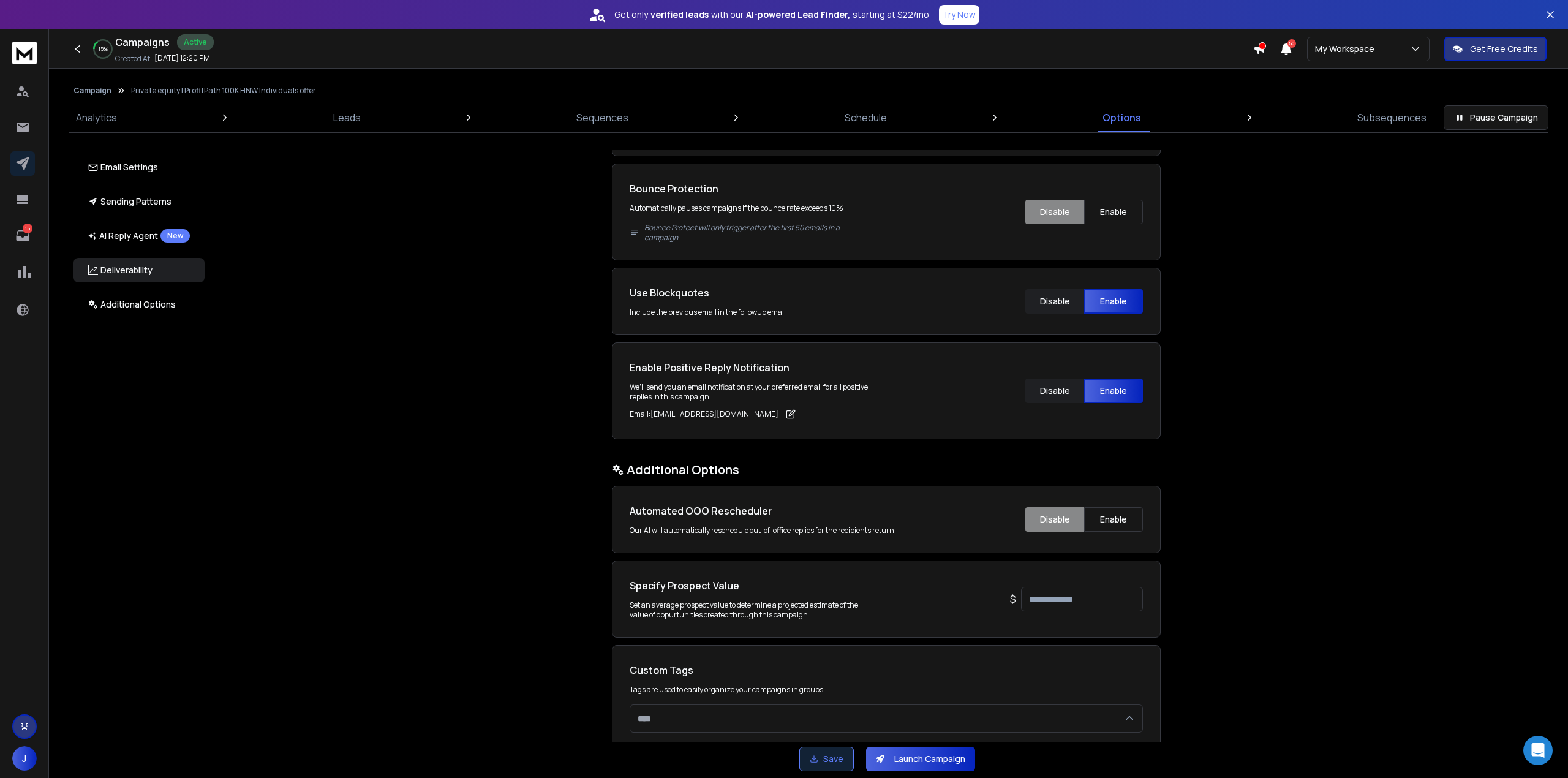
click at [826, 649] on button "Save" at bounding box center [825, 759] width 54 height 25
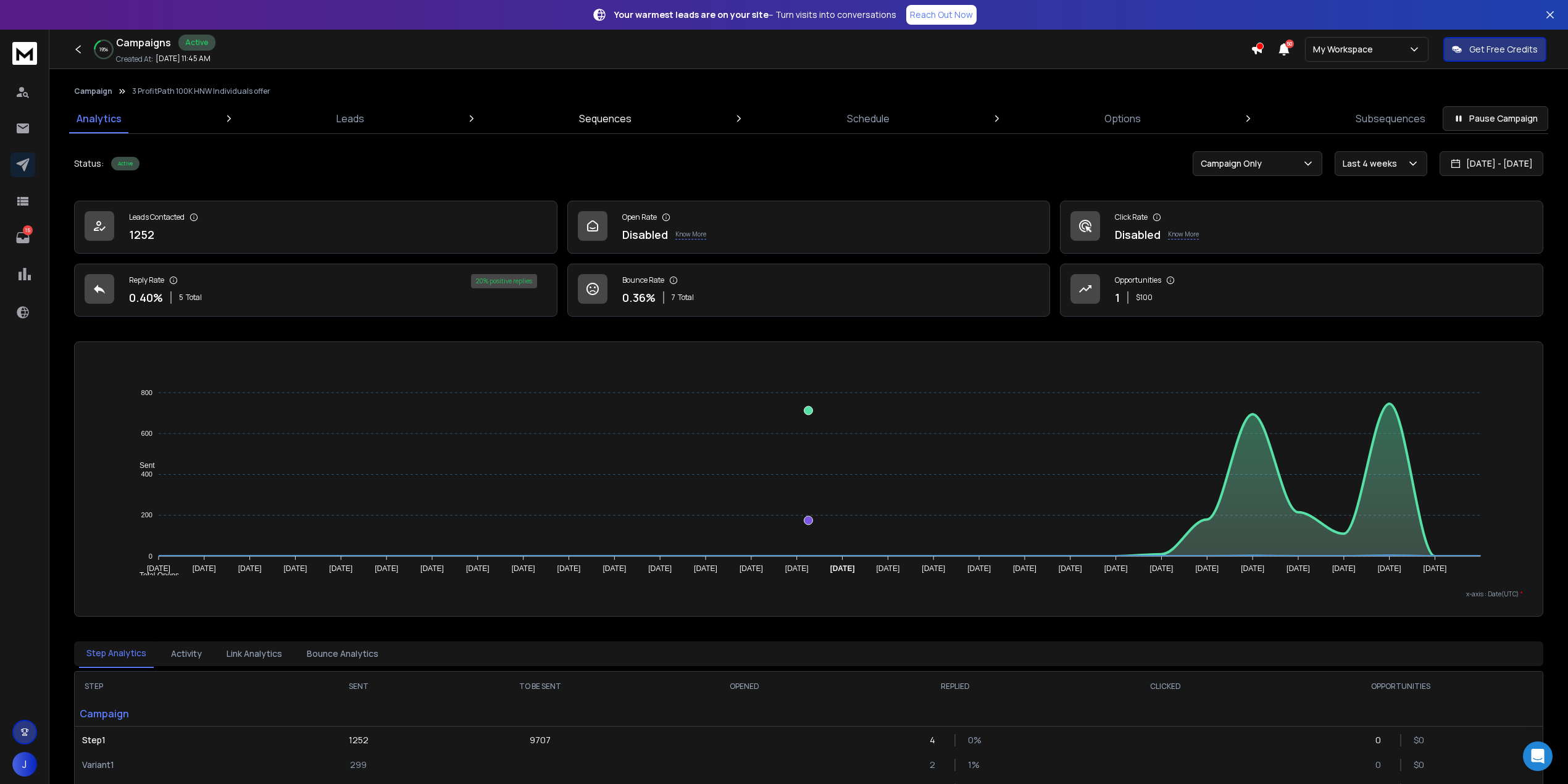
click at [618, 111] on p "Sequences" at bounding box center [605, 118] width 53 height 14
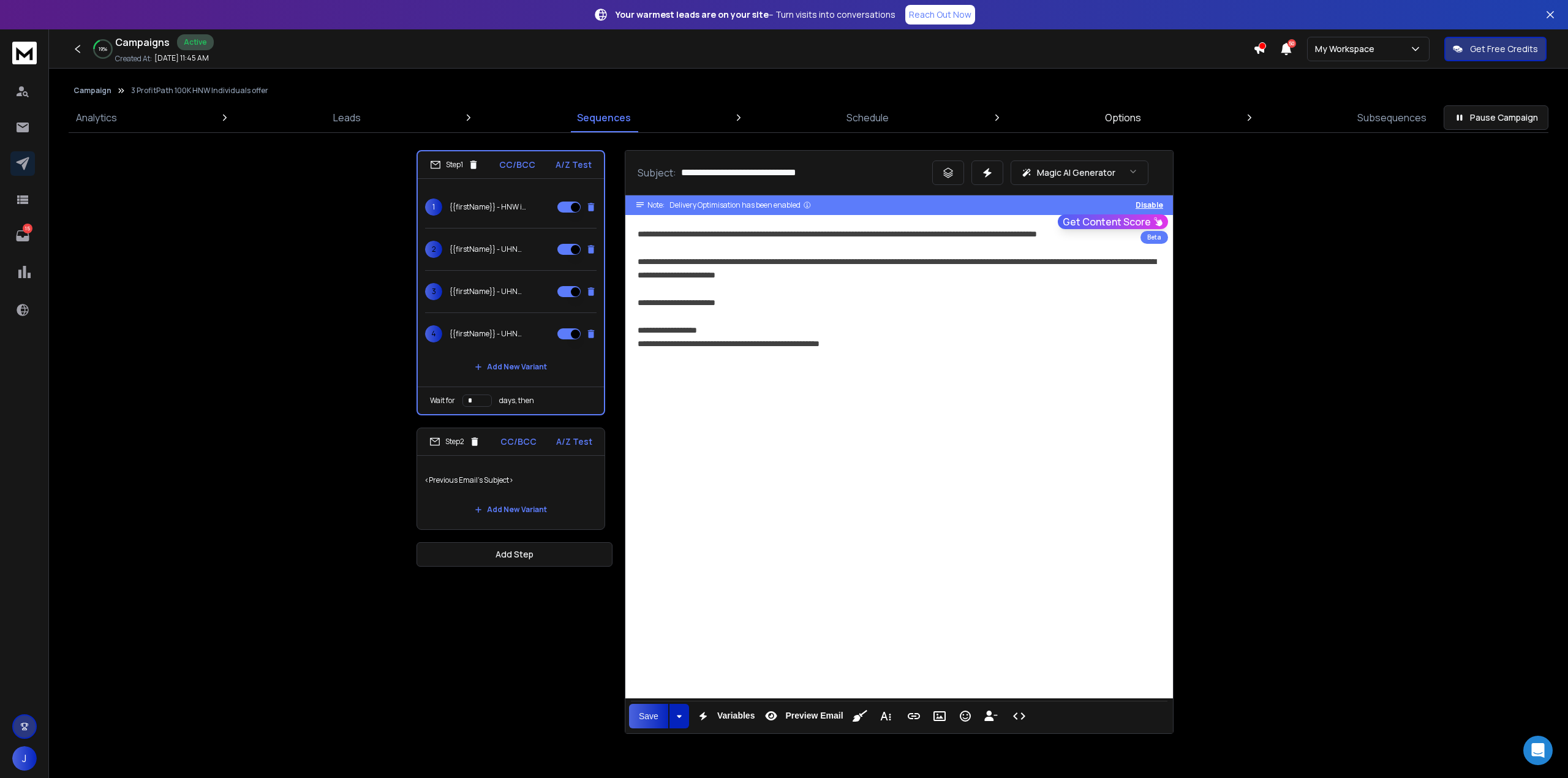
click at [1130, 120] on p "Options" at bounding box center [1122, 117] width 36 height 14
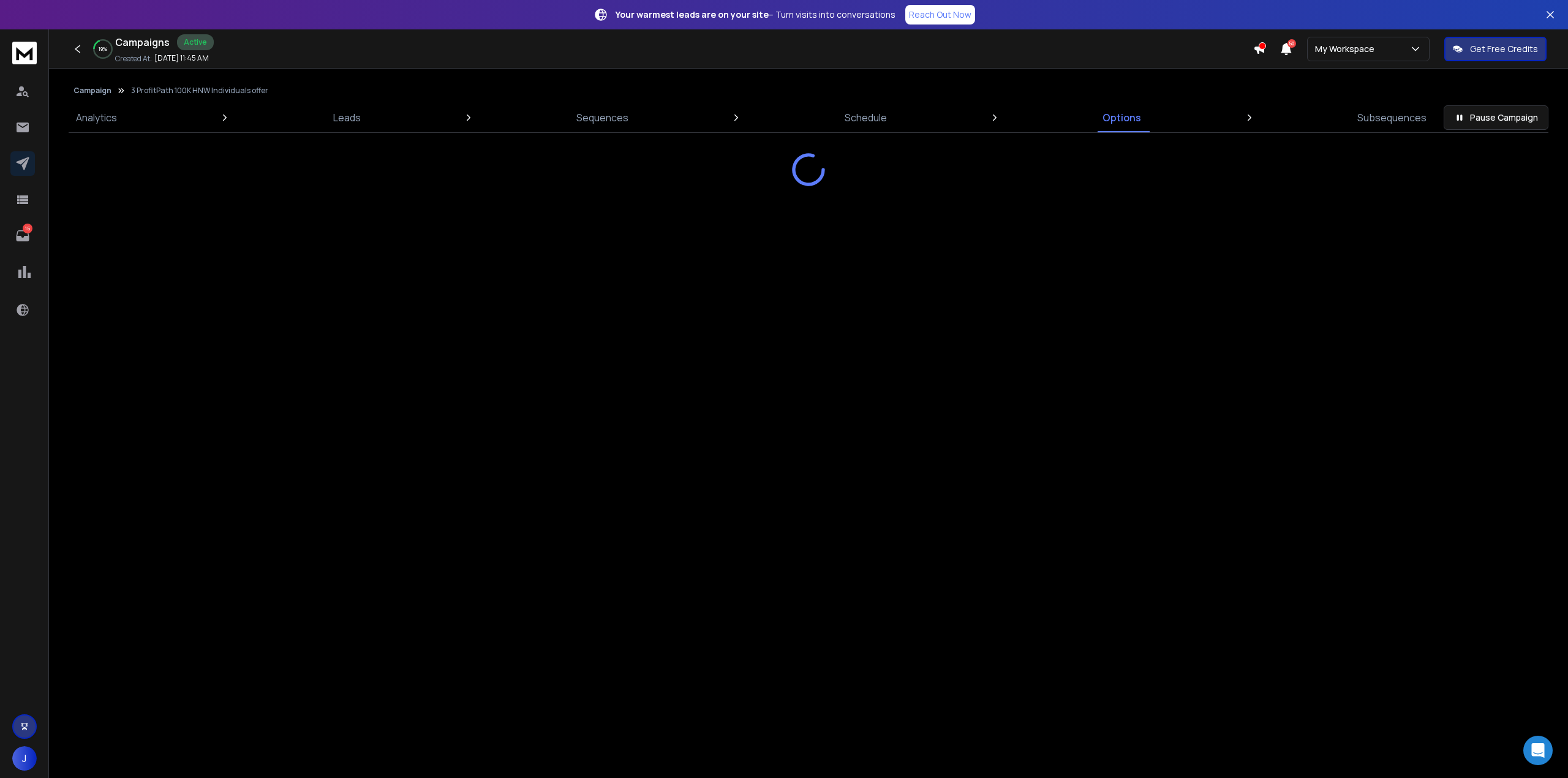
select select "*"
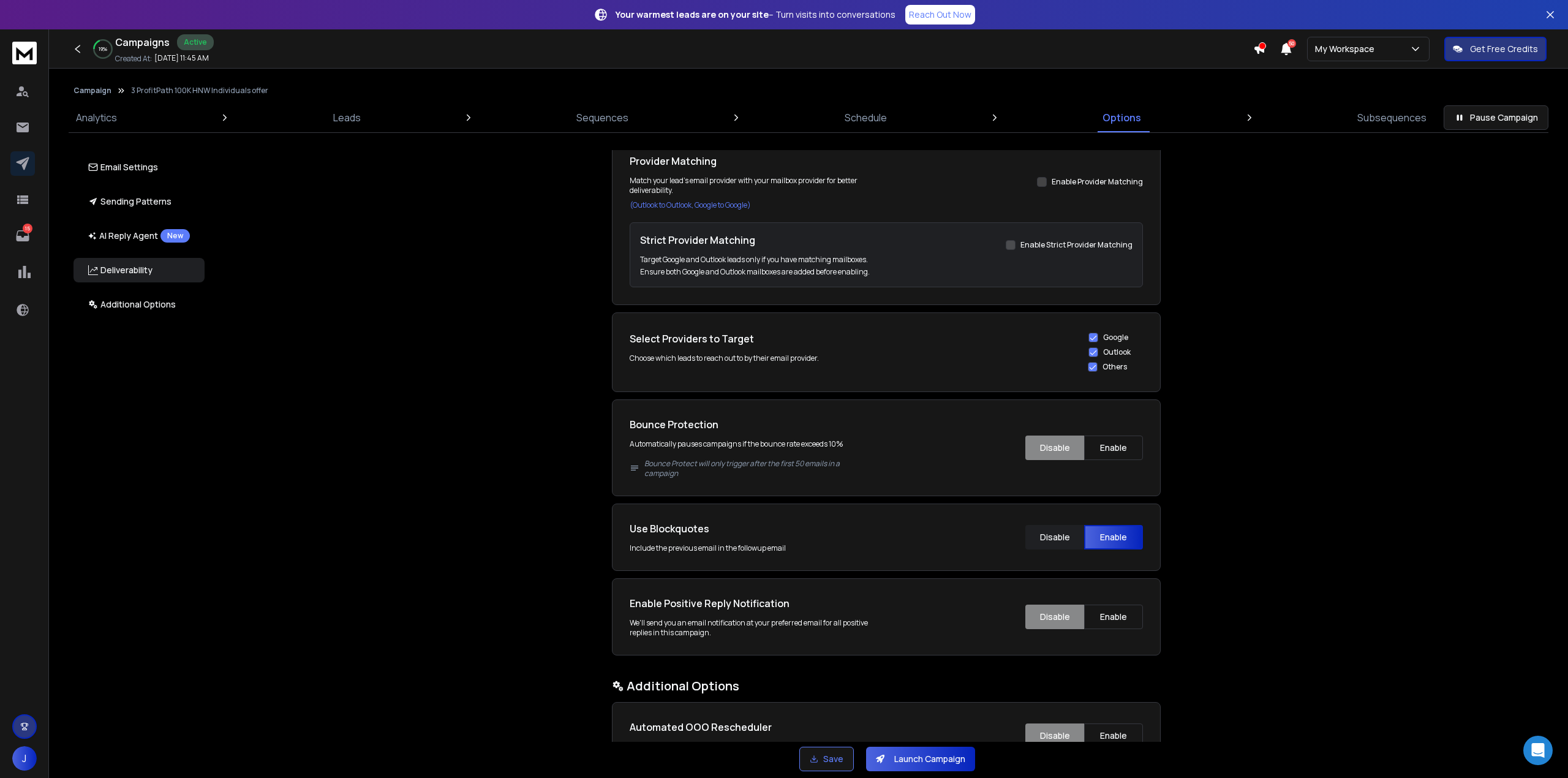
scroll to position [1633, 0]
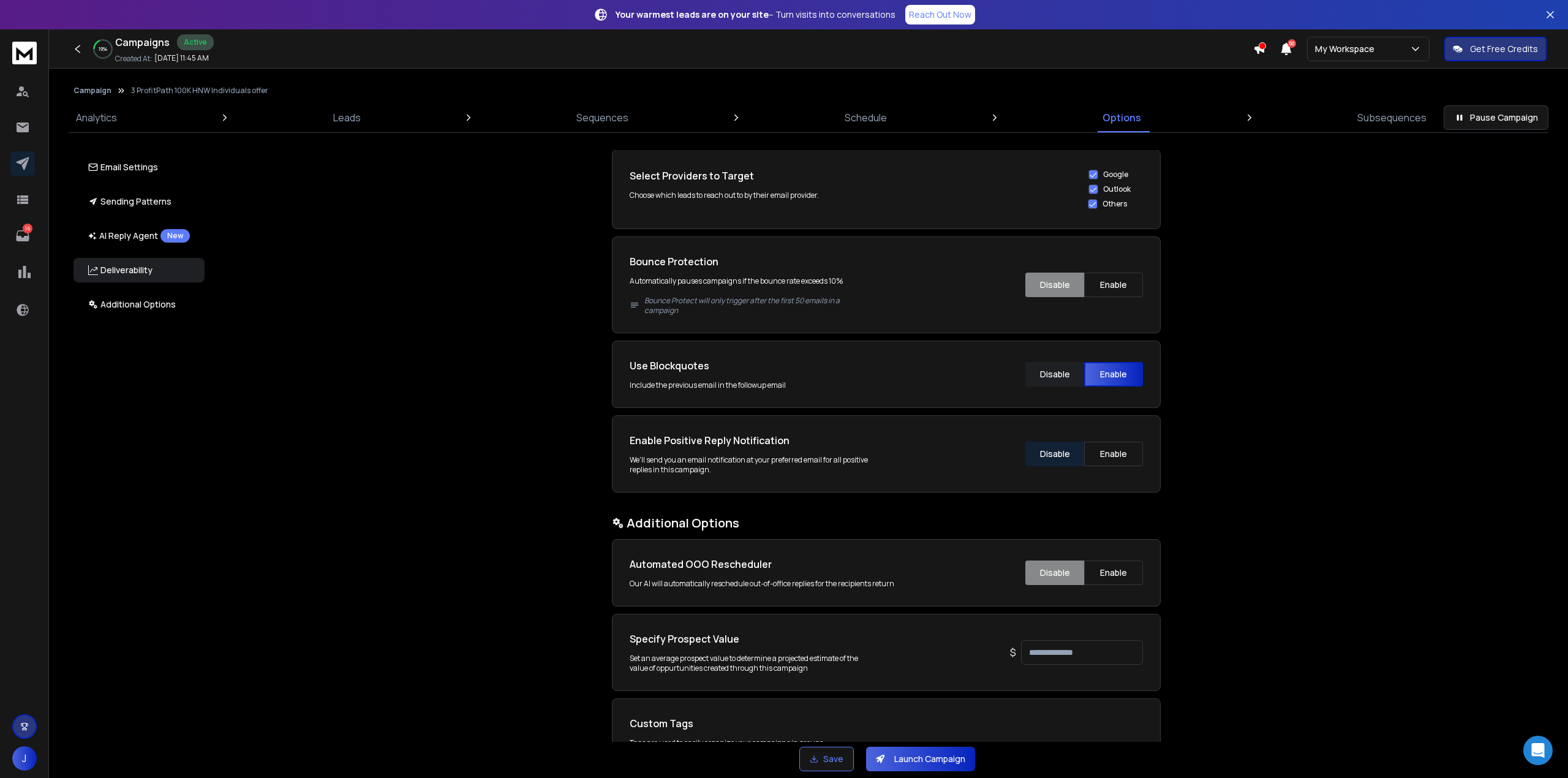
drag, startPoint x: 1093, startPoint y: 458, endPoint x: 1070, endPoint y: 466, distance: 24.4
click at [1093, 458] on button "Enable" at bounding box center [1114, 454] width 59 height 25
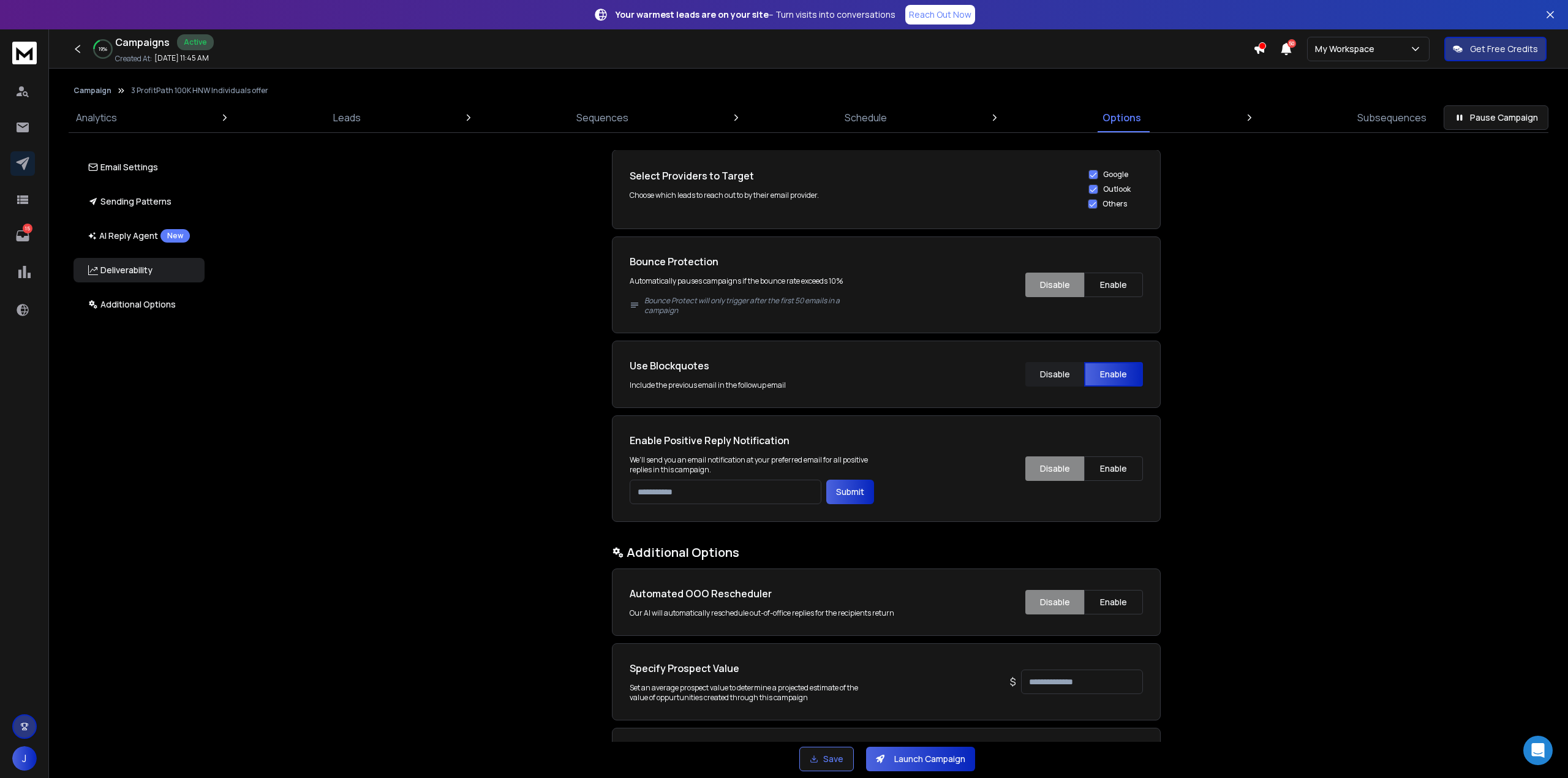
click at [794, 502] on input "email" at bounding box center [724, 492] width 191 height 25
paste input "**********"
type input "**********"
click at [849, 503] on button "Submit" at bounding box center [850, 492] width 48 height 25
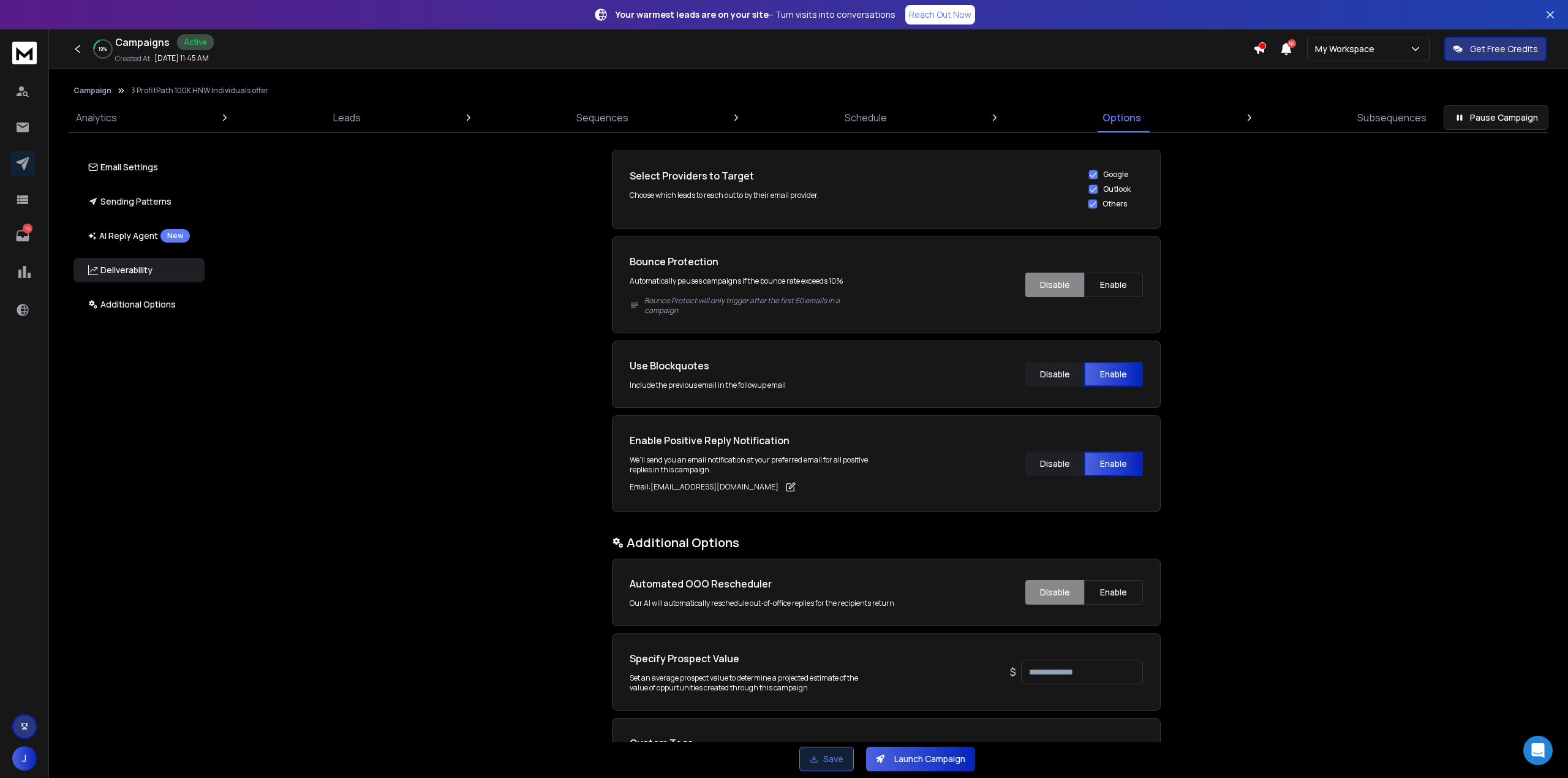
click at [821, 757] on button "Save" at bounding box center [825, 759] width 54 height 25
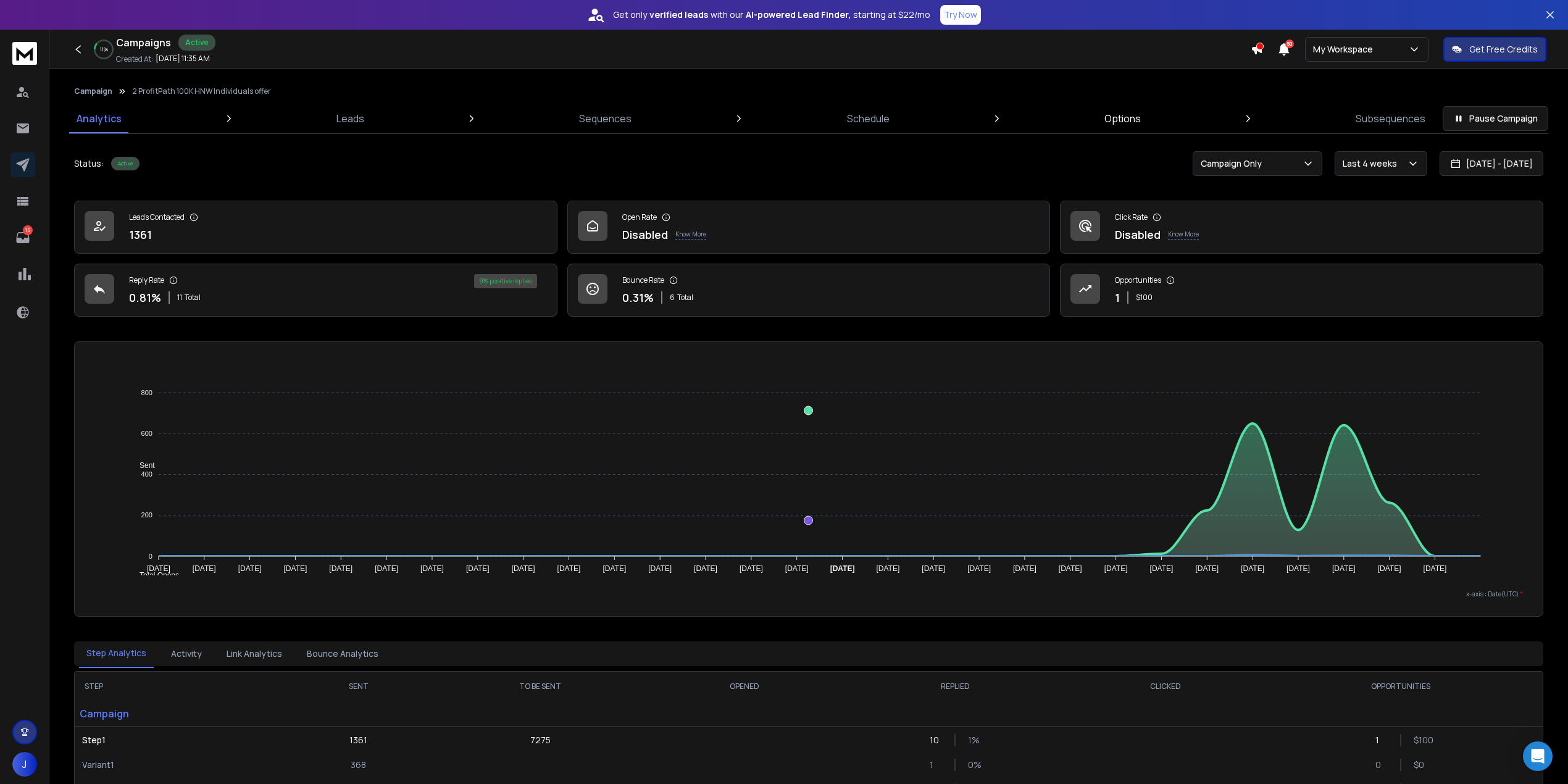
click at [1115, 113] on p "Options" at bounding box center [1123, 118] width 36 height 14
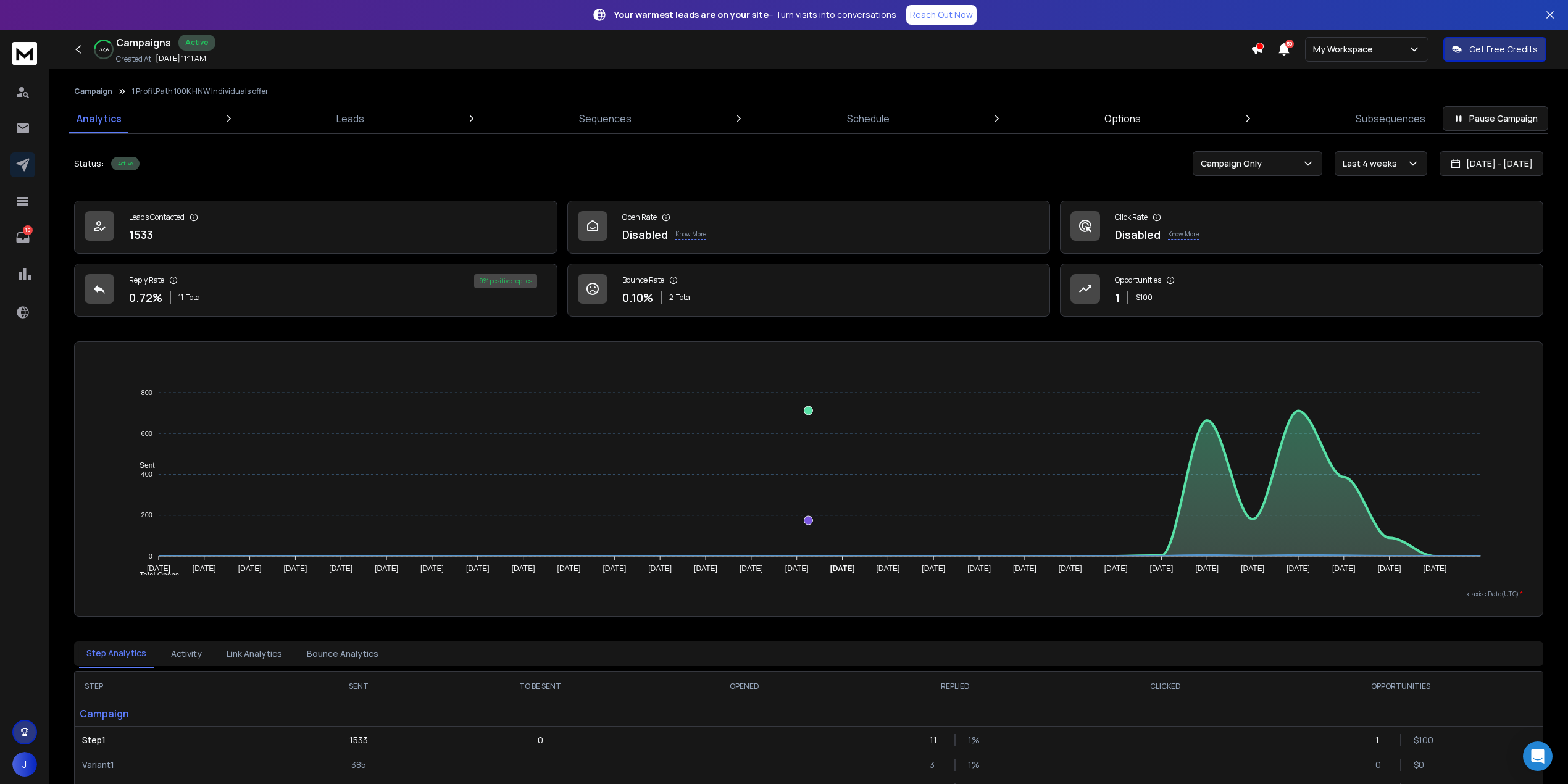
drag, startPoint x: 1106, startPoint y: 92, endPoint x: 1113, endPoint y: 111, distance: 20.2
click at [1106, 100] on div "Campaign 1 ProfitPath 100K HNW Individuals offer" at bounding box center [808, 91] width 1479 height 20
click at [1114, 111] on p "Options" at bounding box center [1123, 118] width 36 height 14
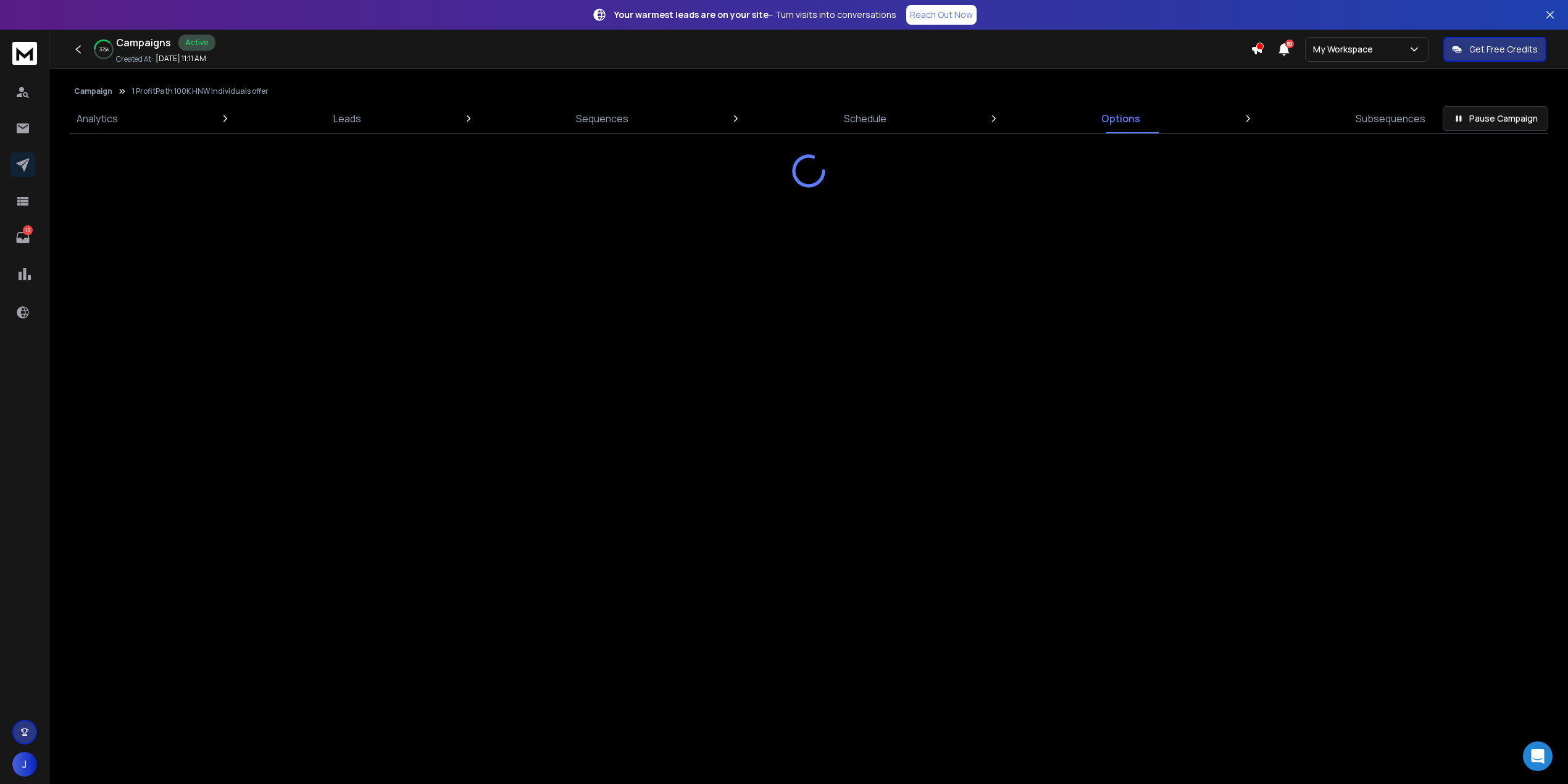
select select "*"
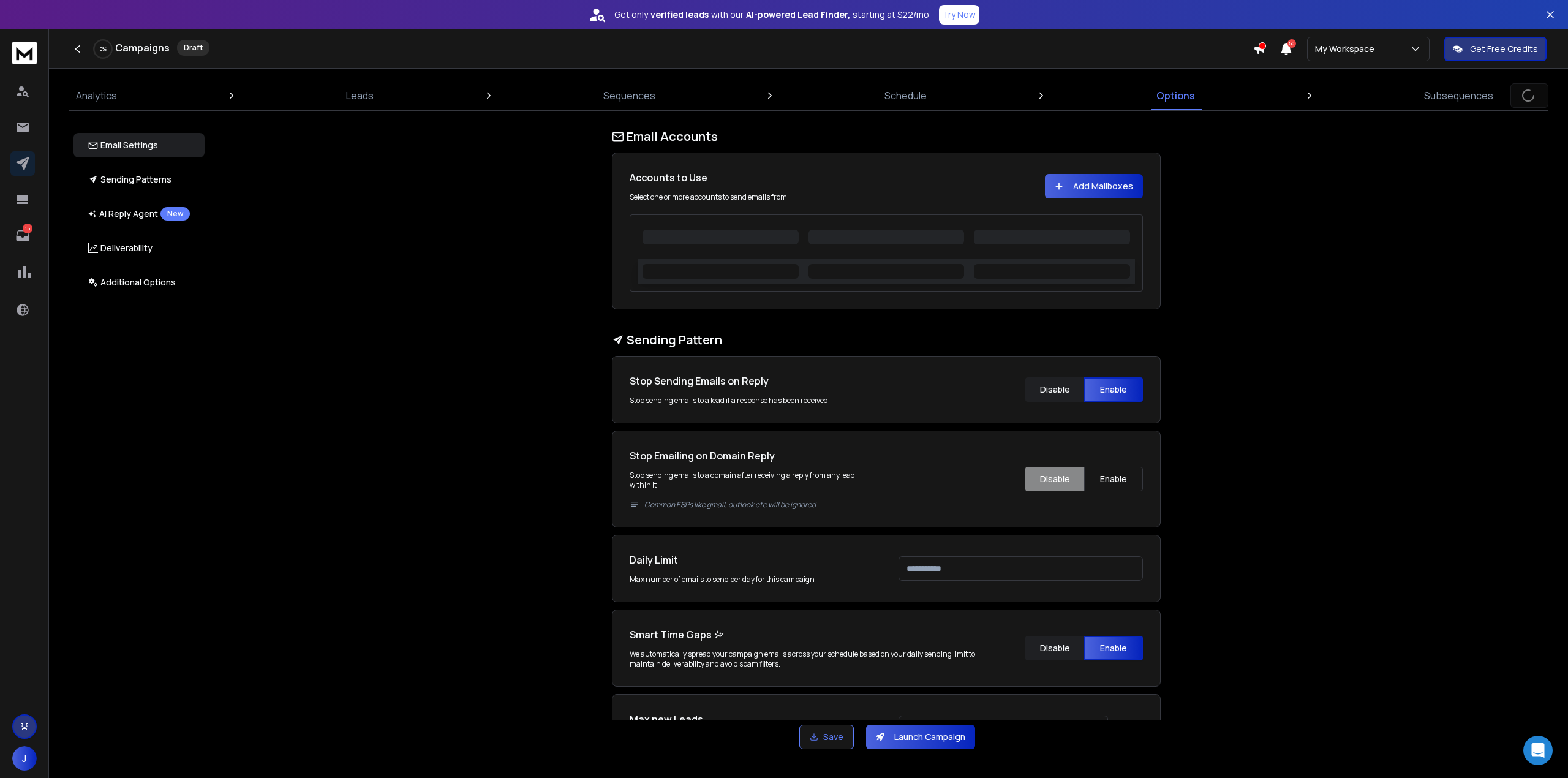
select select "*"
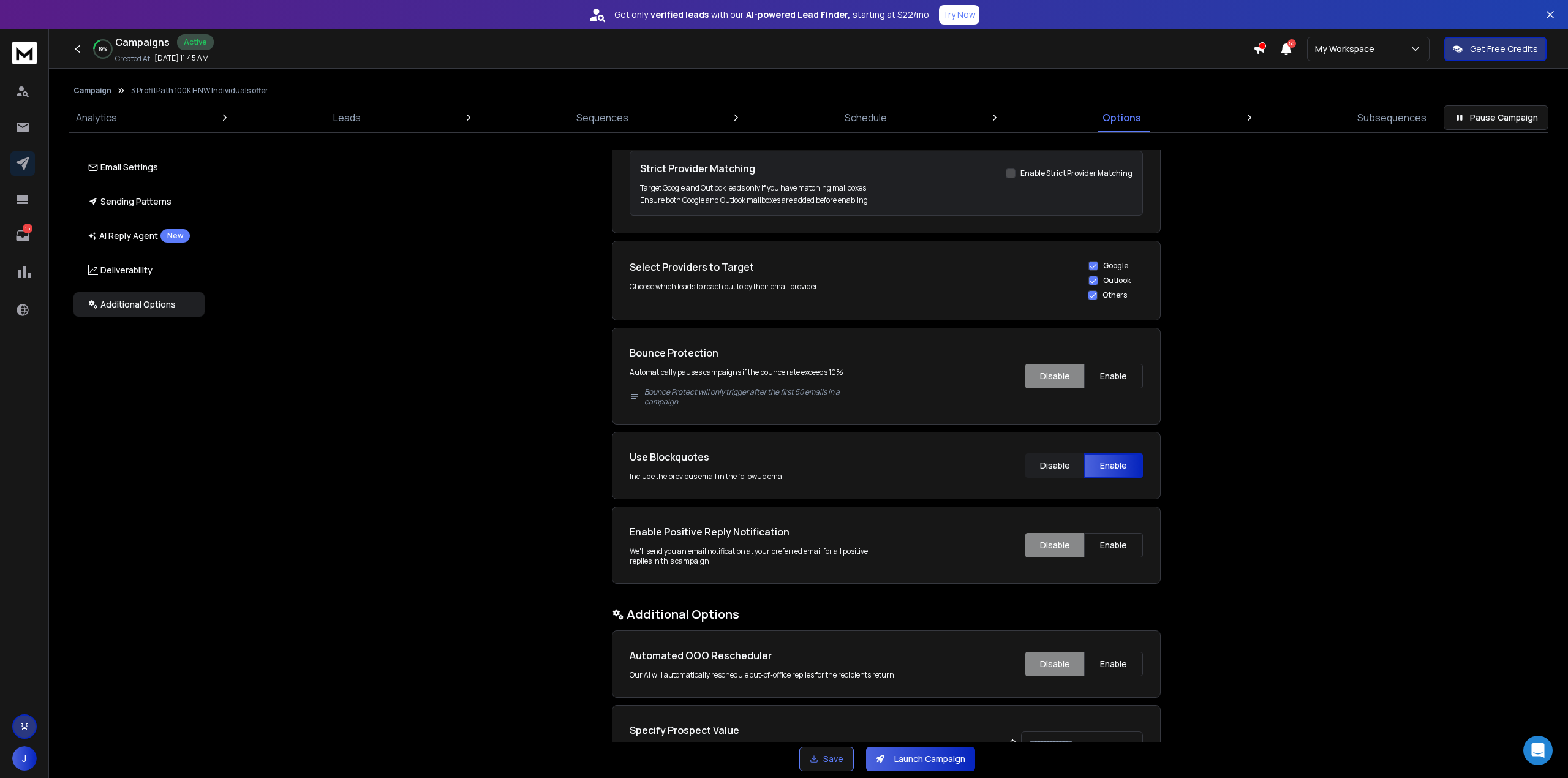
scroll to position [1797, 0]
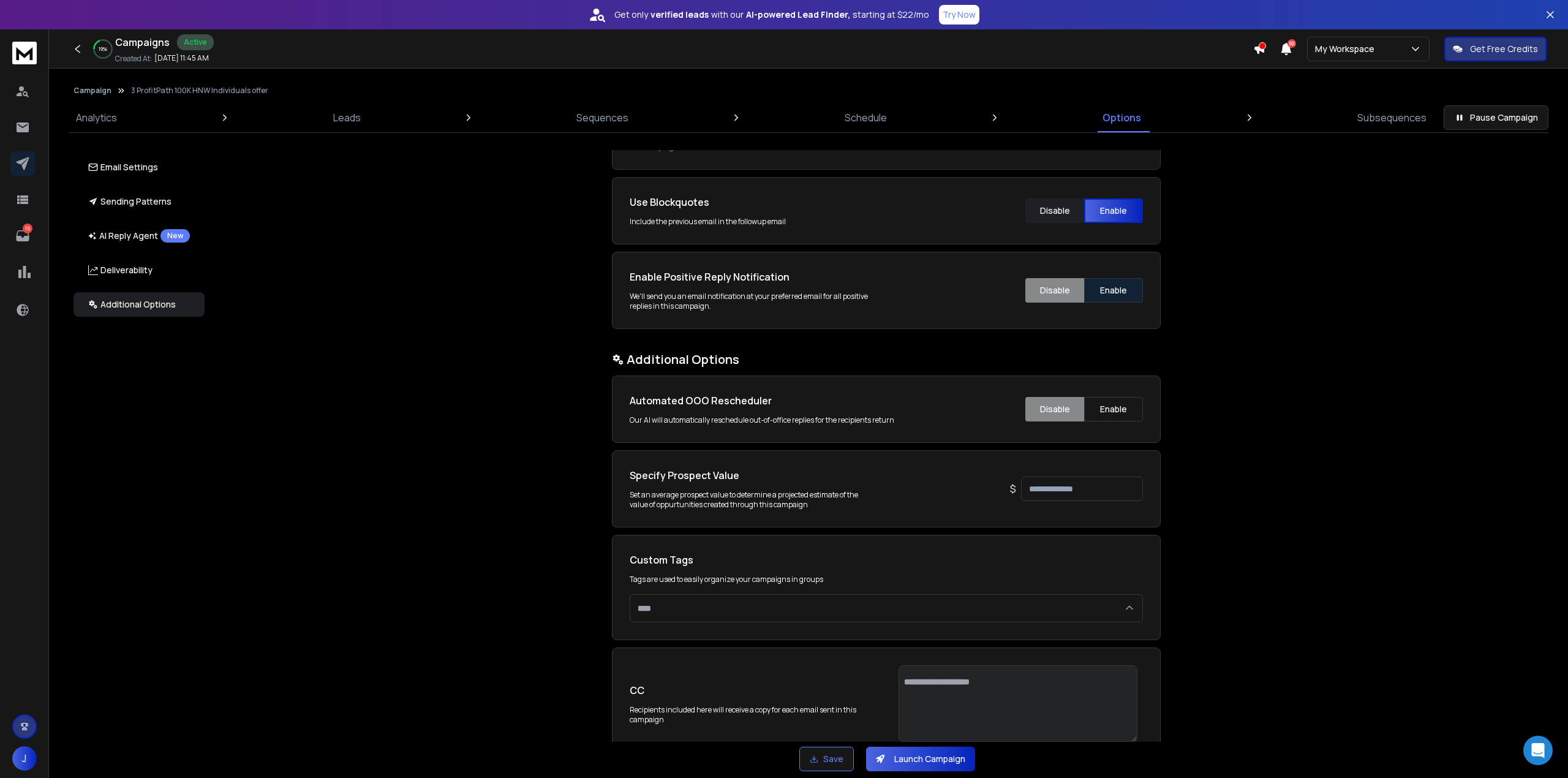
click at [1107, 299] on button "Enable" at bounding box center [1114, 290] width 59 height 25
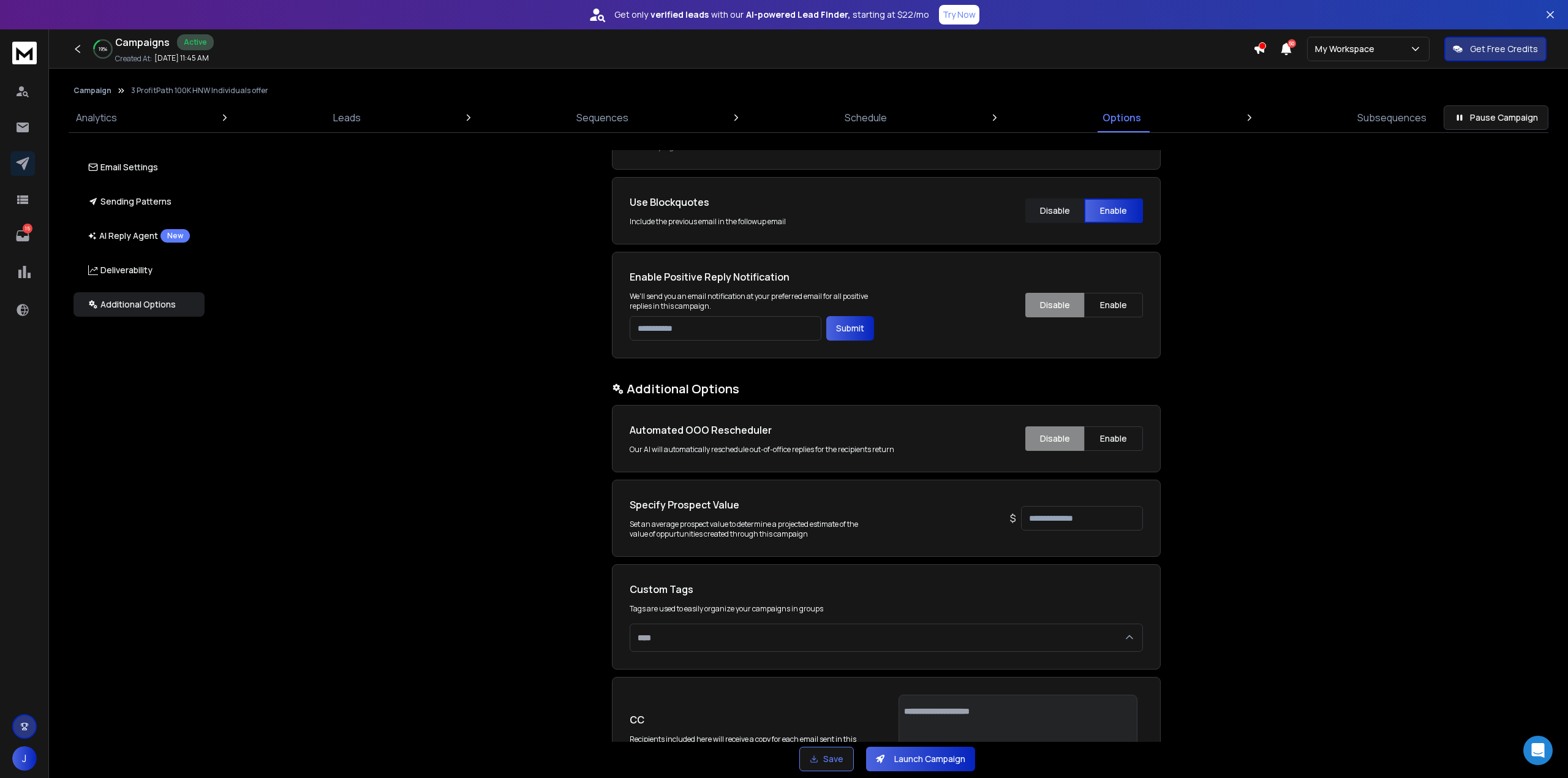
click at [774, 321] on div "We'll send you an email notification at your preferred email for all positive r…" at bounding box center [751, 315] width 245 height 49
click at [750, 334] on input "email" at bounding box center [724, 329] width 191 height 25
paste input "**********"
type input "**********"
click at [848, 333] on button "Submit" at bounding box center [850, 329] width 48 height 25
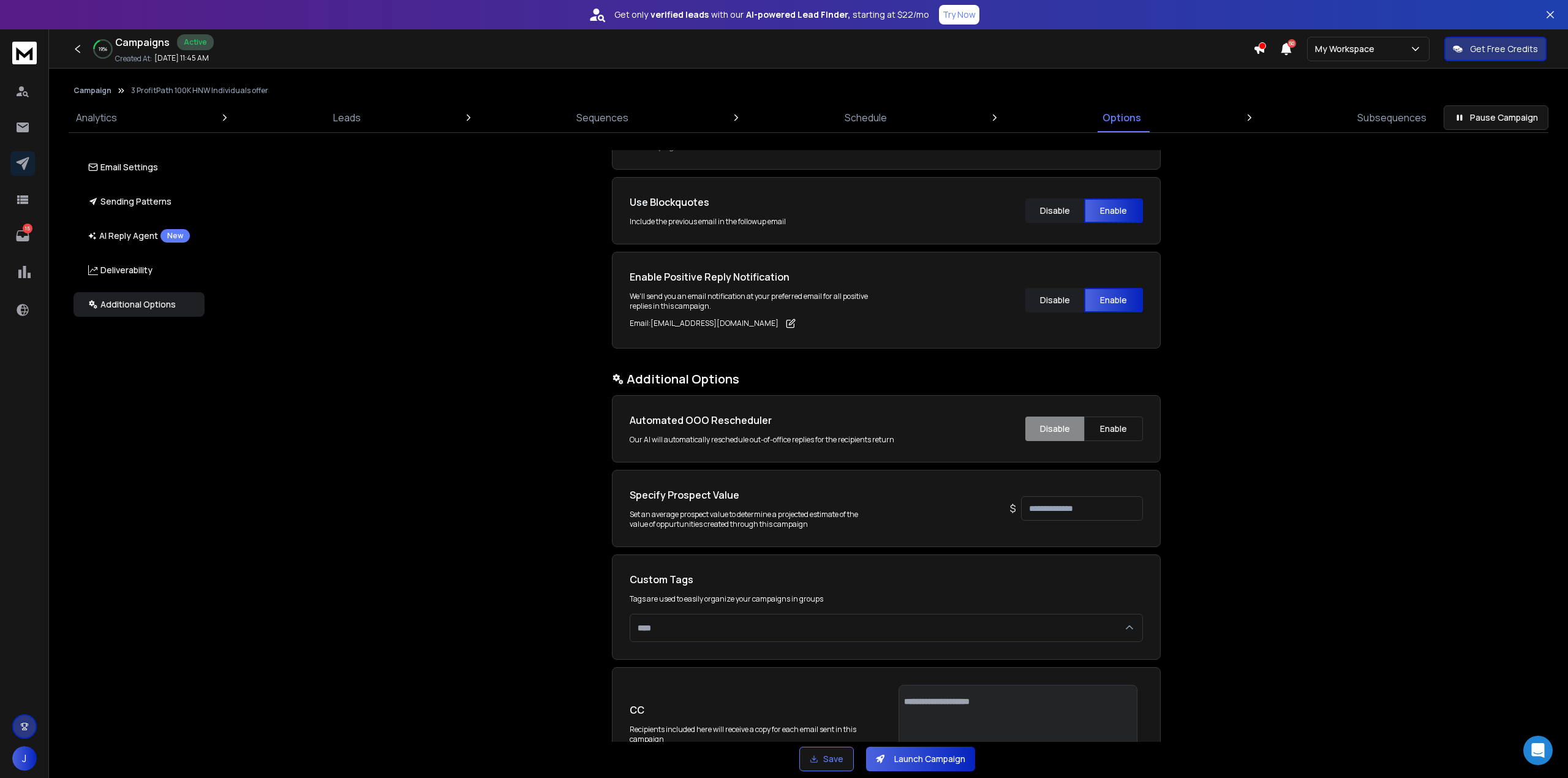
click at [829, 753] on button "Save" at bounding box center [825, 759] width 54 height 25
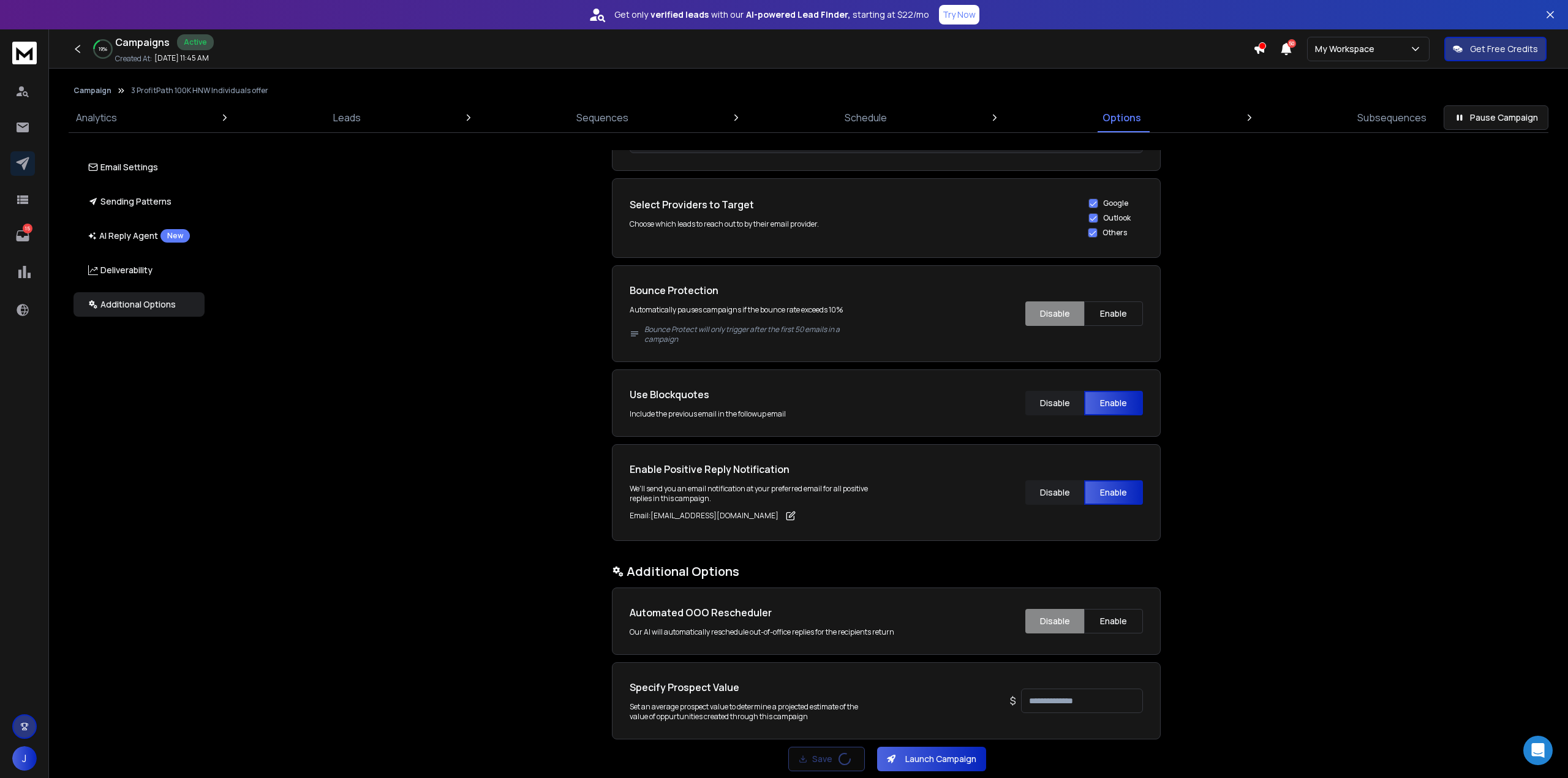
scroll to position [1988, 0]
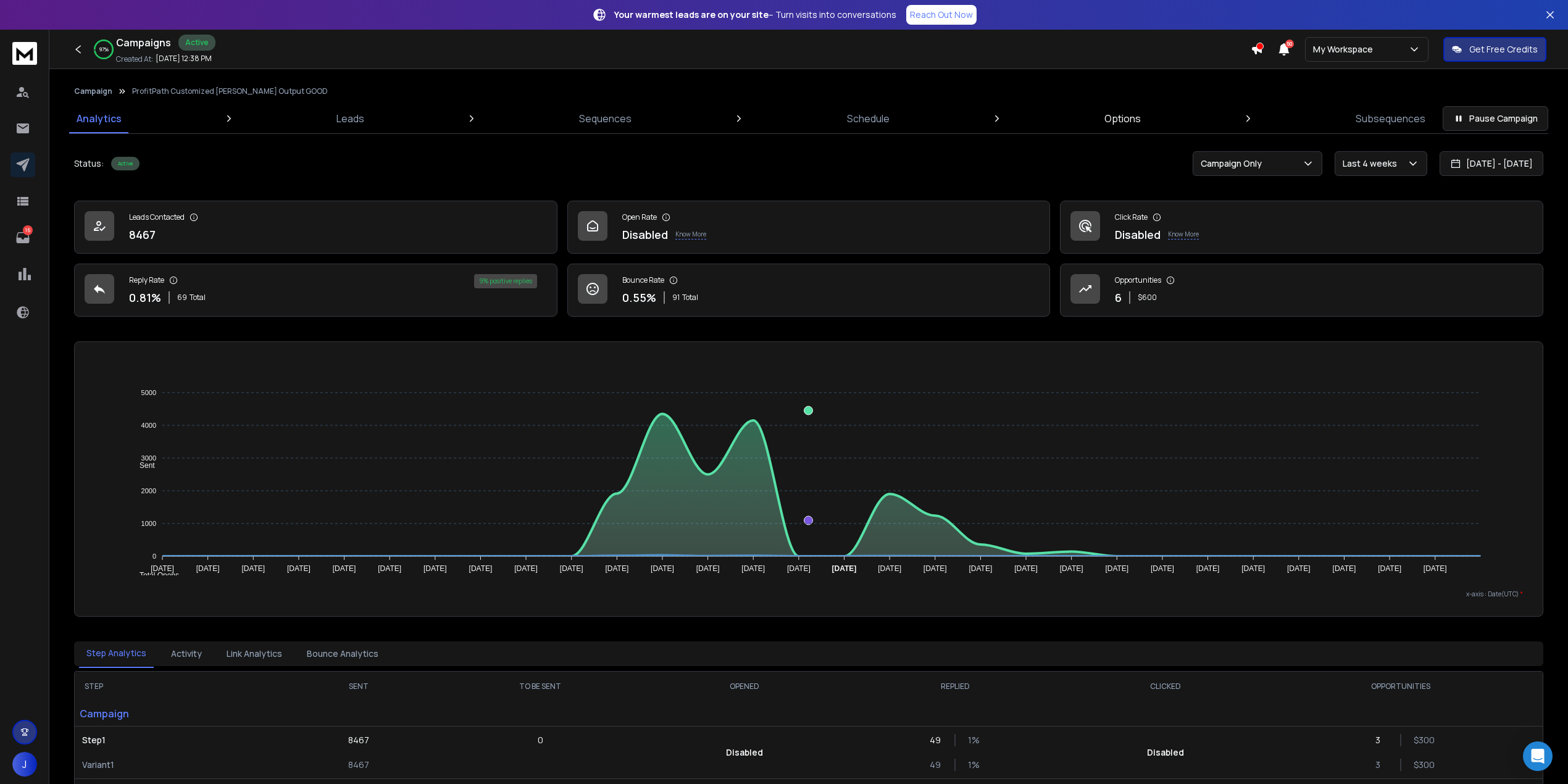
click at [1122, 105] on link "Options" at bounding box center [1122, 118] width 51 height 30
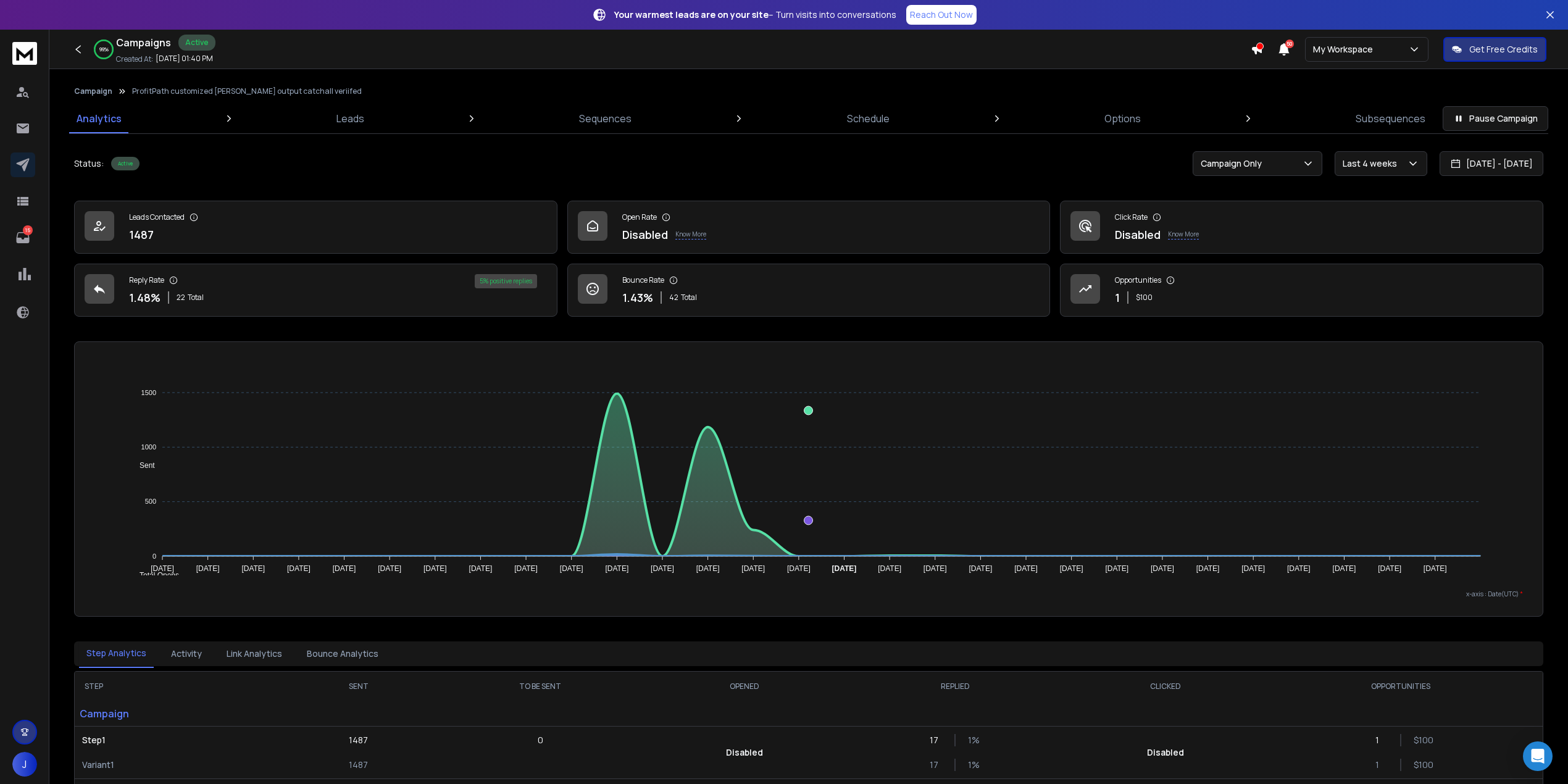
drag, startPoint x: 1136, startPoint y: 117, endPoint x: 1133, endPoint y: 26, distance: 91.0
click at [1136, 117] on p "Options" at bounding box center [1123, 118] width 36 height 14
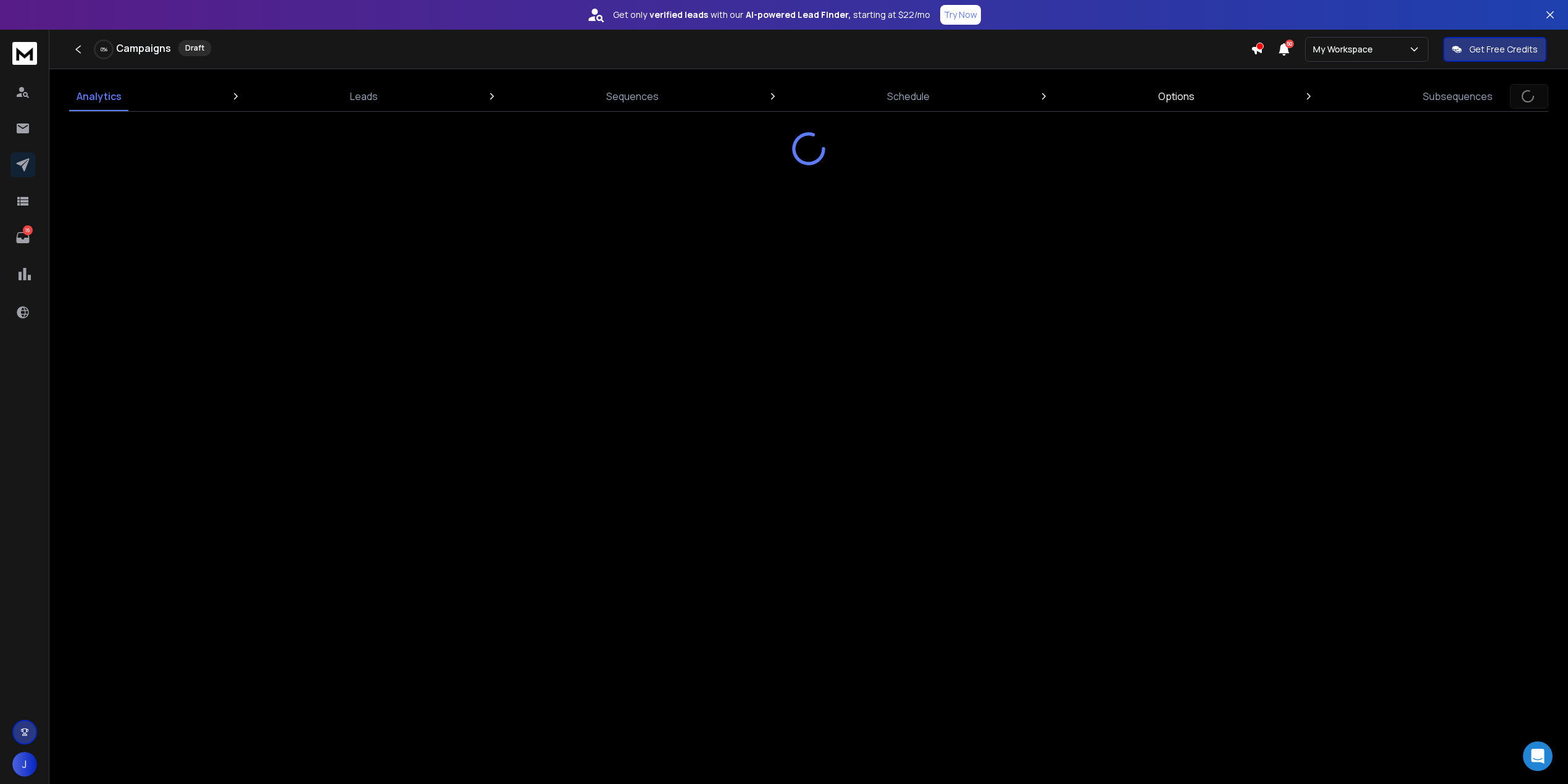
click at [1169, 96] on p "Options" at bounding box center [1176, 96] width 36 height 14
click at [1186, 100] on p "Options" at bounding box center [1176, 96] width 36 height 14
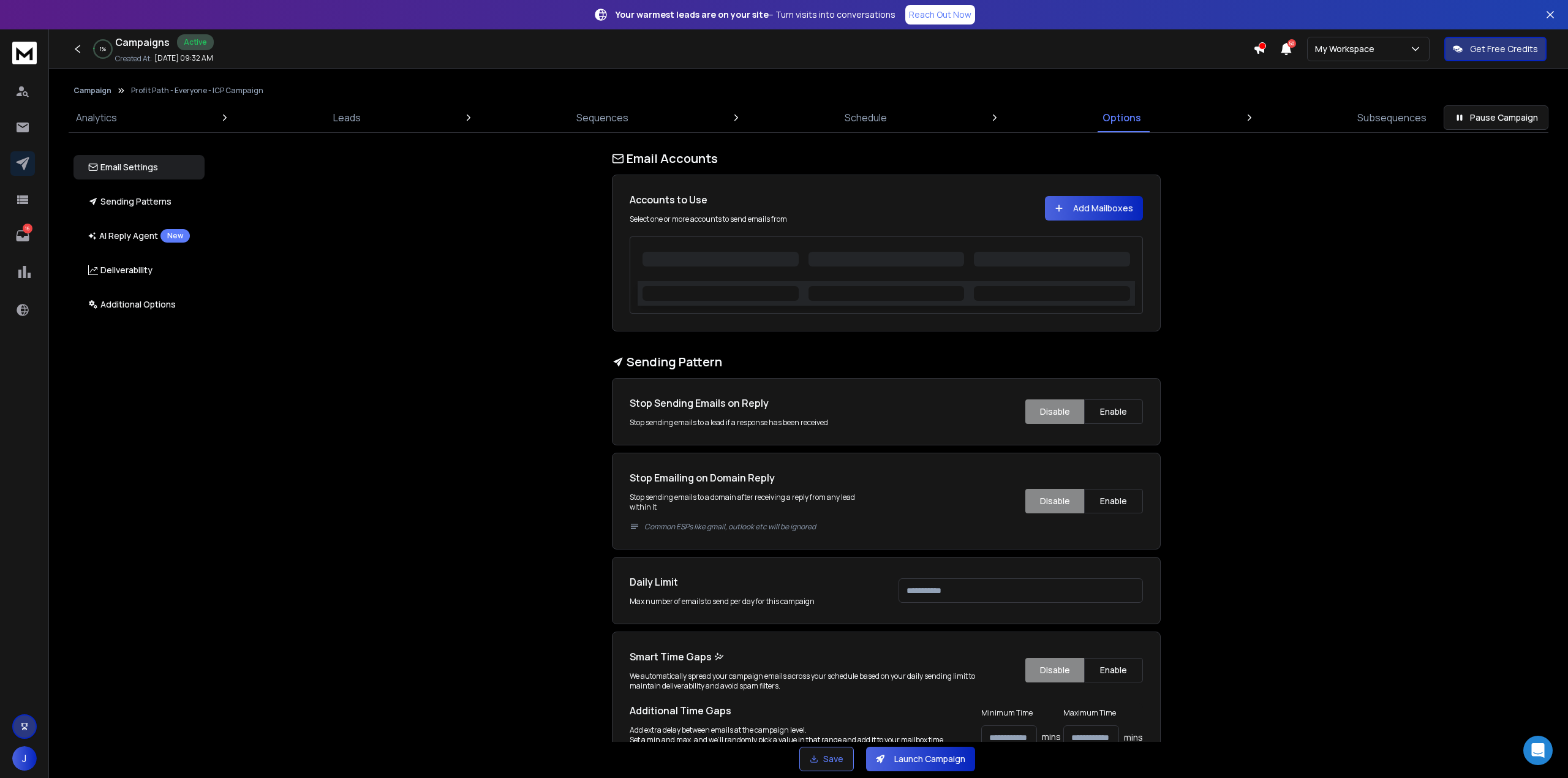
select select "*"
type input "*****"
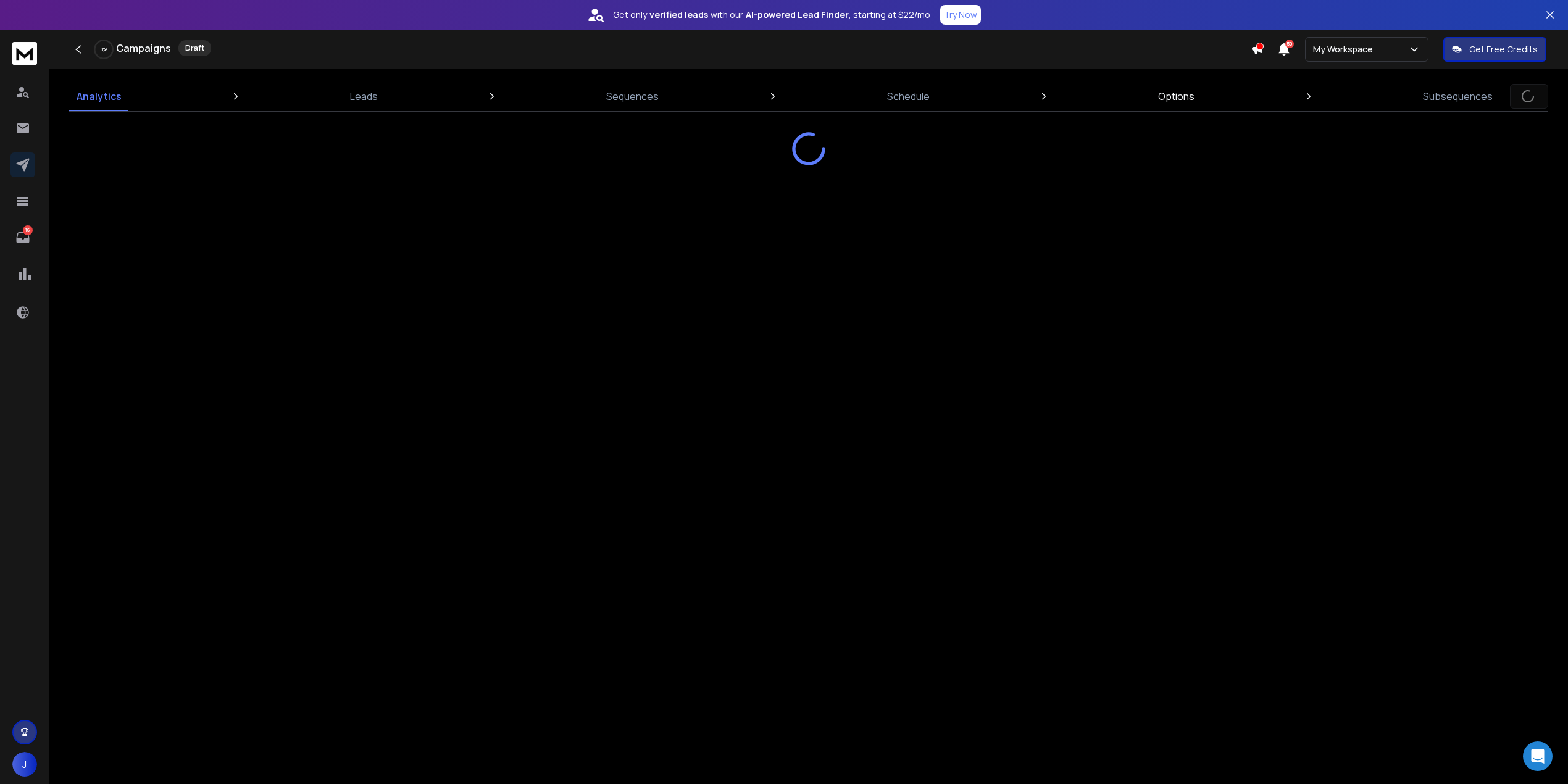
click at [1156, 98] on link "Options" at bounding box center [1176, 96] width 51 height 30
select select "*"
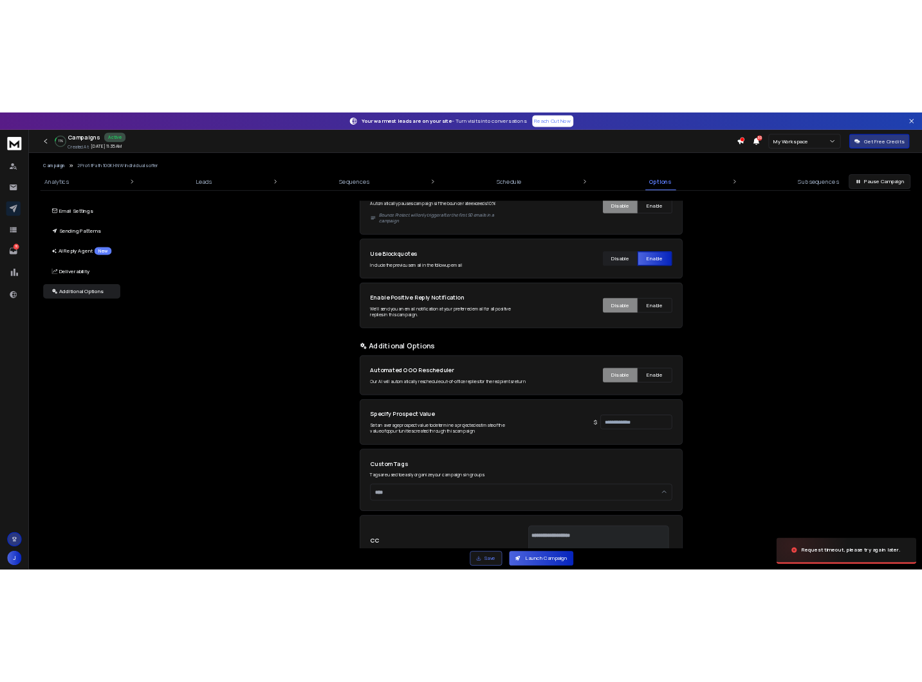
scroll to position [2250, 0]
